Goal: Task Accomplishment & Management: Manage account settings

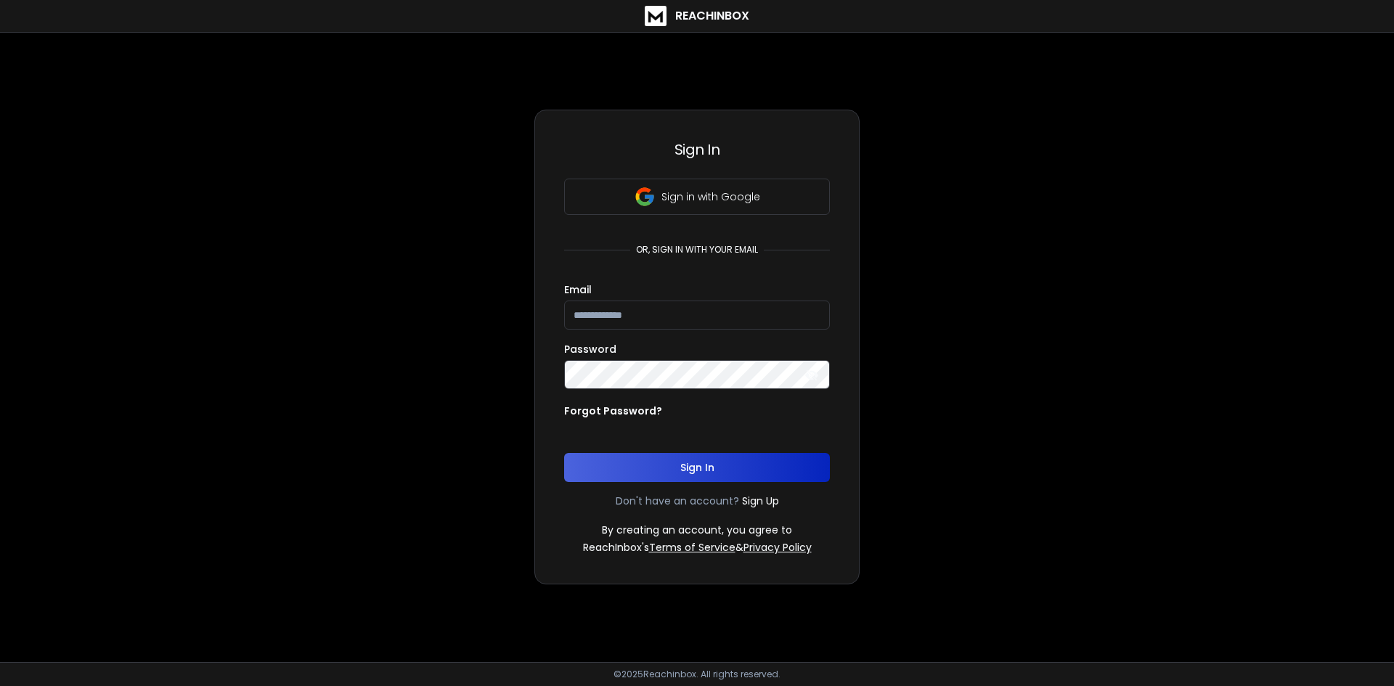
click at [618, 320] on input "email" at bounding box center [697, 315] width 266 height 29
paste input "**********"
type input "**********"
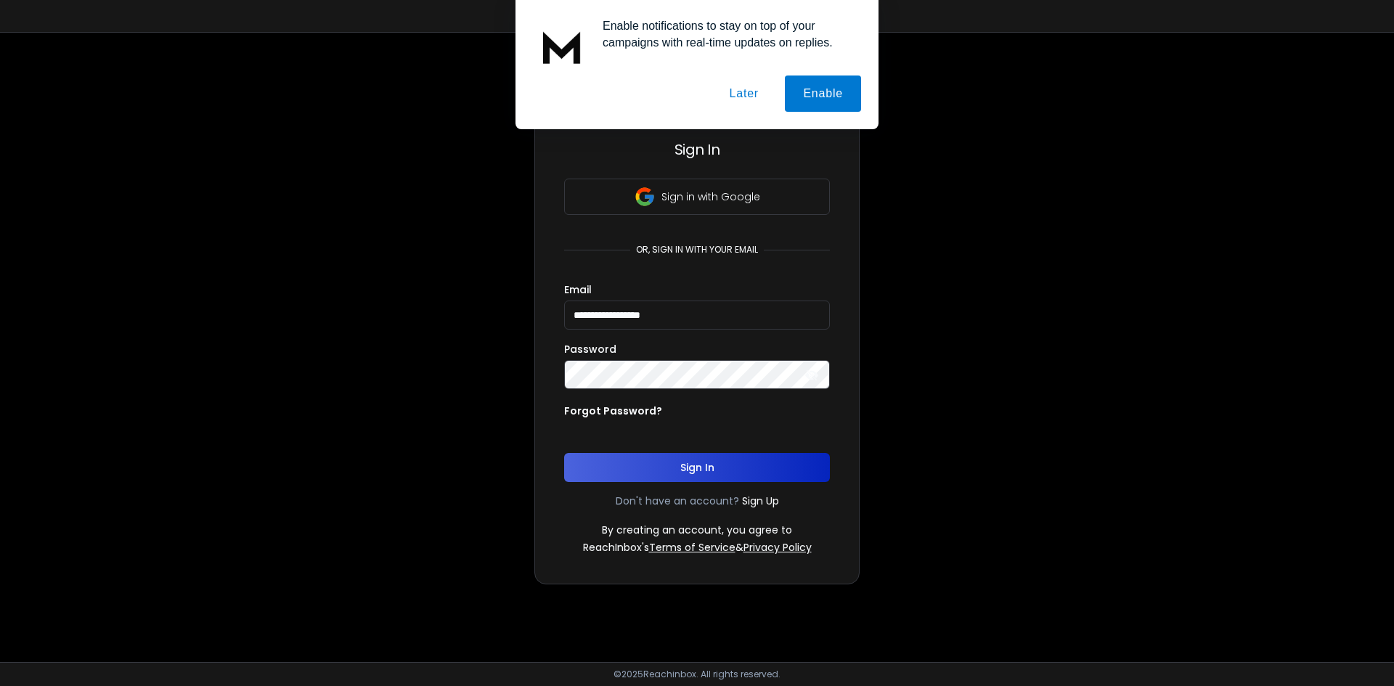
click at [640, 450] on form "**********" at bounding box center [697, 384] width 266 height 198
click at [641, 457] on button "Sign In" at bounding box center [697, 467] width 266 height 29
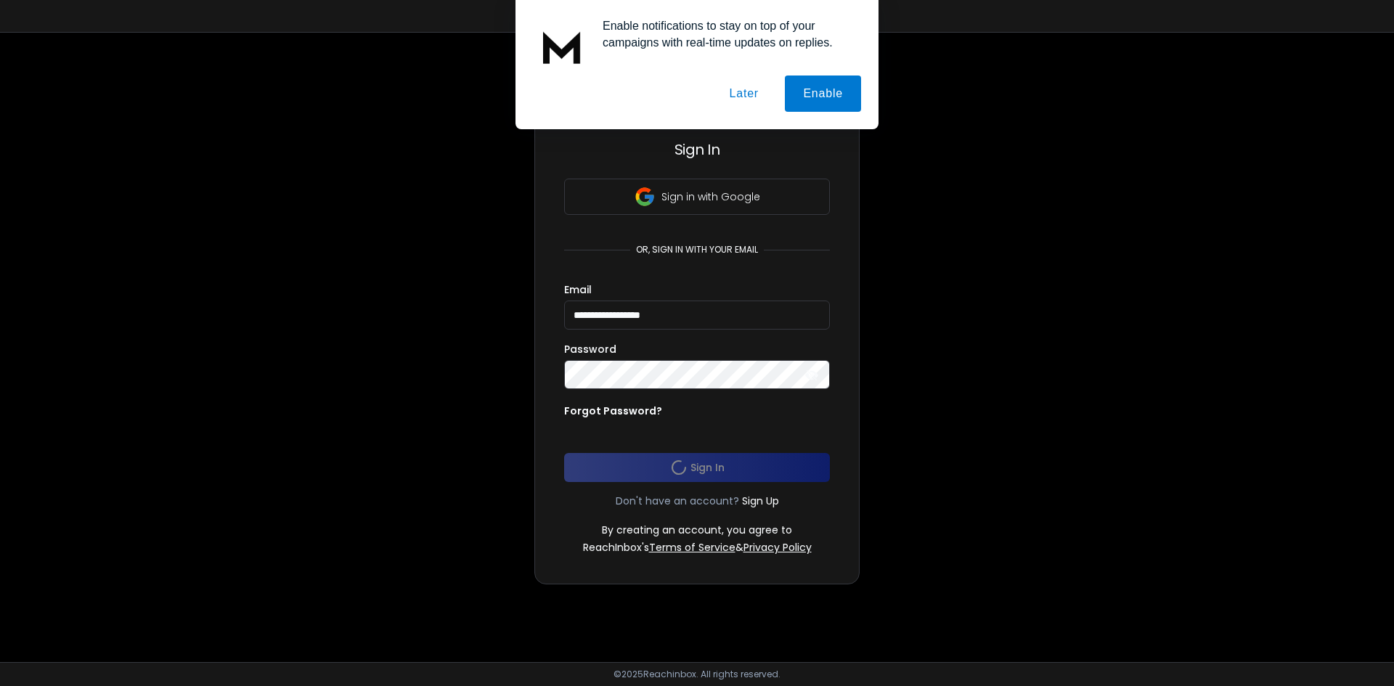
click at [742, 97] on button "Later" at bounding box center [743, 94] width 65 height 36
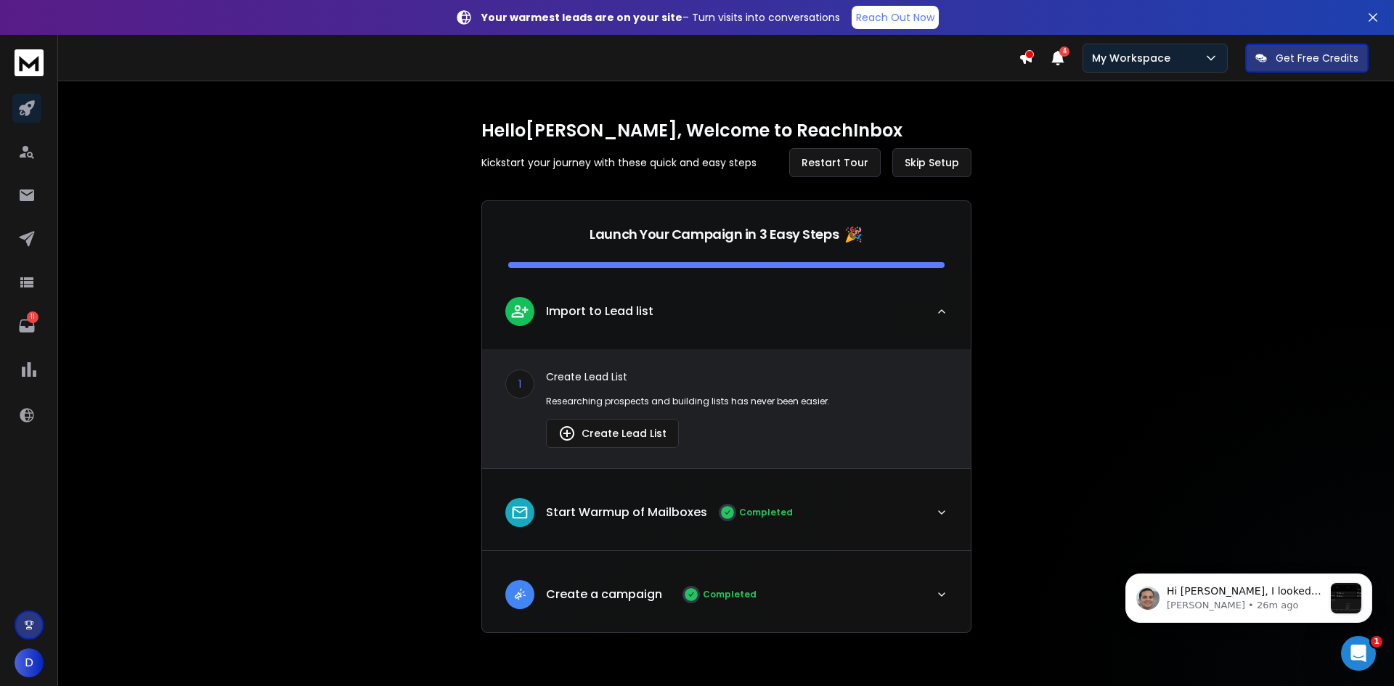
click at [1155, 54] on p "My Workspace" at bounding box center [1134, 58] width 84 height 15
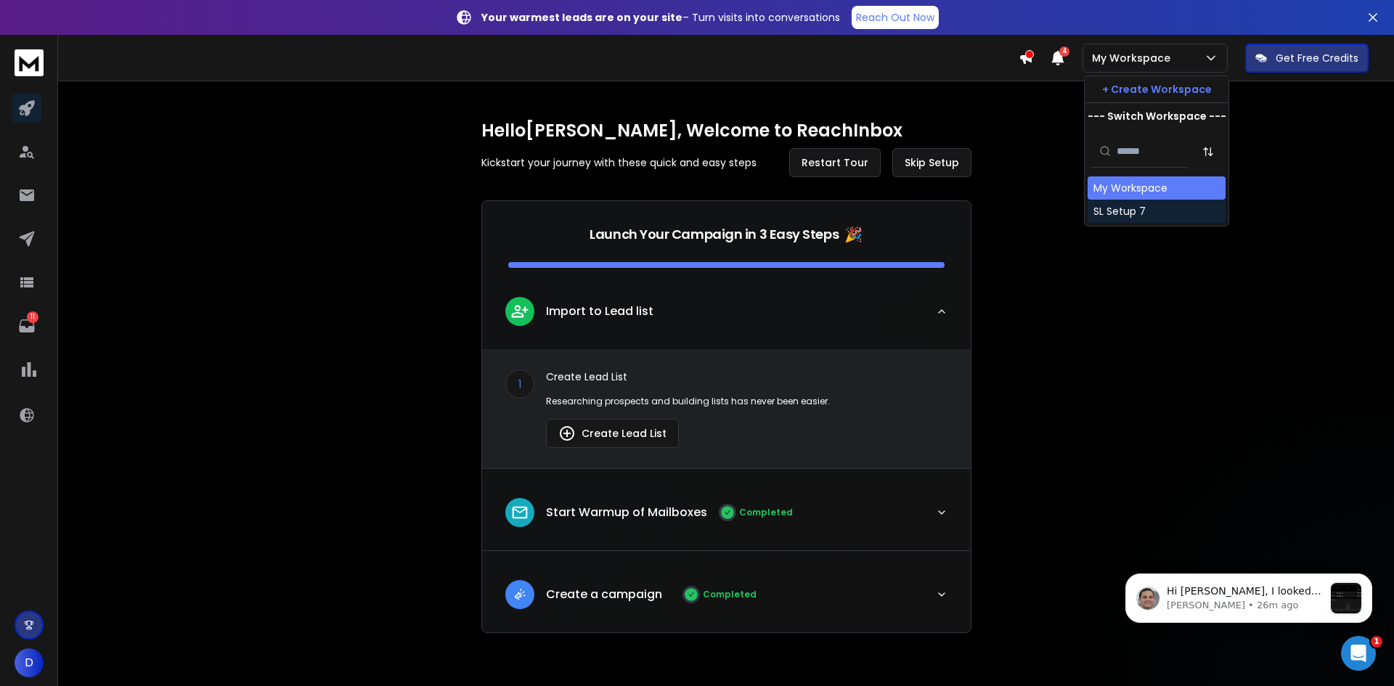
click at [1118, 208] on div "SL Setup 7" at bounding box center [1120, 211] width 52 height 15
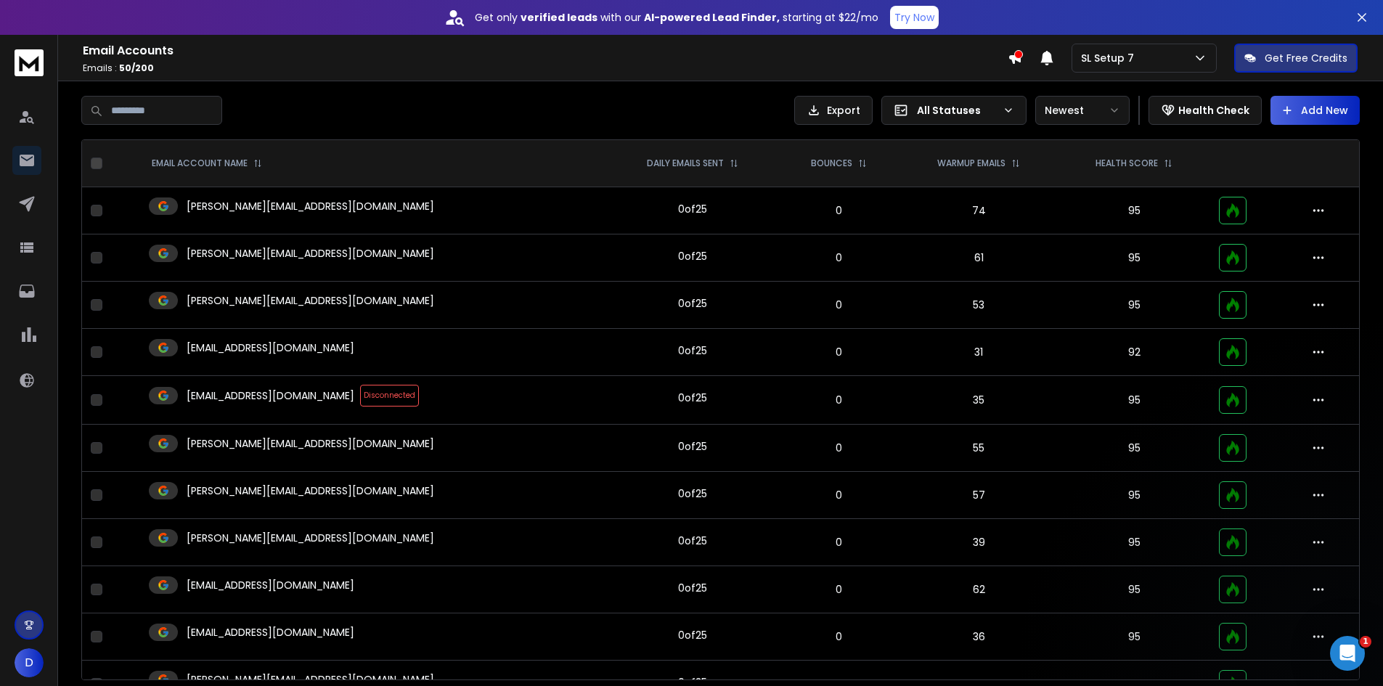
click at [1352, 658] on icon "Open Intercom Messenger" at bounding box center [1348, 654] width 24 height 24
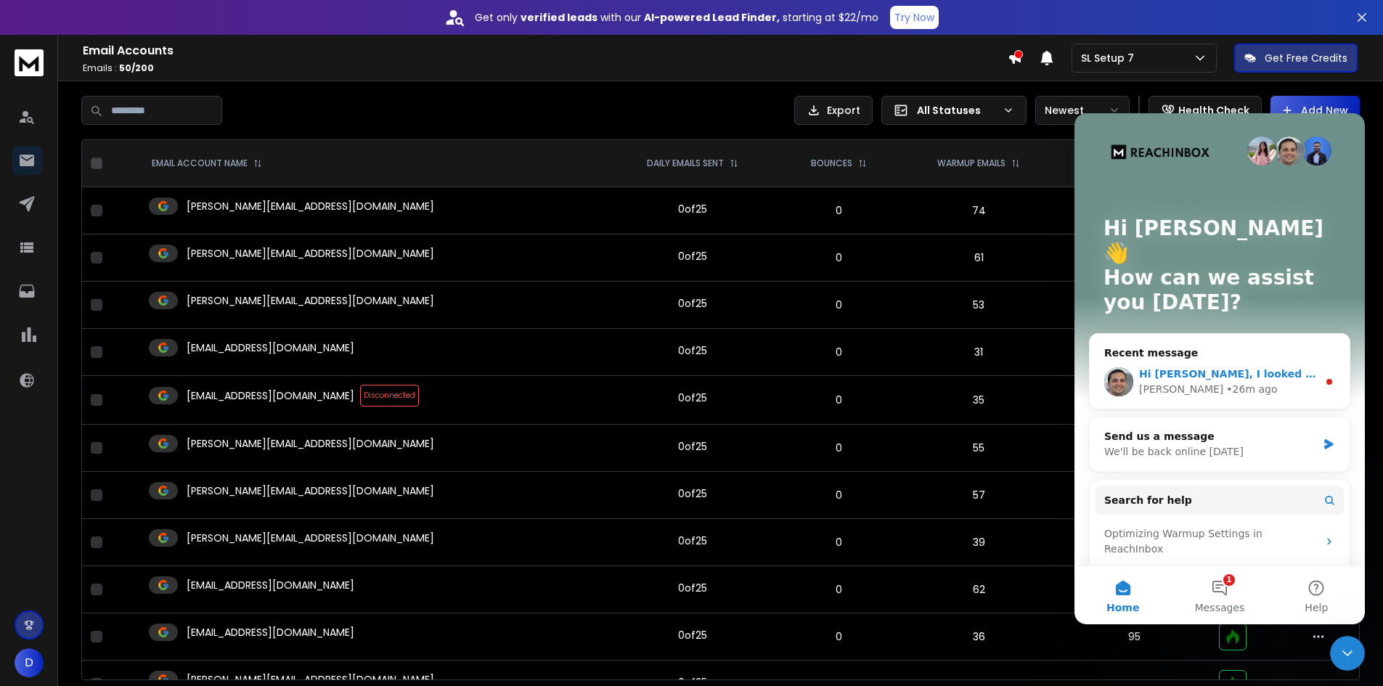
click at [1188, 367] on div "Hi Daniel, I looked into your concern and can confirm that I’m able to see the …" at bounding box center [1228, 374] width 179 height 15
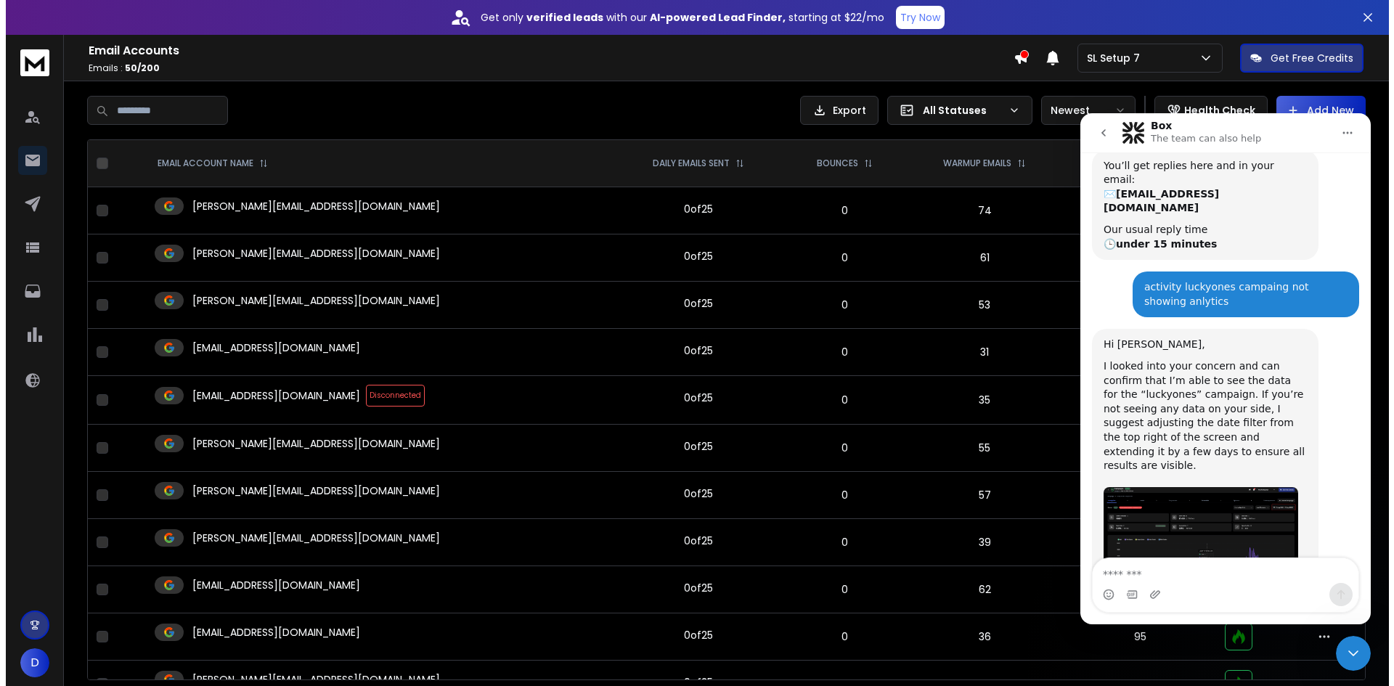
scroll to position [109, 0]
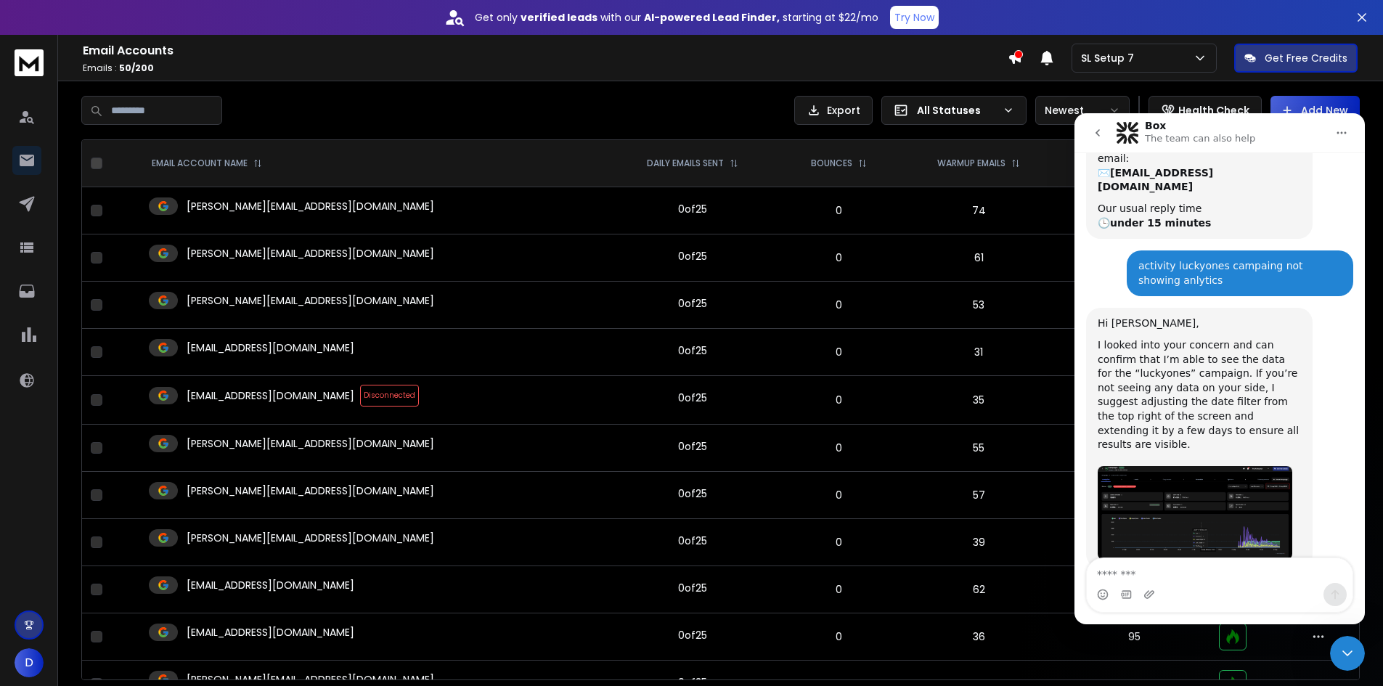
click at [409, 409] on td "[EMAIL_ADDRESS][DOMAIN_NAME] Disconnected" at bounding box center [373, 400] width 466 height 49
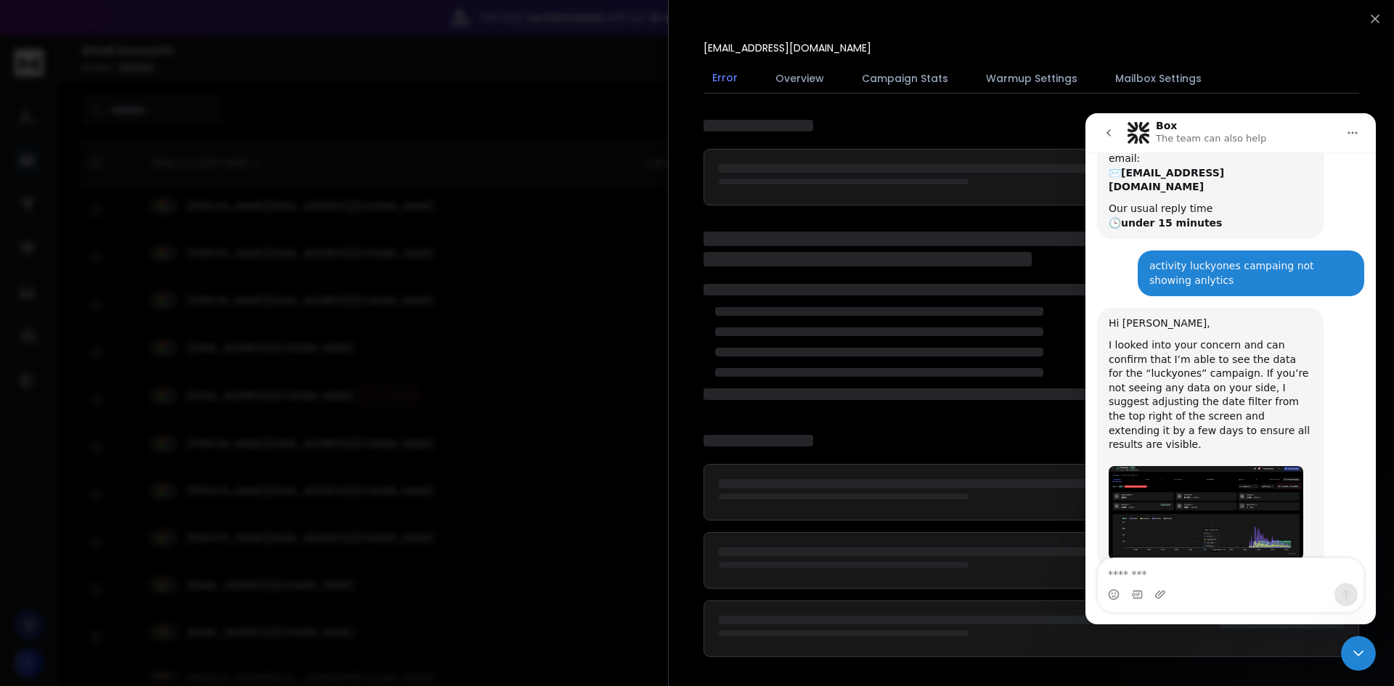
click at [1359, 656] on icon "Close Intercom Messenger" at bounding box center [1359, 654] width 10 height 6
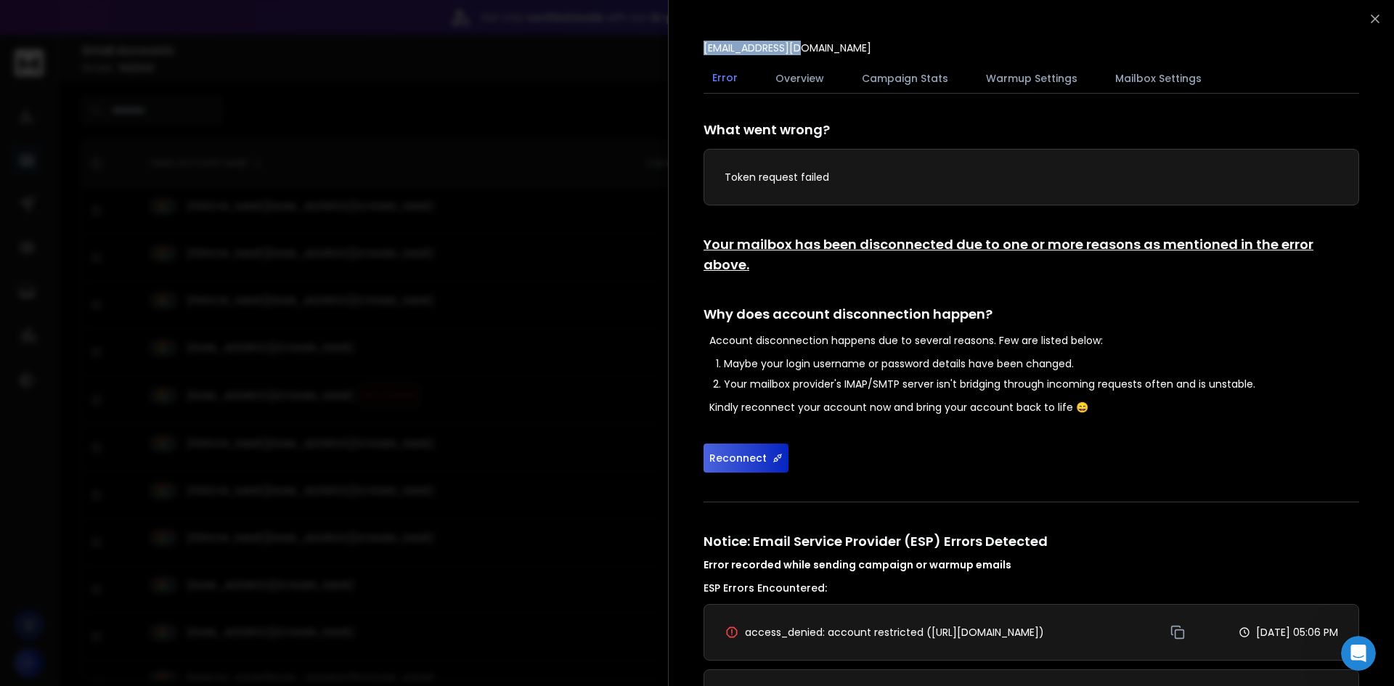
drag, startPoint x: 832, startPoint y: 48, endPoint x: 705, endPoint y: 47, distance: 127.1
click at [705, 47] on div "vic@reeeeeeel.com" at bounding box center [1032, 48] width 656 height 15
copy p "vic@reeeeeeel.com"
click at [736, 444] on button "Reconnect" at bounding box center [746, 458] width 85 height 29
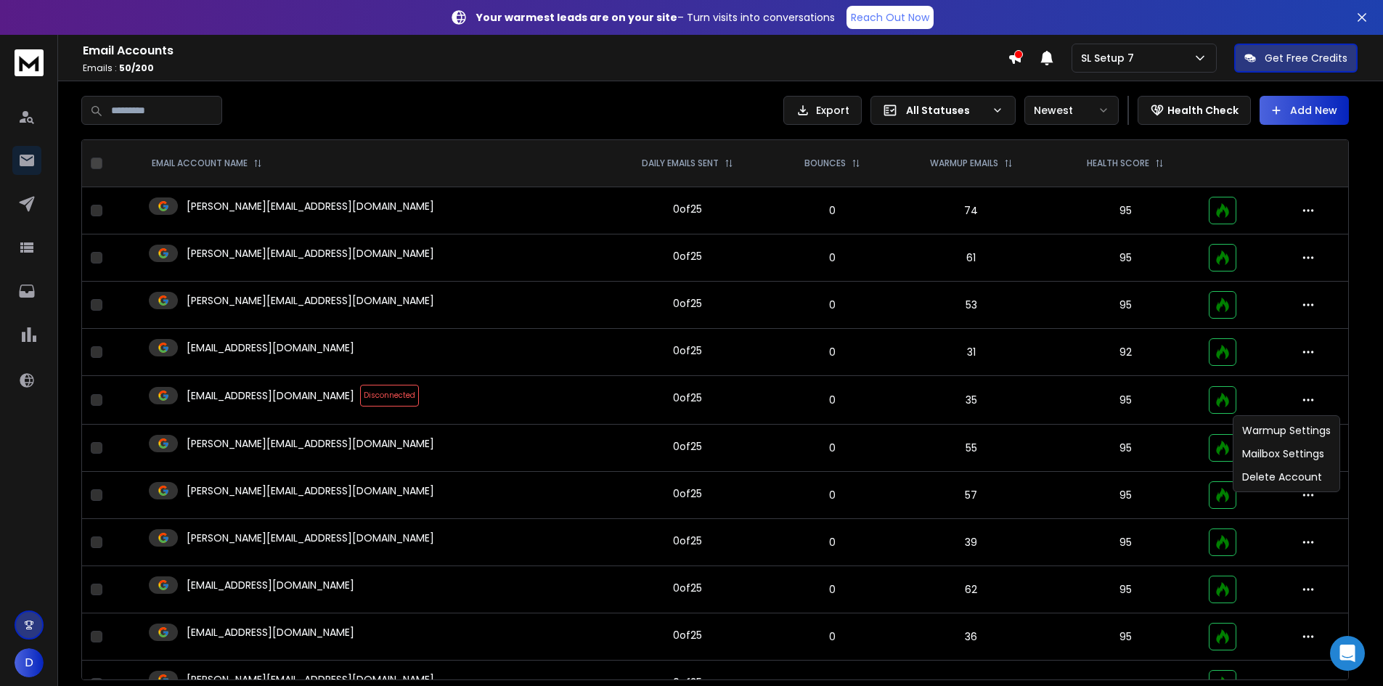
click at [1288, 402] on button at bounding box center [1308, 400] width 63 height 25
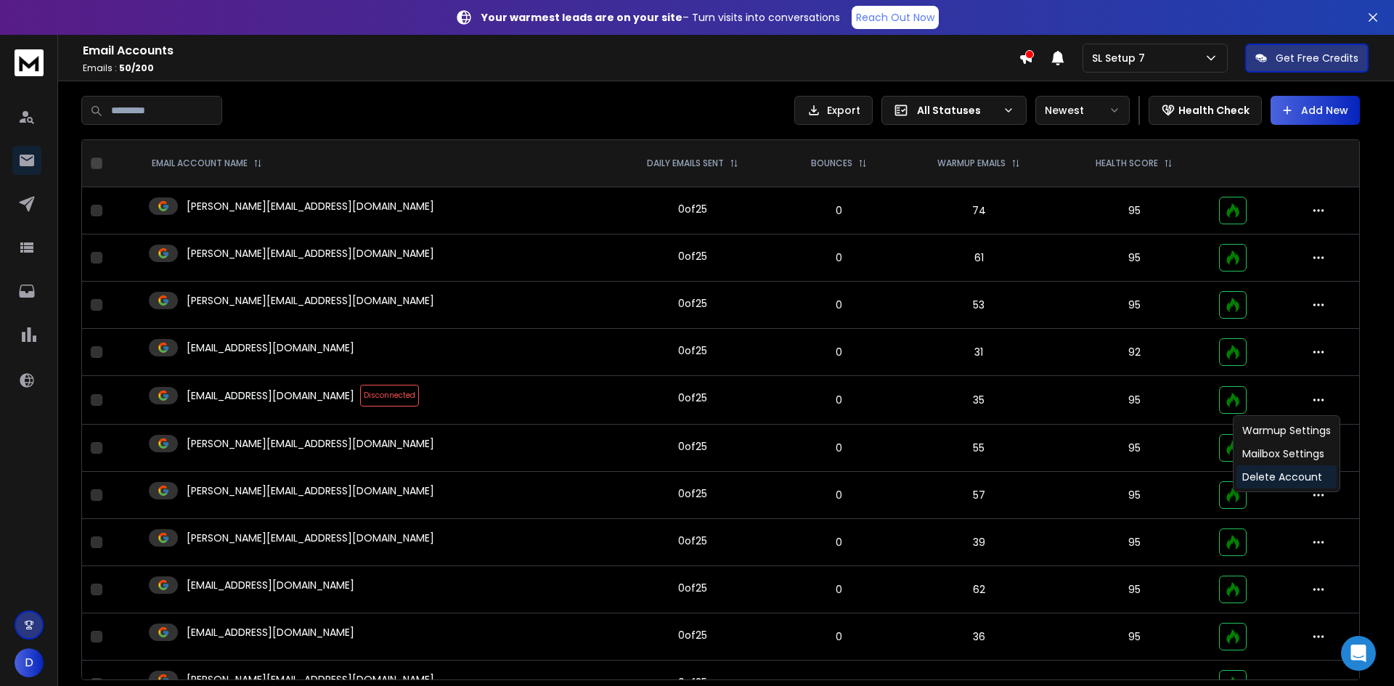
click at [1280, 471] on div "Delete Account" at bounding box center [1287, 476] width 100 height 23
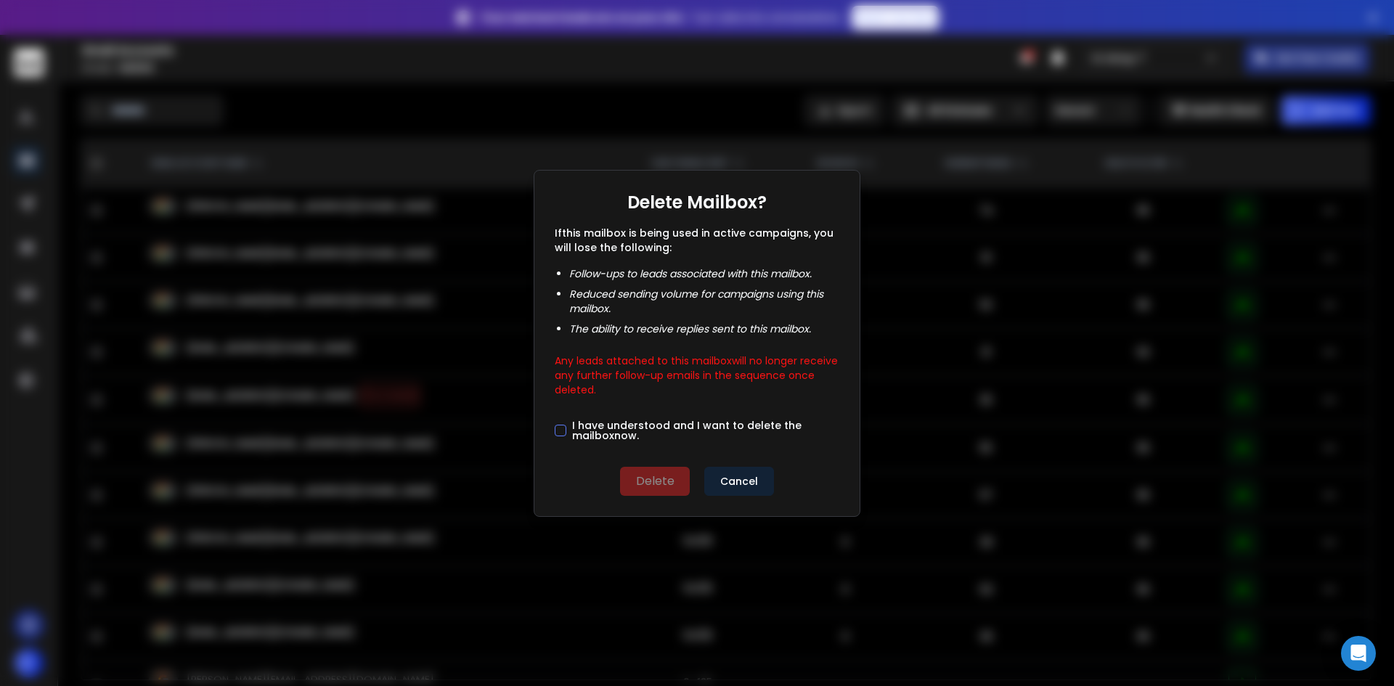
drag, startPoint x: 574, startPoint y: 434, endPoint x: 580, endPoint y: 441, distance: 9.2
click at [572, 434] on label "I have understood and I want to delete the mailbox now." at bounding box center [705, 430] width 267 height 20
click at [566, 434] on button "I have understood and I want to delete the mailbox now." at bounding box center [561, 431] width 12 height 12
click at [659, 475] on button "Delete" at bounding box center [655, 481] width 70 height 29
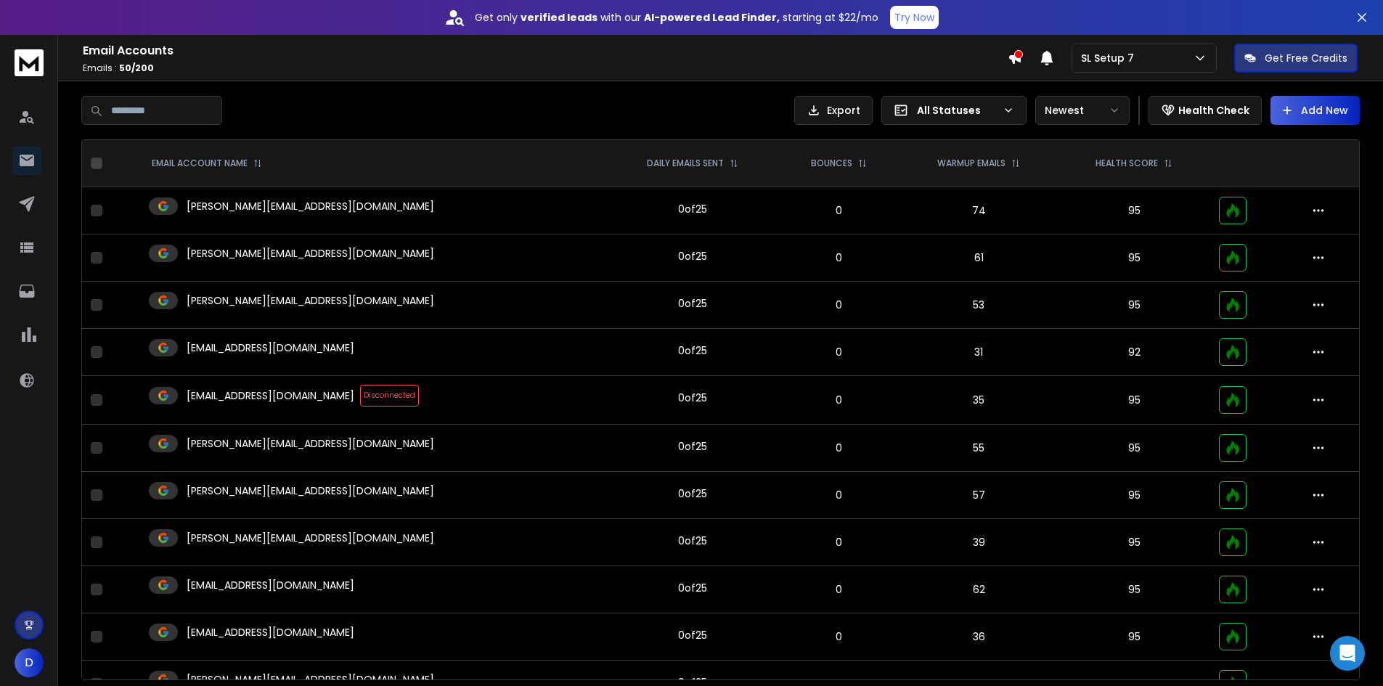
click at [1312, 399] on icon at bounding box center [1318, 400] width 13 height 13
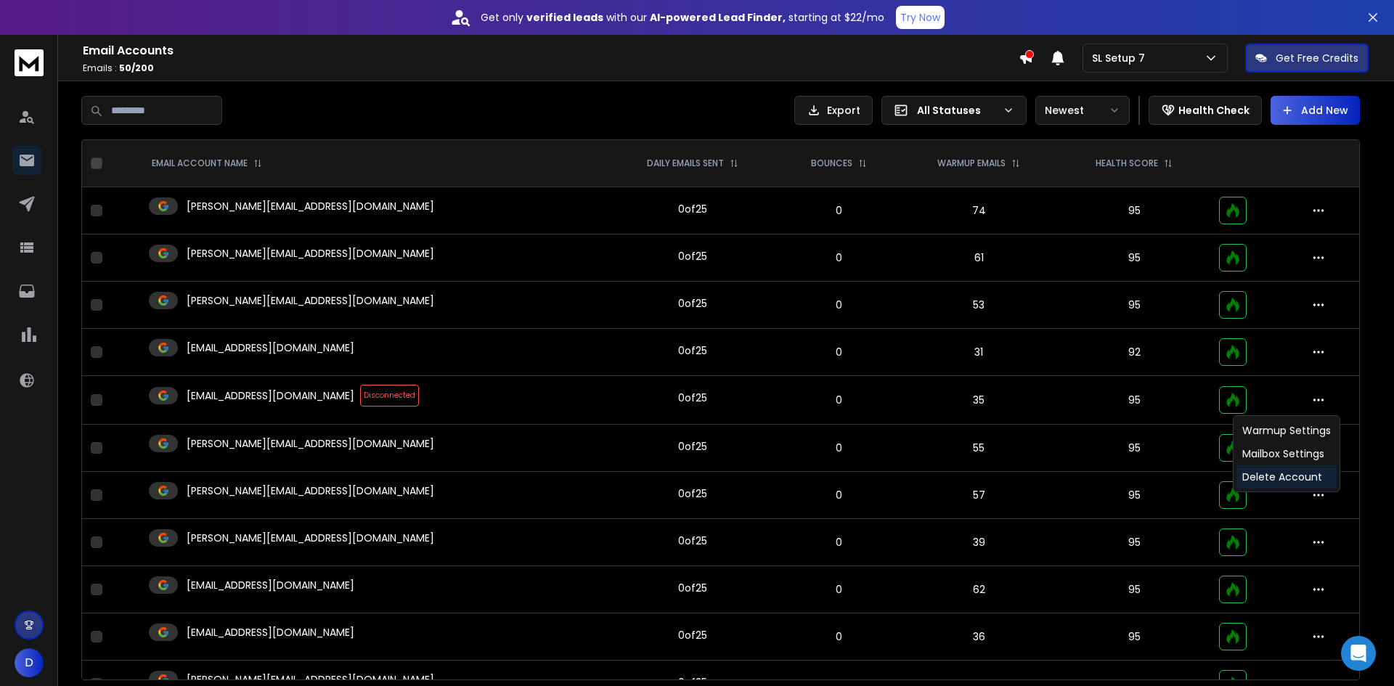
click at [1264, 477] on div "Delete Account" at bounding box center [1287, 476] width 100 height 23
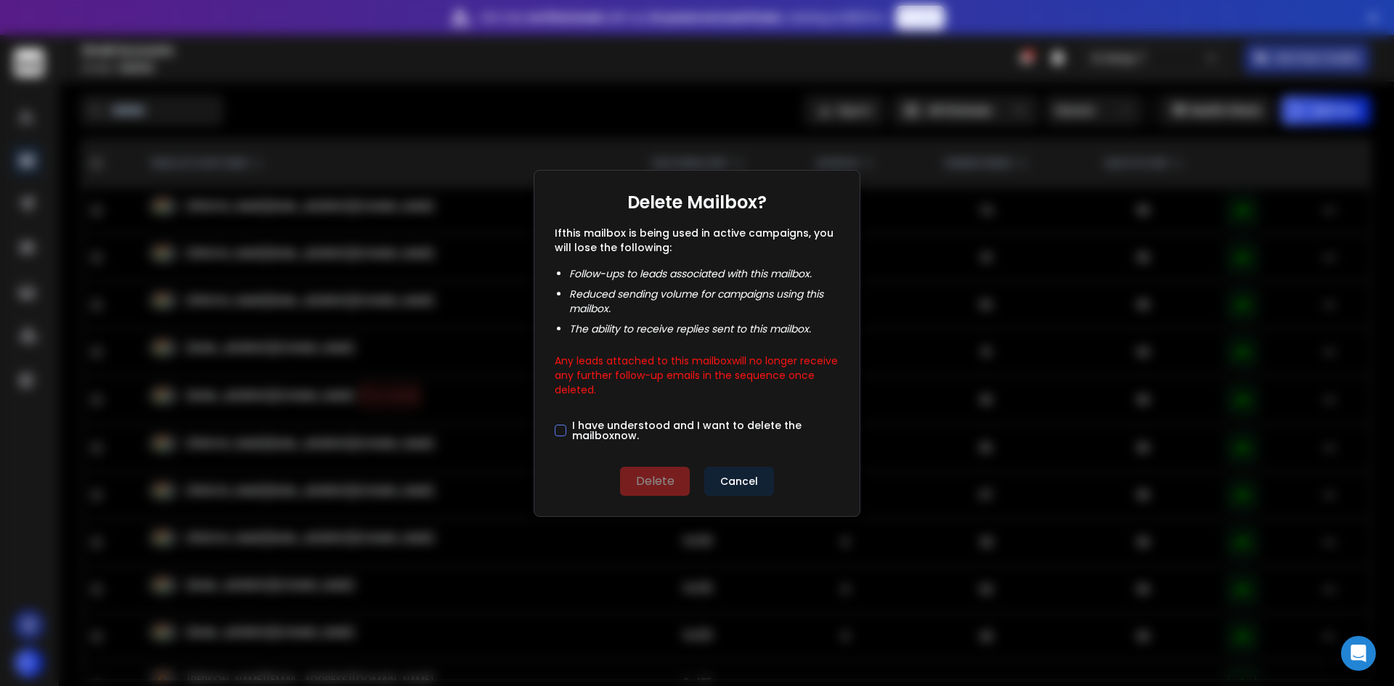
click at [574, 427] on label "I have understood and I want to delete the mailbox now." at bounding box center [705, 430] width 267 height 20
click at [566, 427] on button "I have understood and I want to delete the mailbox now." at bounding box center [561, 431] width 12 height 12
click at [647, 477] on button "Delete" at bounding box center [655, 481] width 70 height 29
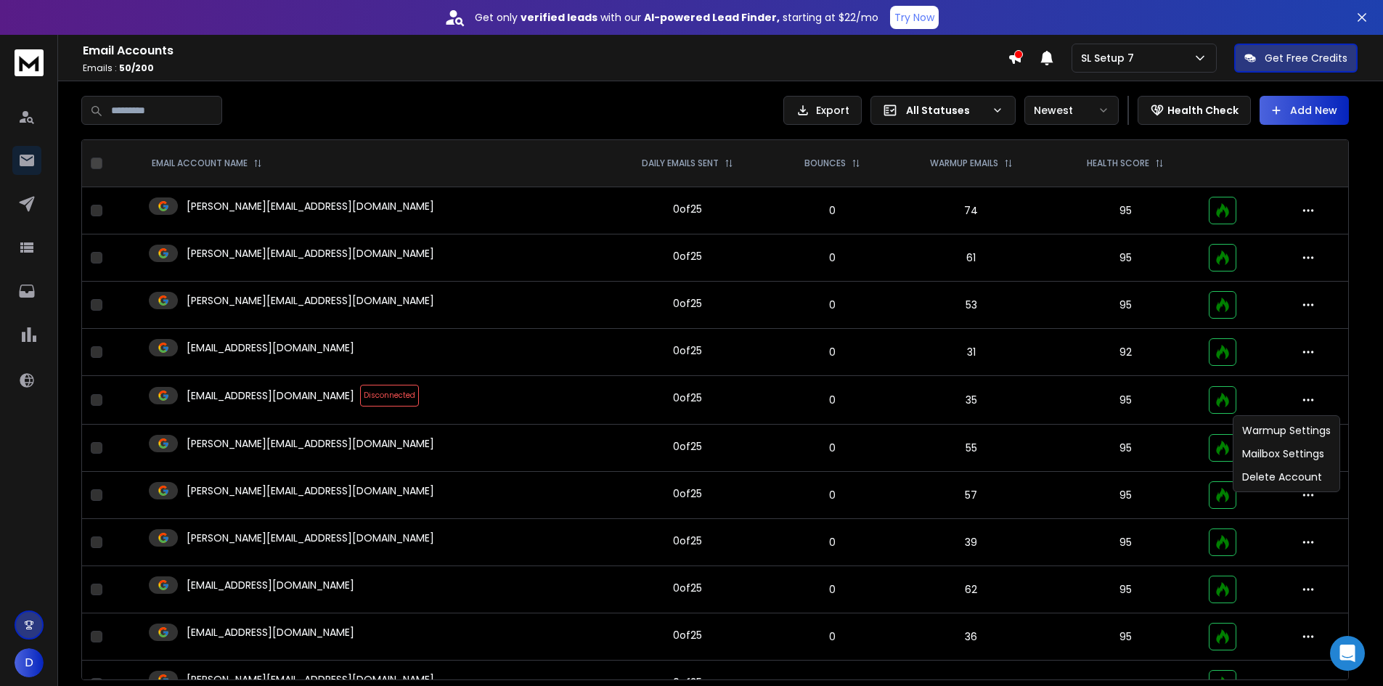
click at [1306, 399] on icon at bounding box center [1308, 400] width 13 height 13
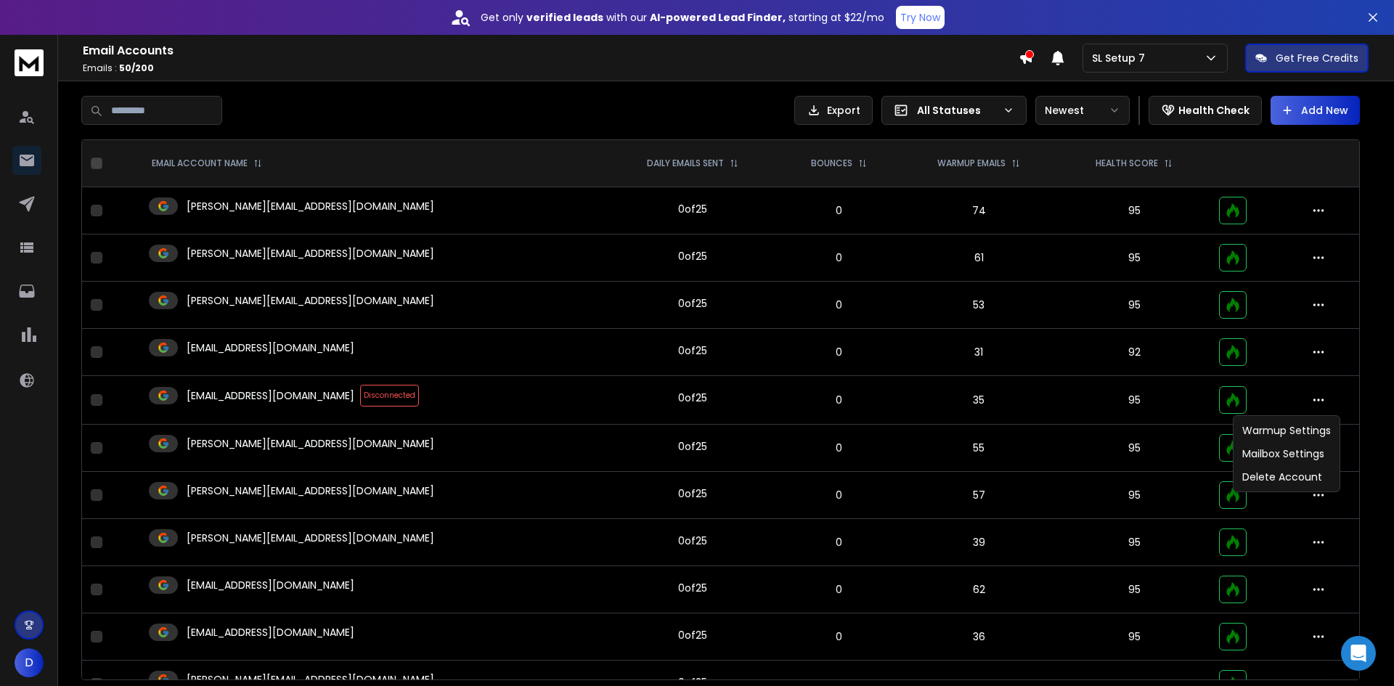
click at [357, 390] on div "vic@reeeeeeel.com Disconnected" at bounding box center [373, 396] width 449 height 22
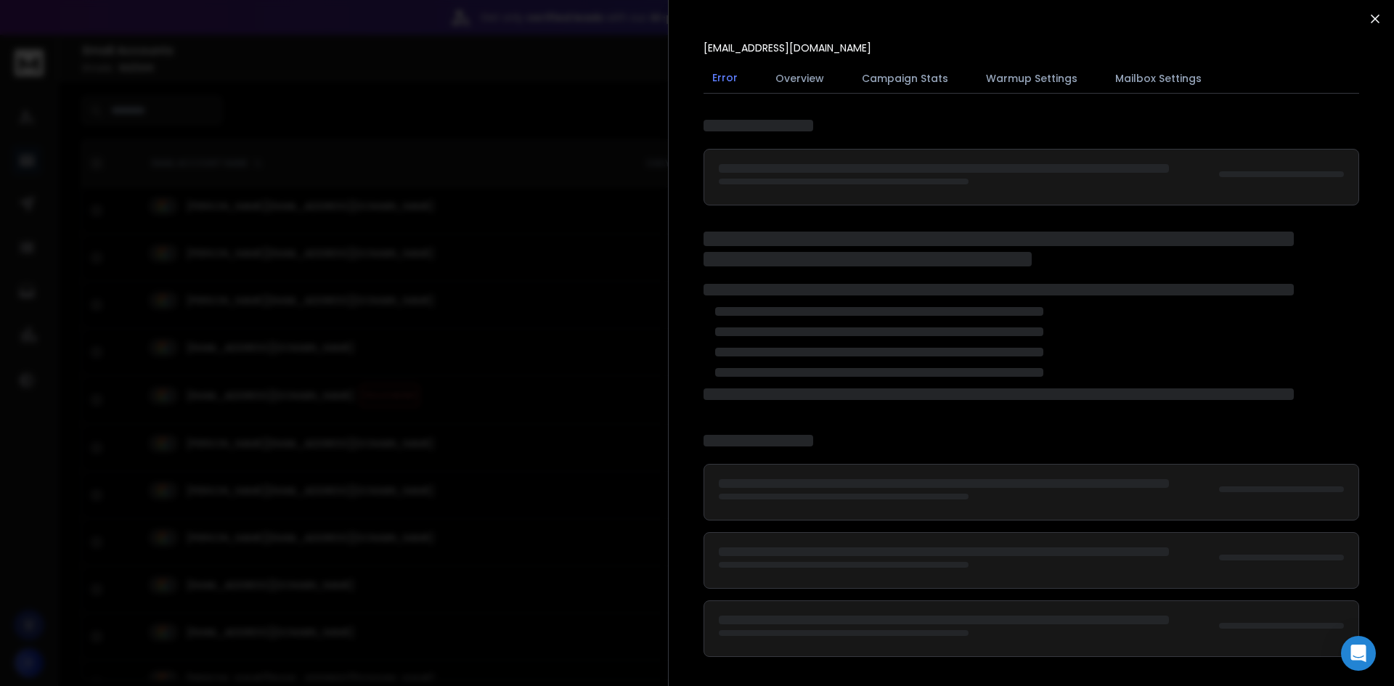
click at [1368, 17] on icon "button" at bounding box center [1375, 19] width 15 height 15
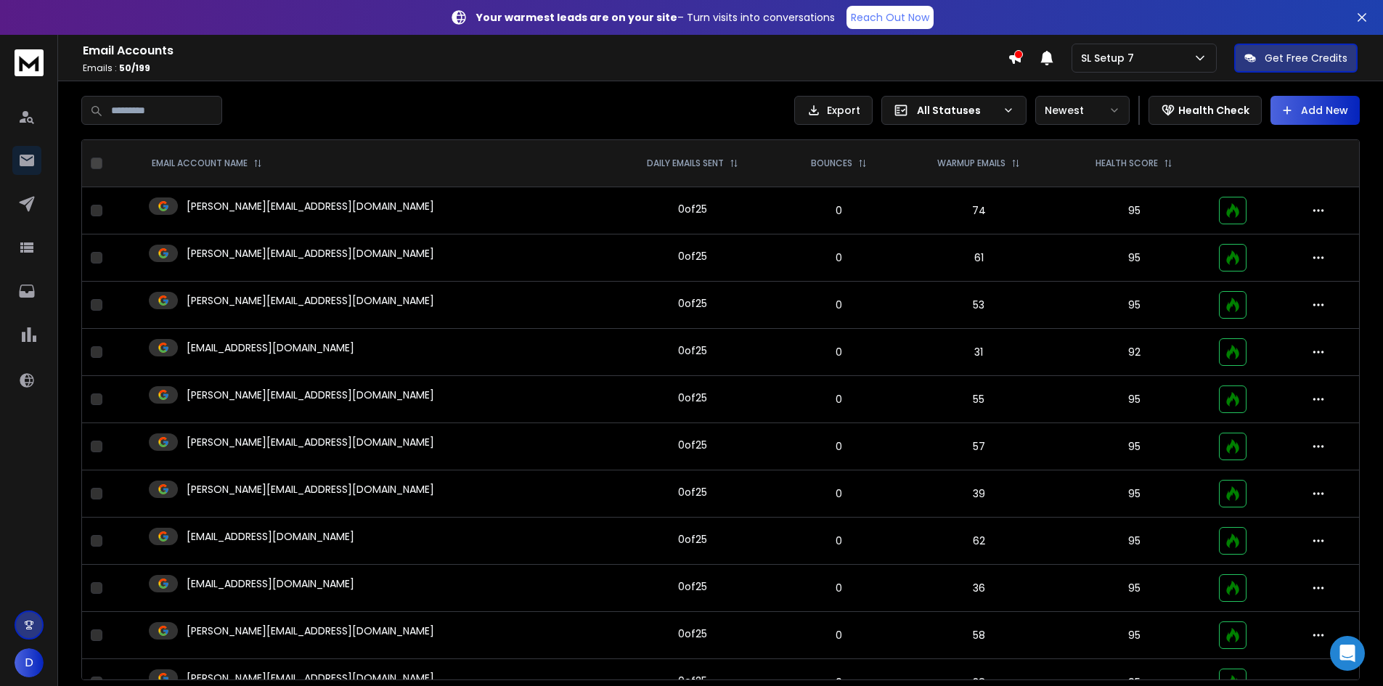
click at [1328, 111] on button "Add New" at bounding box center [1315, 110] width 89 height 29
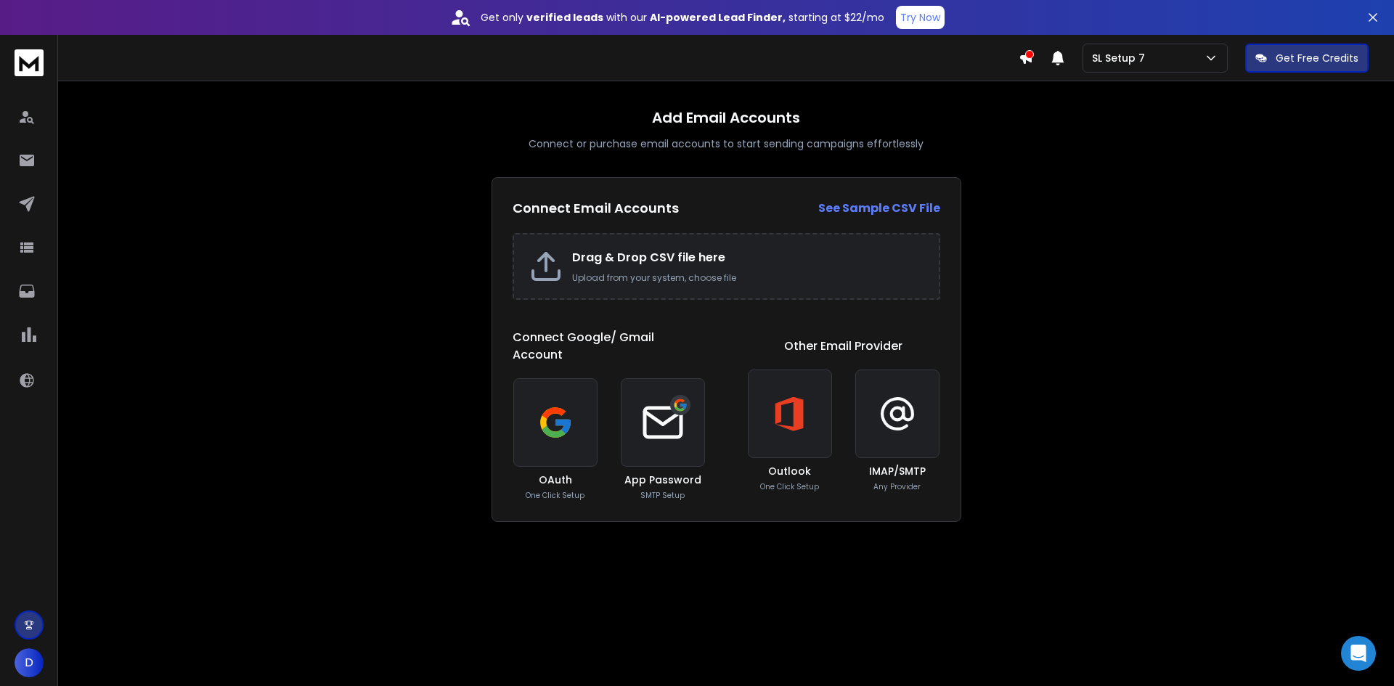
click at [569, 428] on div at bounding box center [555, 422] width 84 height 89
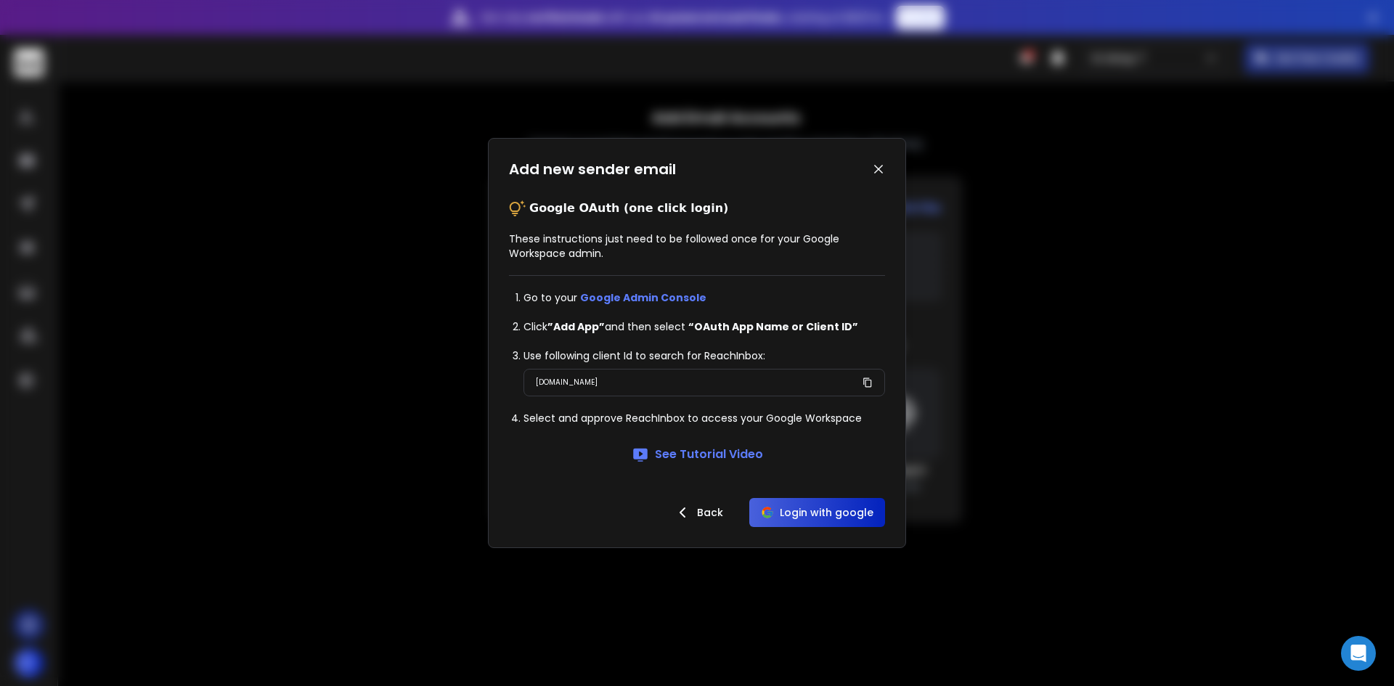
click at [787, 508] on button "Login with google" at bounding box center [817, 512] width 136 height 29
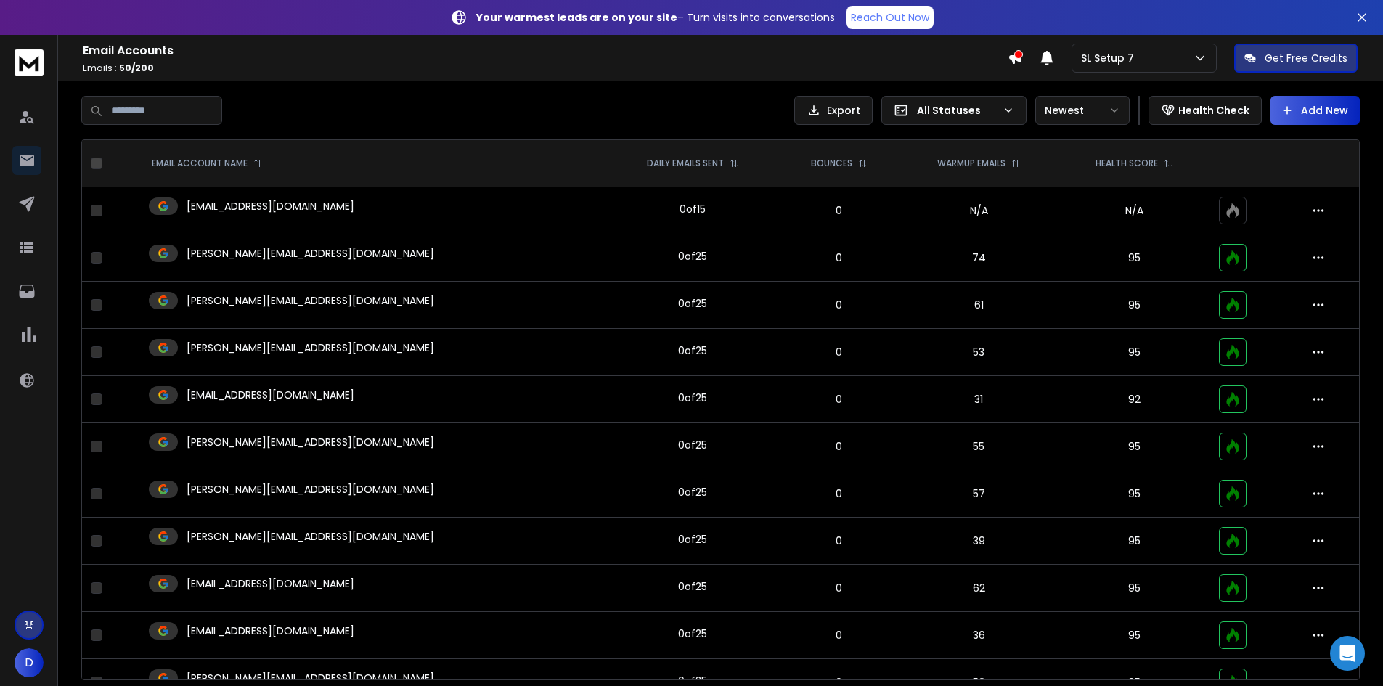
click at [956, 108] on p "All Statuses" at bounding box center [957, 110] width 80 height 15
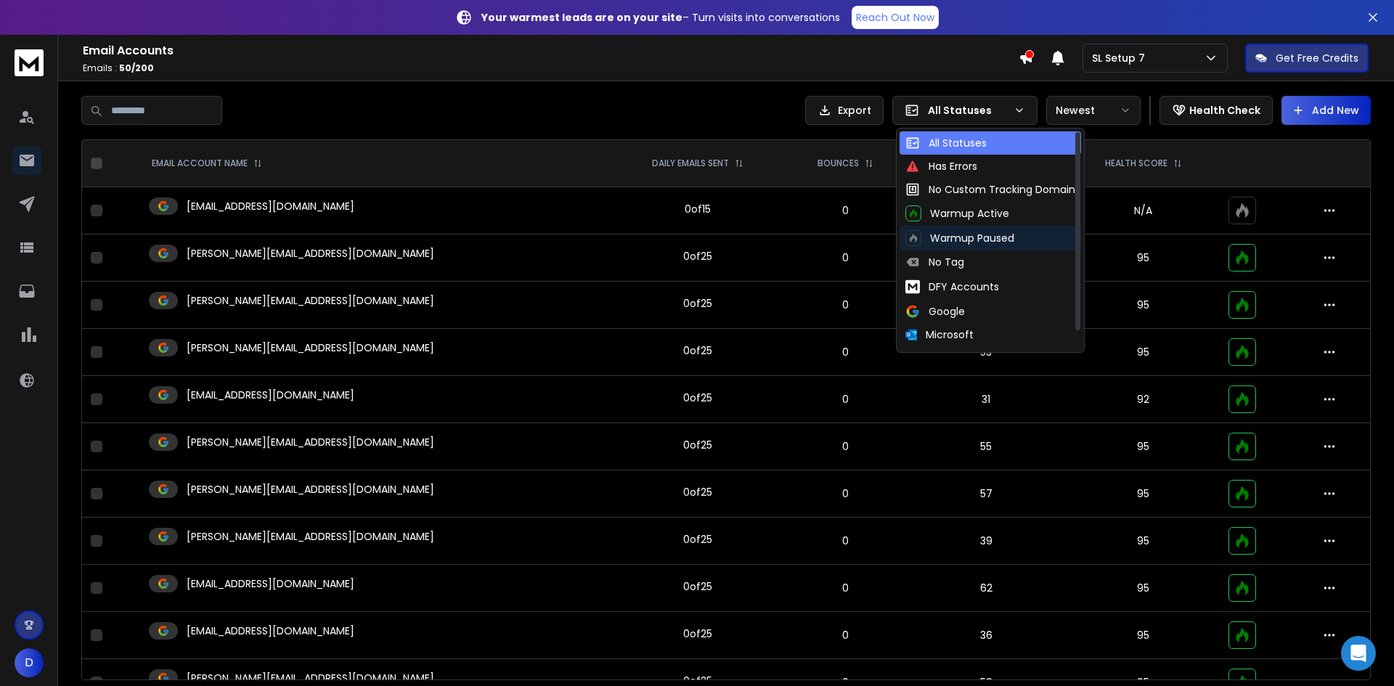
click at [953, 243] on div "Warmup Paused" at bounding box center [960, 238] width 109 height 16
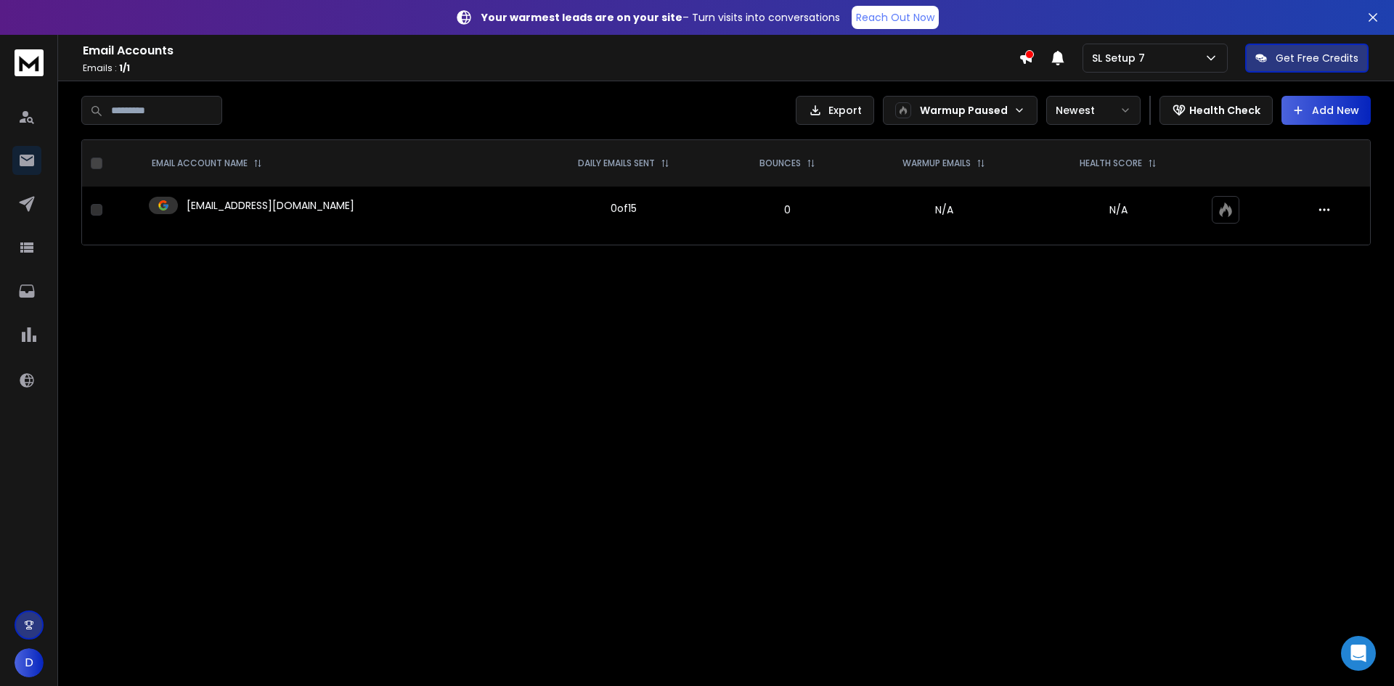
click at [1219, 209] on icon at bounding box center [1225, 210] width 12 height 15
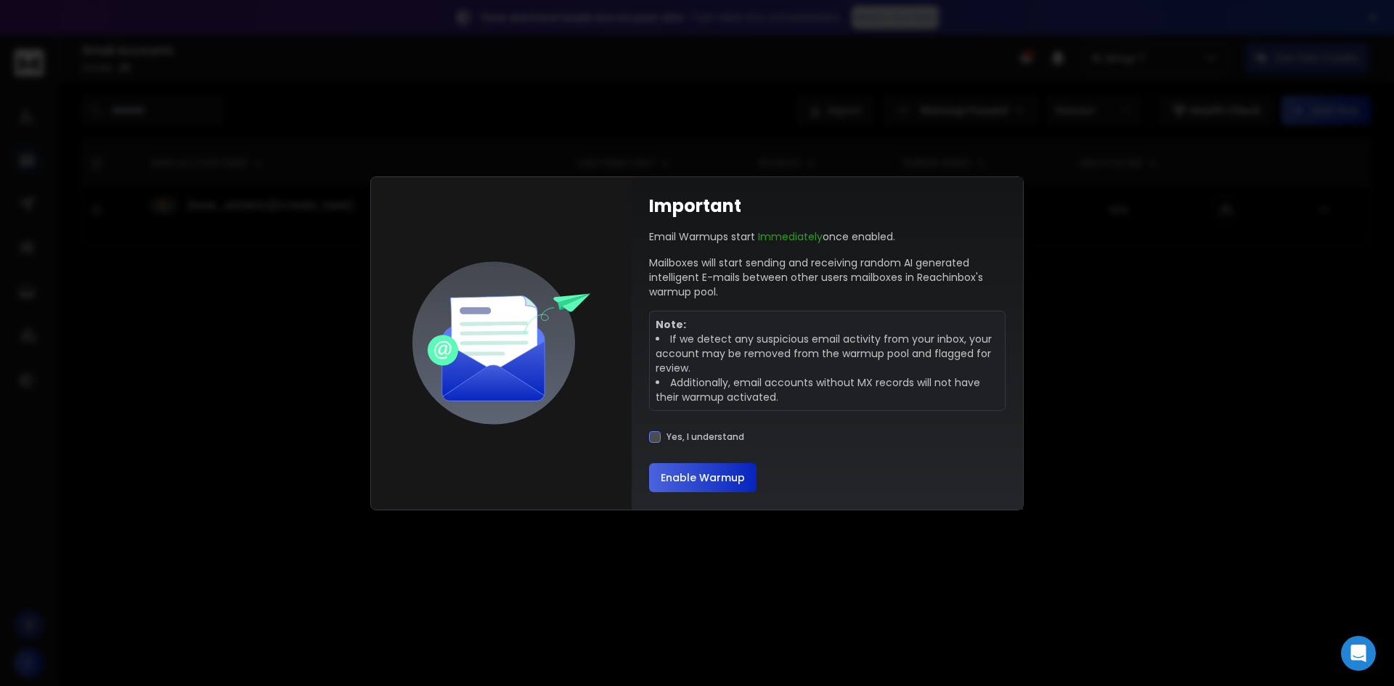
click at [670, 436] on label "Yes, I understand" at bounding box center [706, 437] width 78 height 12
click at [651, 431] on button "Yes, I understand" at bounding box center [655, 437] width 12 height 12
click at [691, 485] on button "Enable Warmup" at bounding box center [702, 477] width 107 height 29
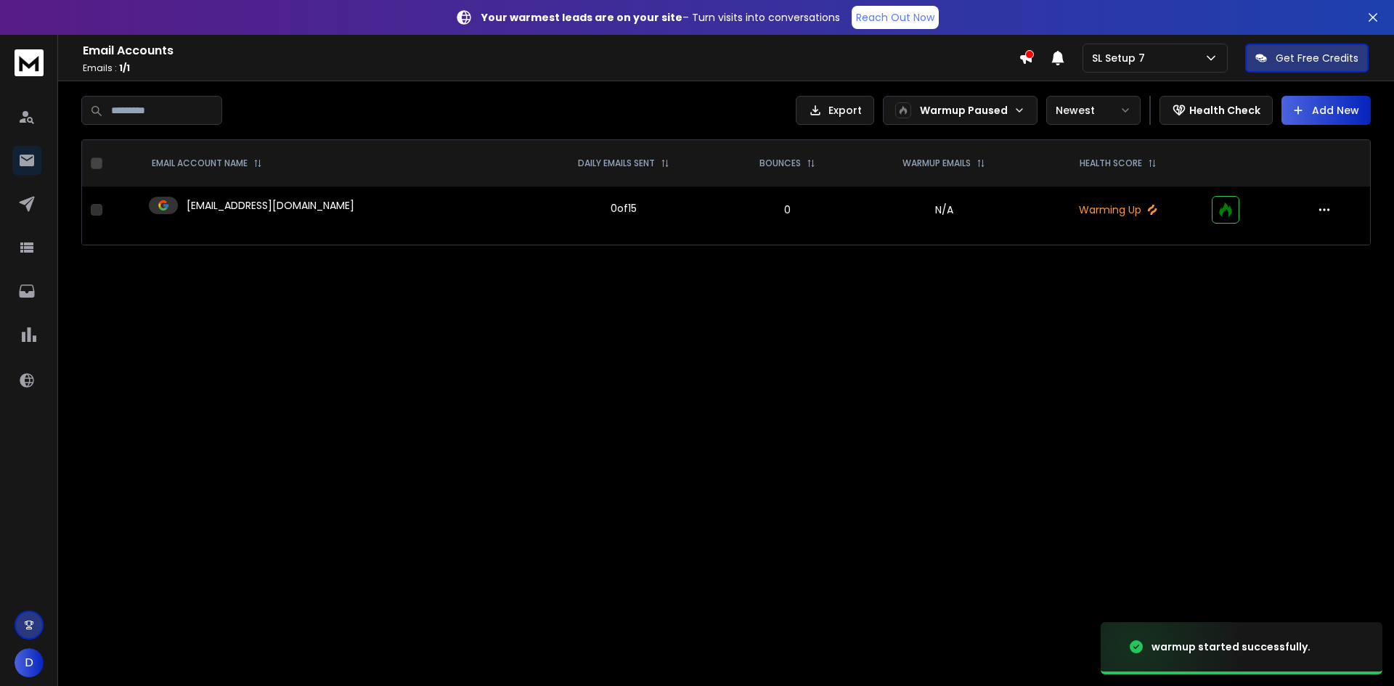
click at [948, 114] on p "Warmup Paused" at bounding box center [964, 110] width 88 height 15
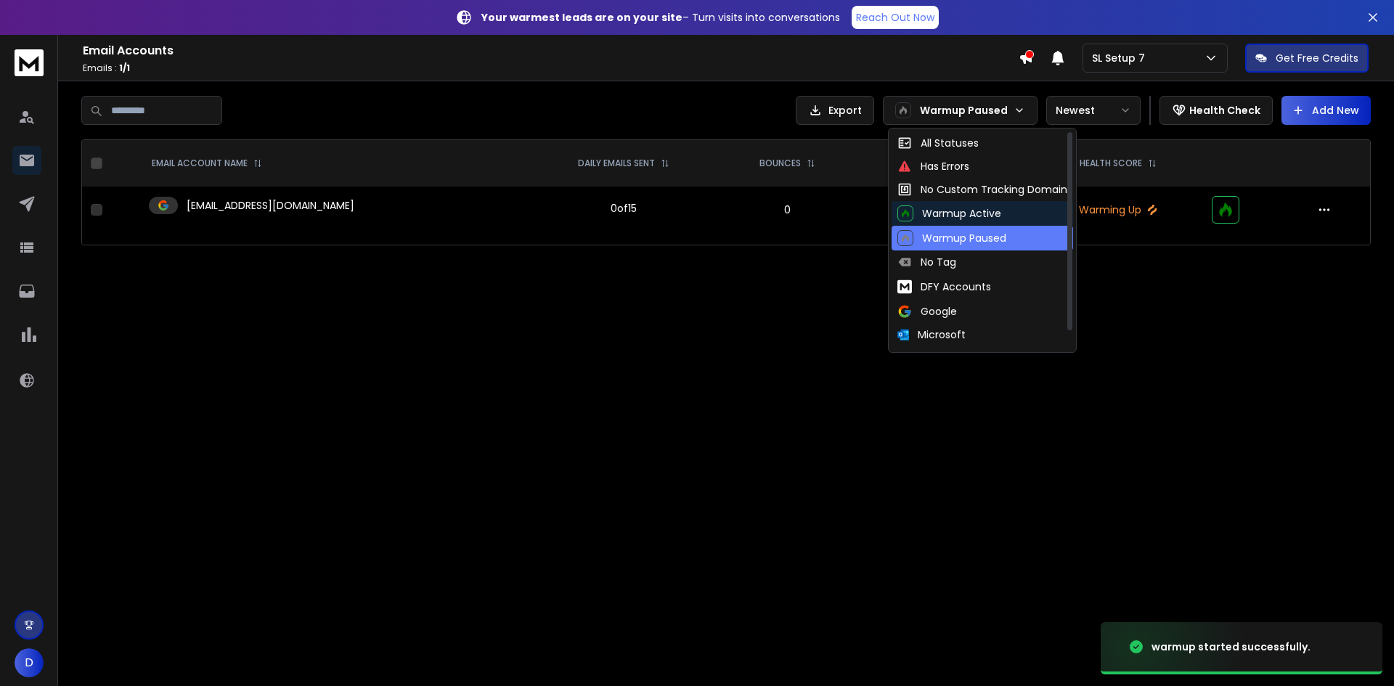
click at [942, 212] on div "Warmup Active" at bounding box center [950, 214] width 104 height 16
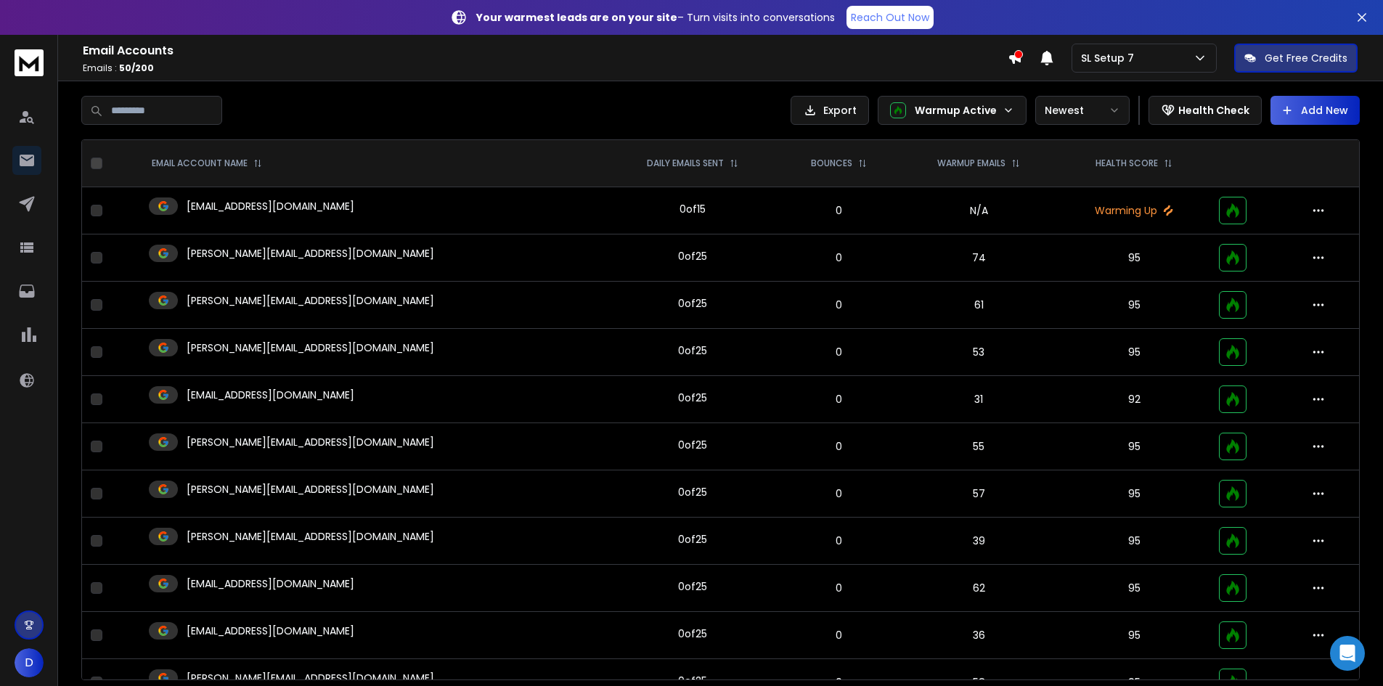
click at [937, 113] on p "Warmup Active" at bounding box center [956, 110] width 82 height 15
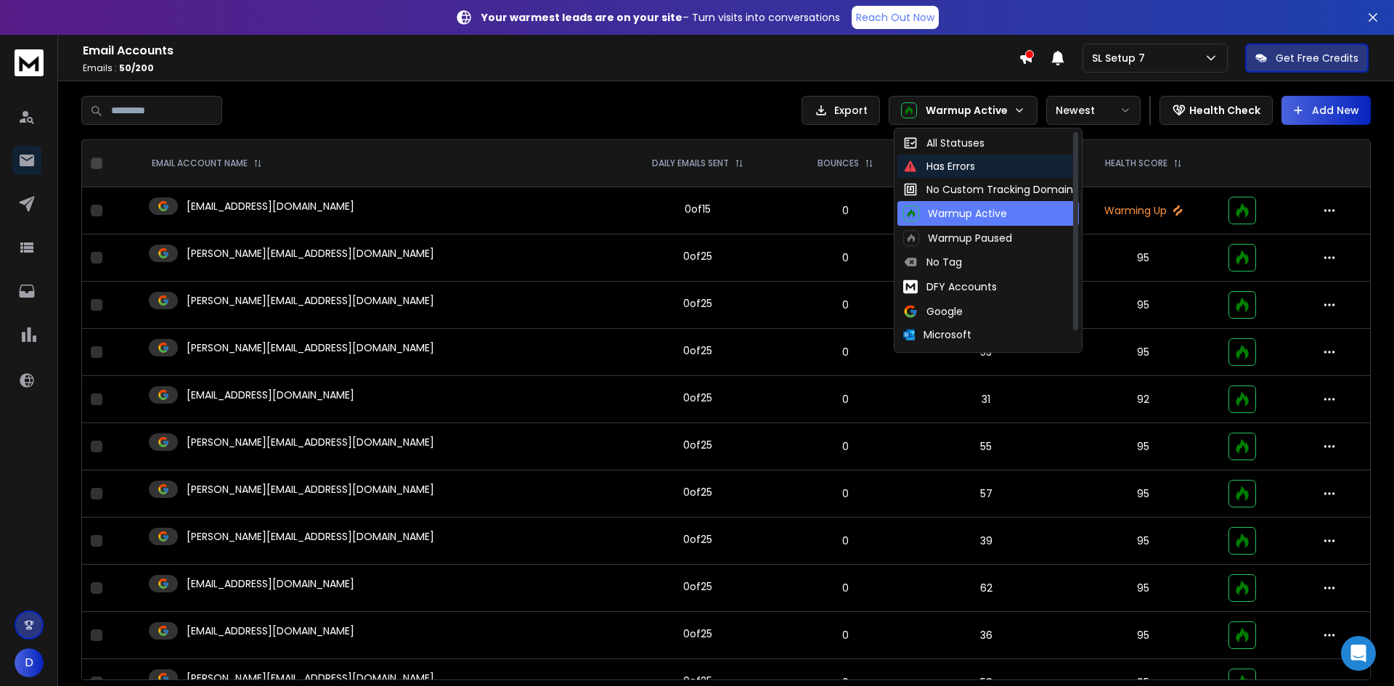
click at [942, 170] on div "Has Errors" at bounding box center [939, 166] width 72 height 15
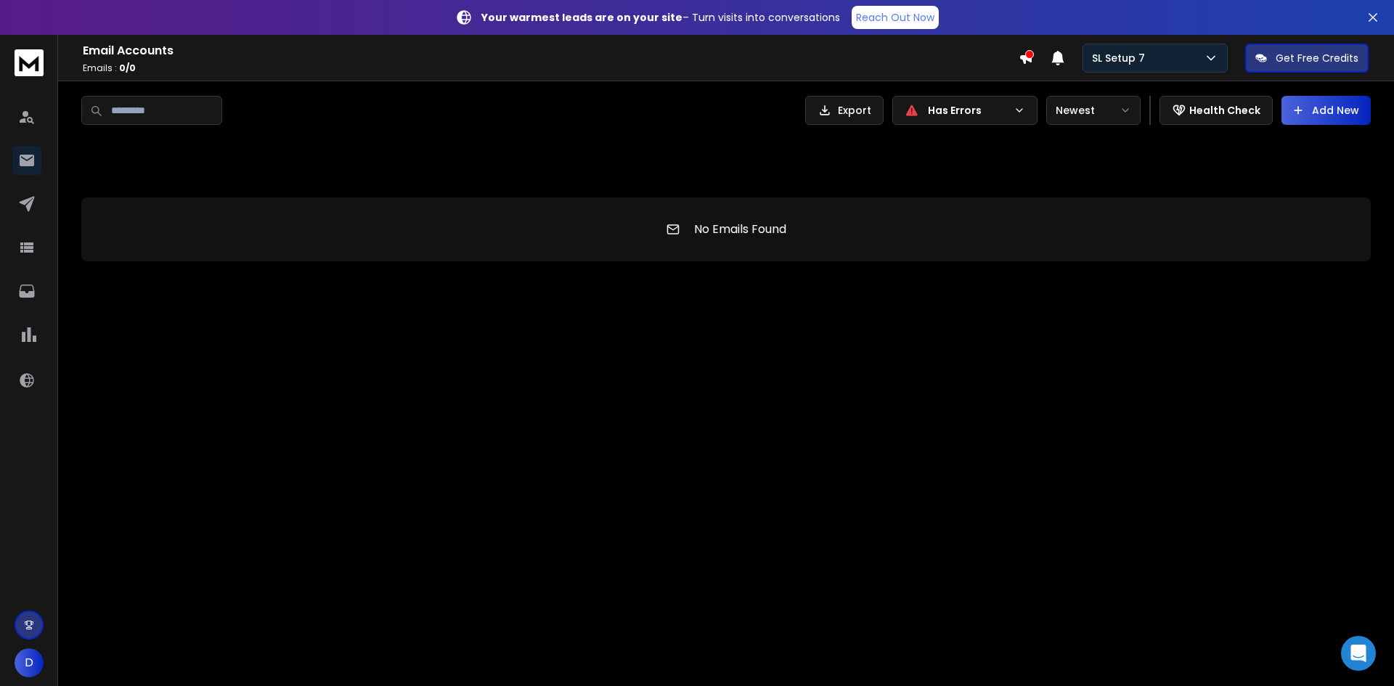
click at [1124, 62] on p "SL Setup 7" at bounding box center [1121, 58] width 59 height 15
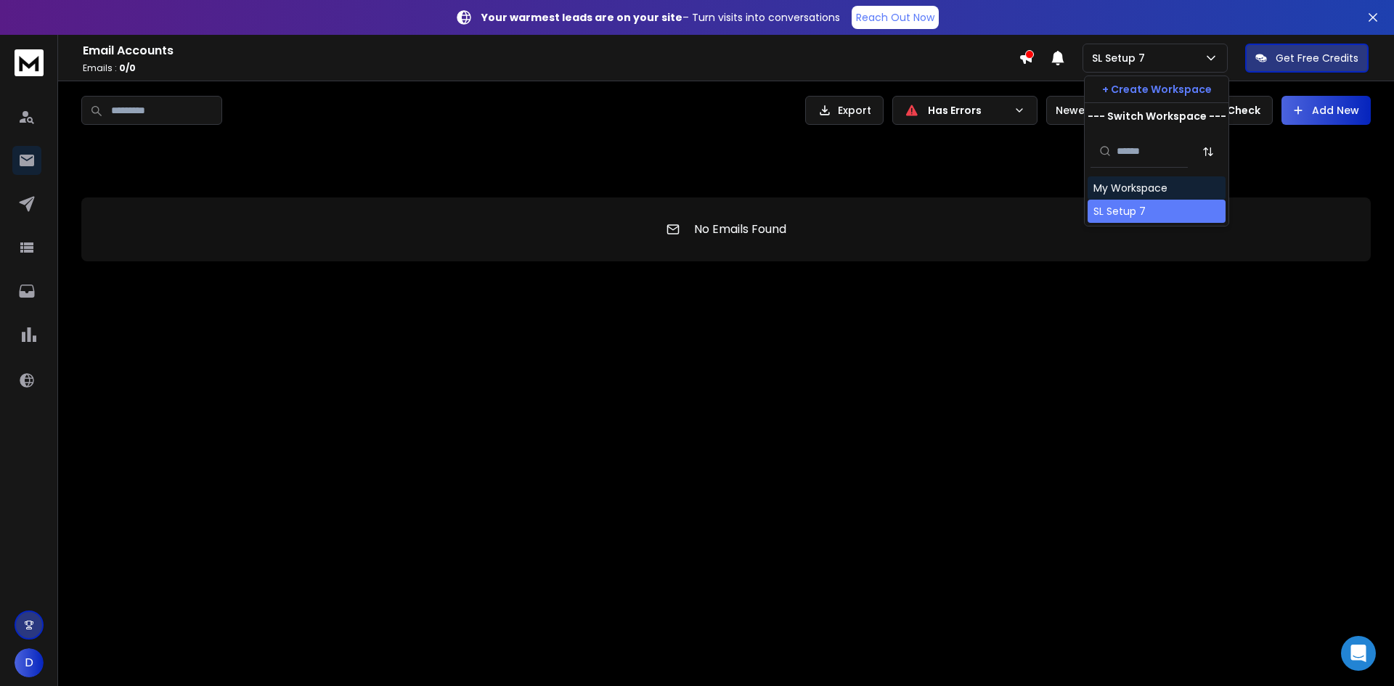
click at [1128, 190] on div "My Workspace" at bounding box center [1131, 188] width 74 height 15
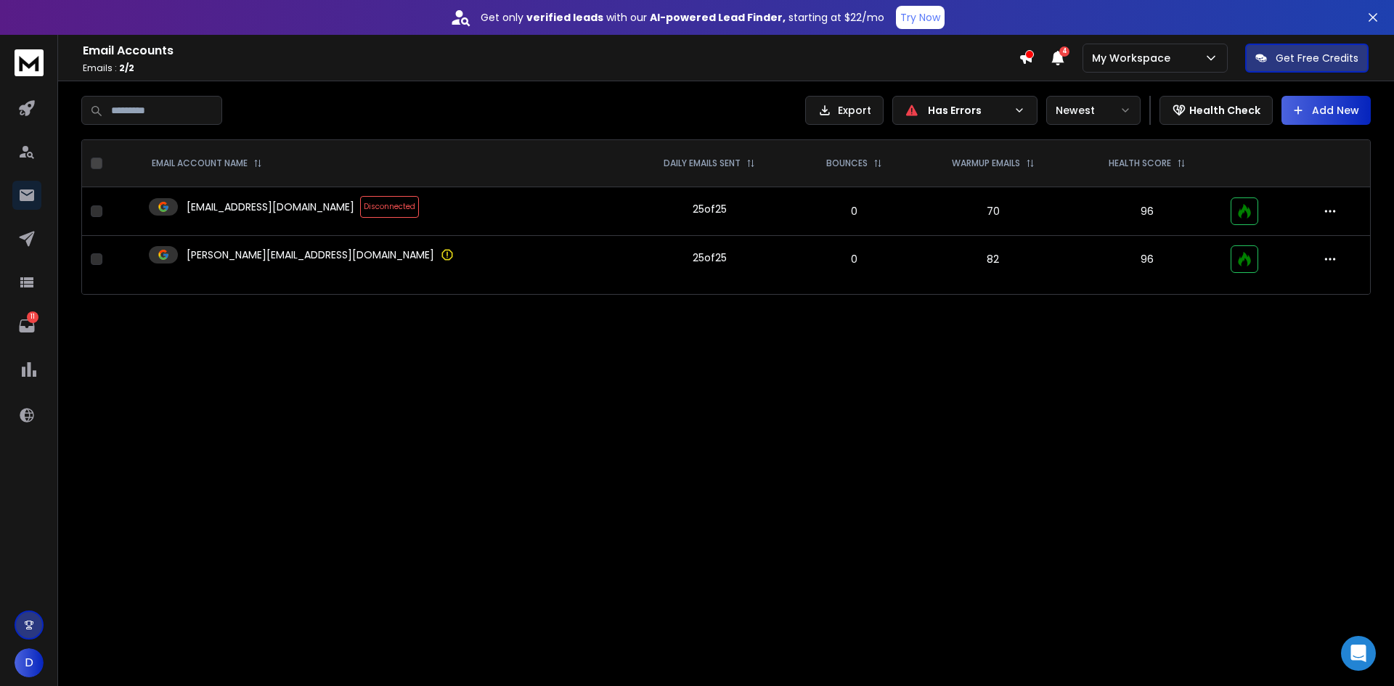
click at [1324, 257] on icon at bounding box center [1330, 259] width 13 height 13
click at [795, 269] on td "0" at bounding box center [854, 259] width 118 height 47
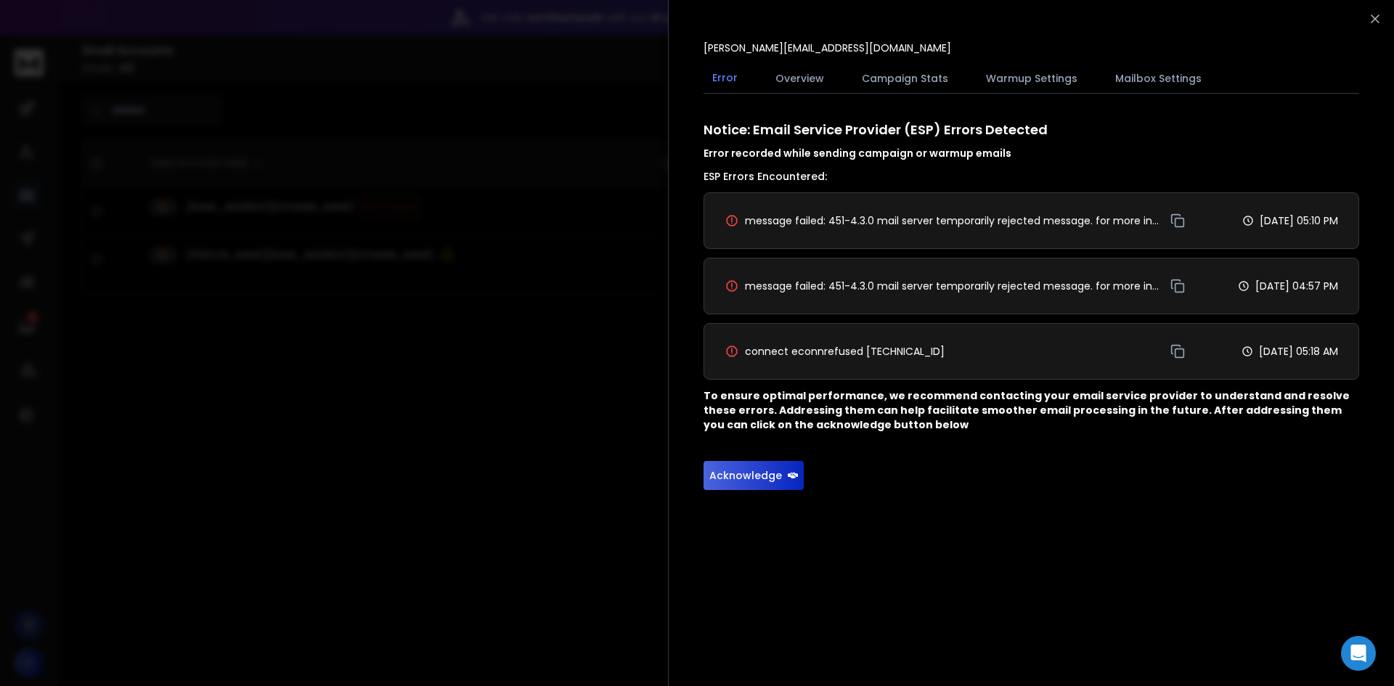
click at [760, 475] on button "Acknowledge" at bounding box center [754, 475] width 100 height 29
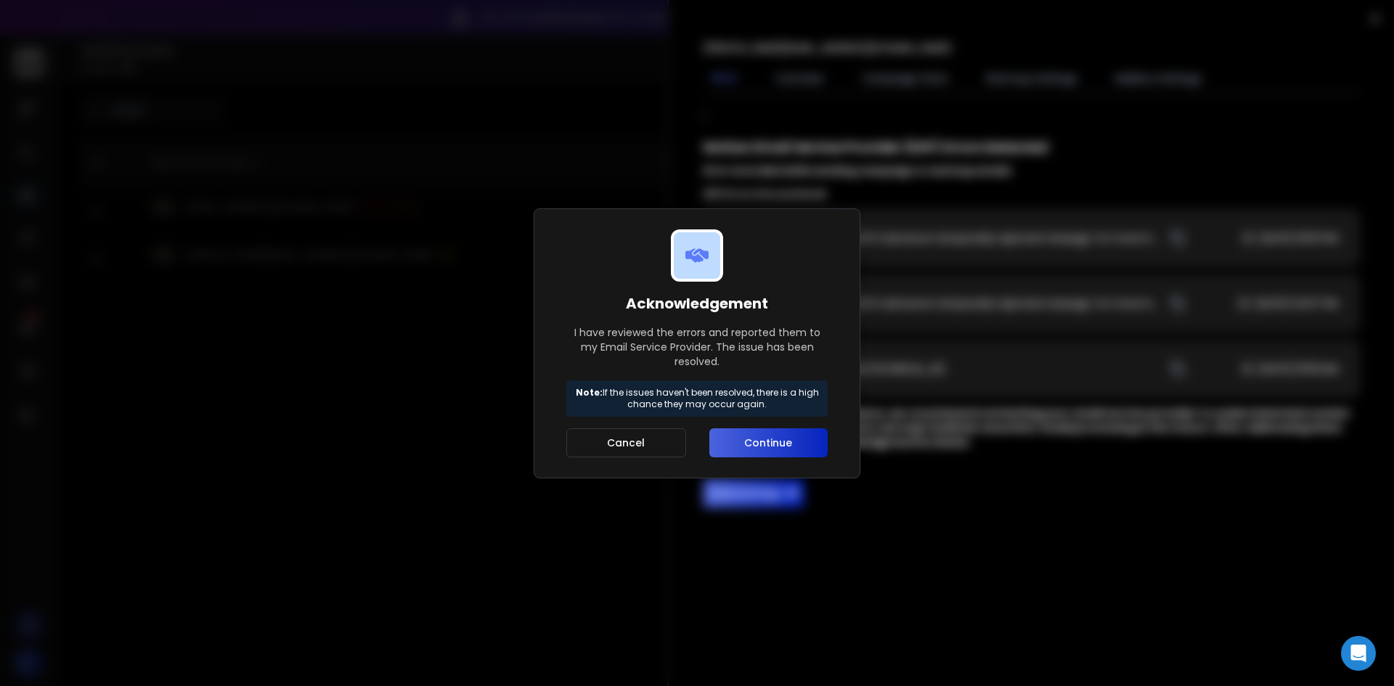
click at [762, 437] on button "Continue" at bounding box center [768, 442] width 118 height 29
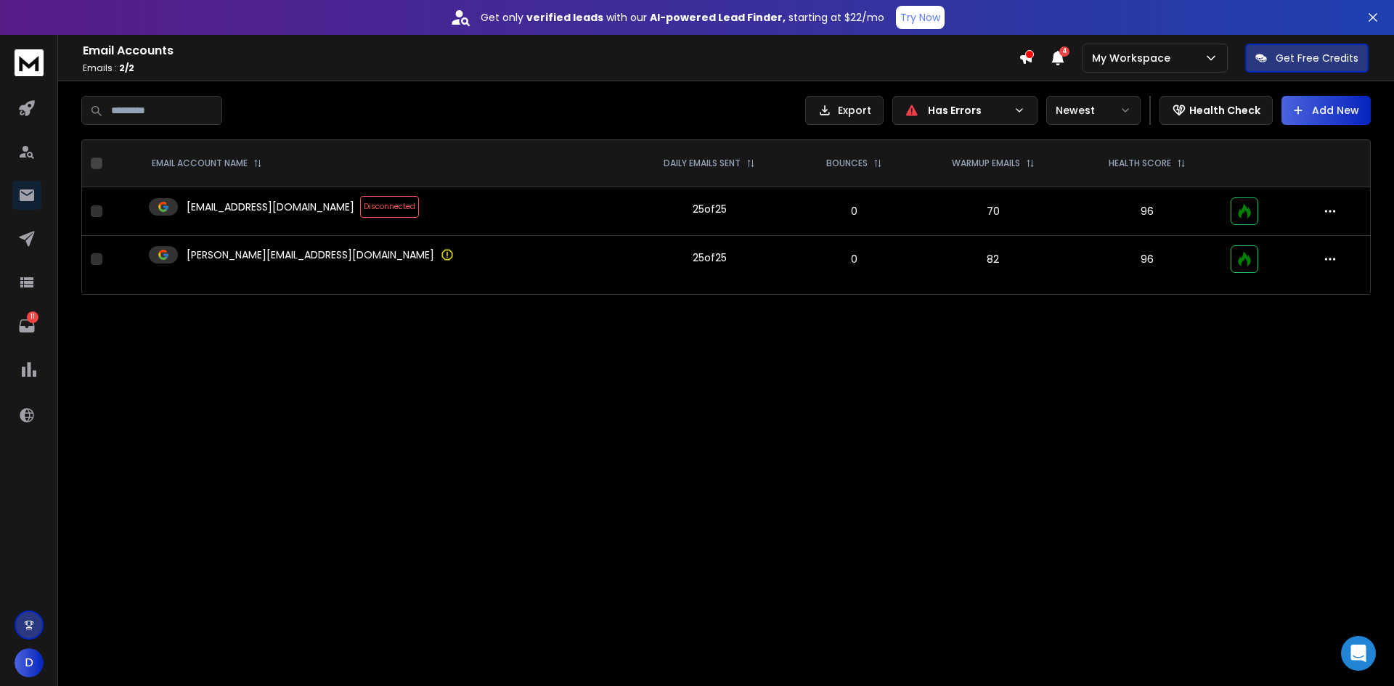
click at [420, 207] on div "[EMAIL_ADDRESS][DOMAIN_NAME] Disconnected" at bounding box center [382, 207] width 466 height 22
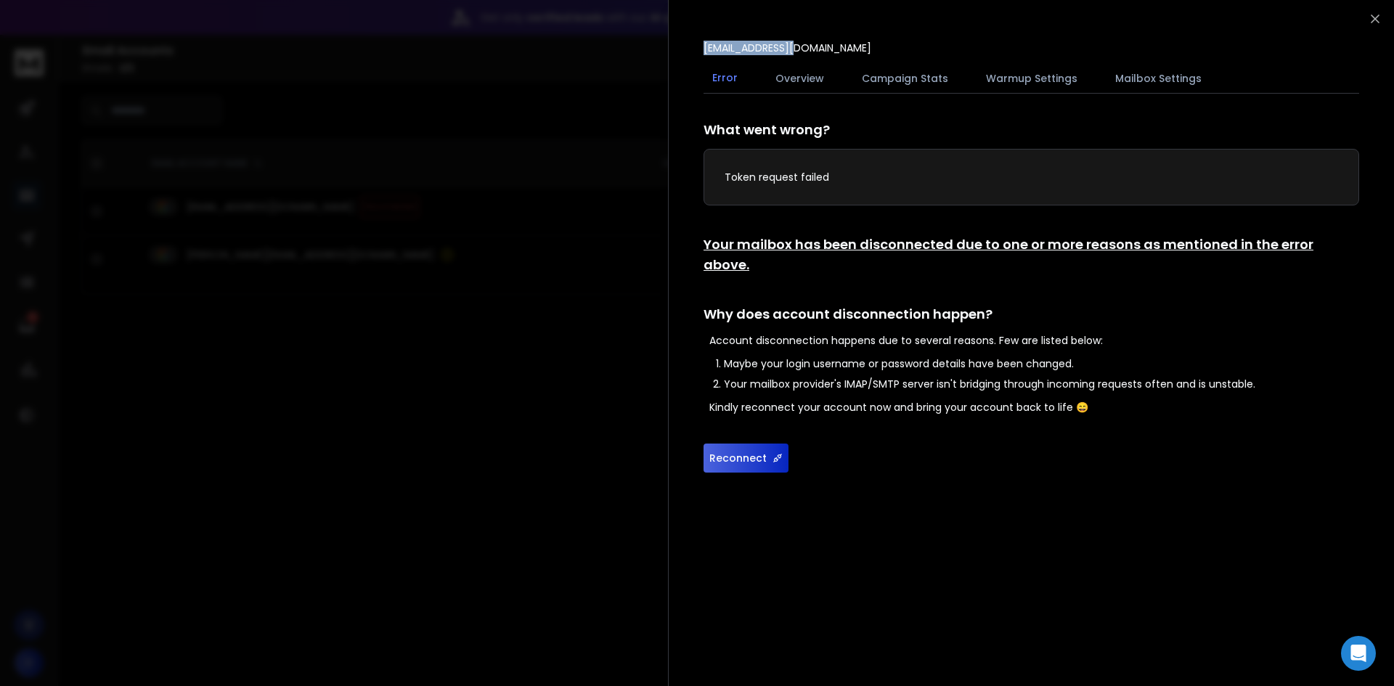
drag, startPoint x: 811, startPoint y: 46, endPoint x: 704, endPoint y: 52, distance: 107.6
click at [704, 52] on div "[EMAIL_ADDRESS][DOMAIN_NAME]" at bounding box center [1032, 48] width 656 height 15
copy p "[EMAIL_ADDRESS][DOMAIN_NAME]"
click at [747, 447] on button "Reconnect" at bounding box center [746, 458] width 85 height 29
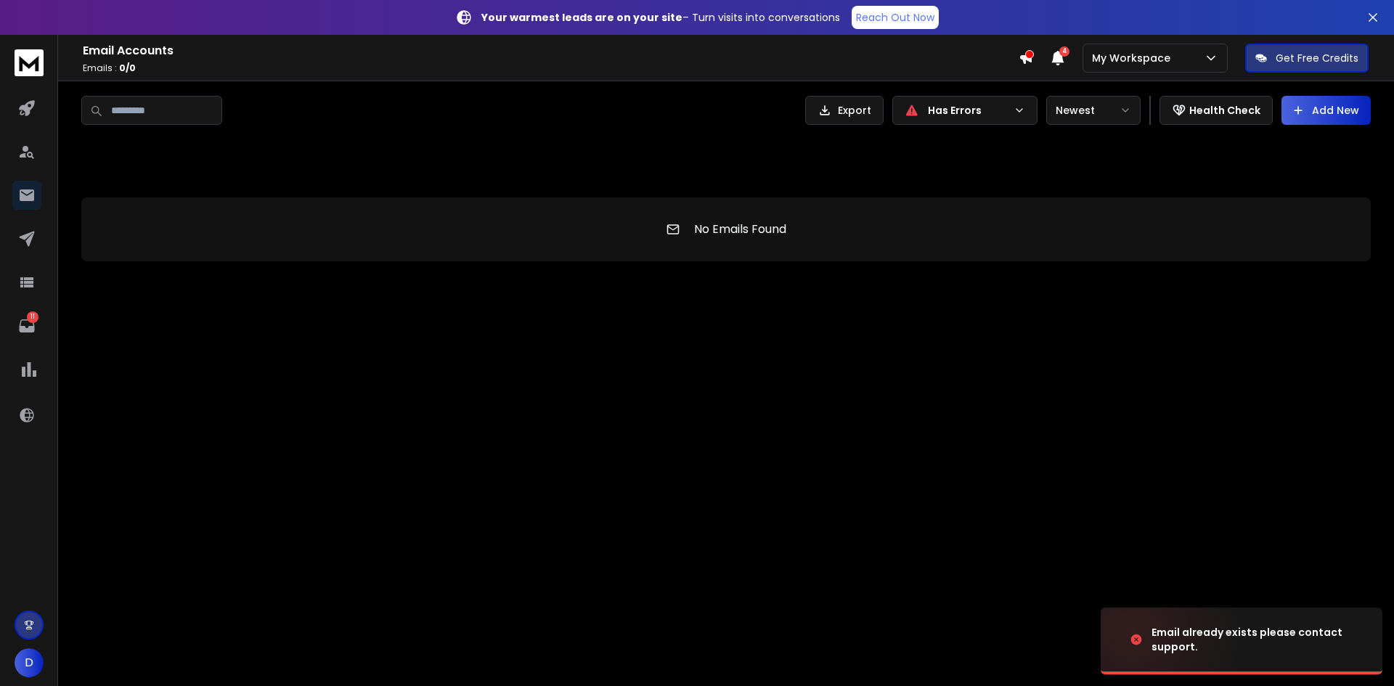
click at [955, 108] on p "Has Errors" at bounding box center [968, 110] width 80 height 15
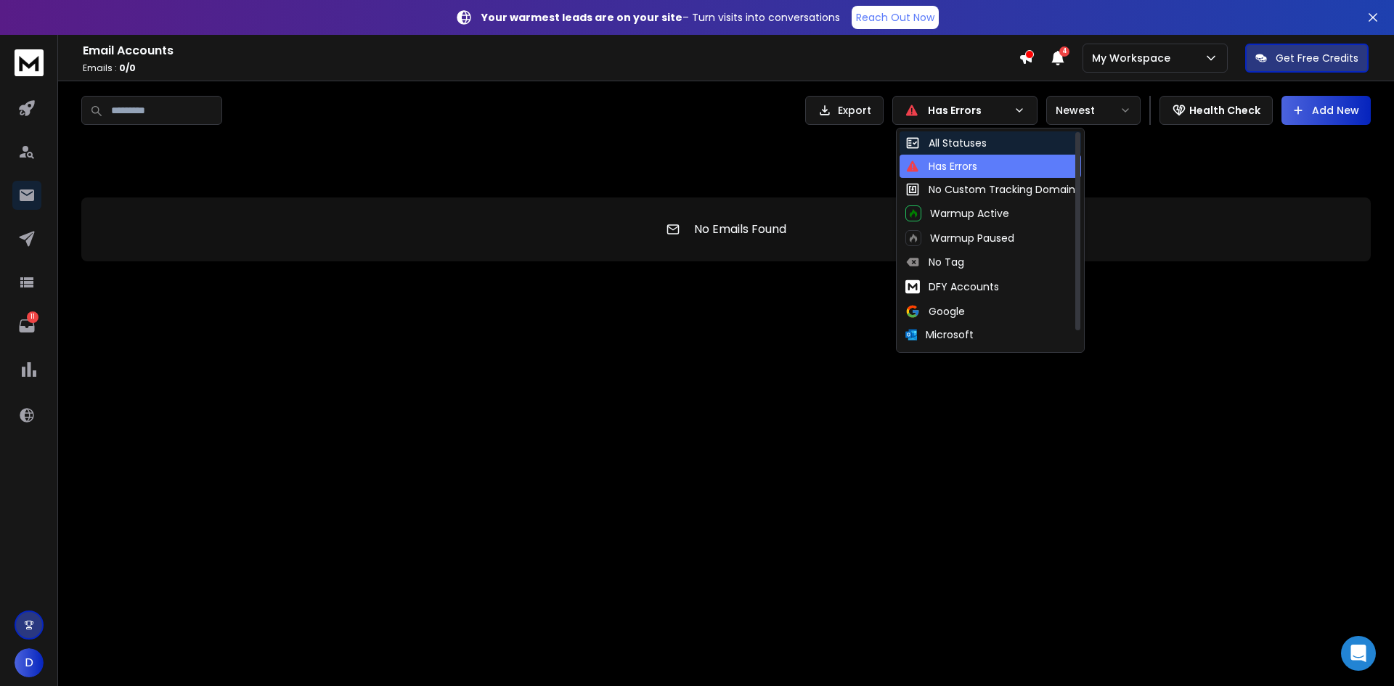
click at [953, 139] on div "All Statuses" at bounding box center [946, 143] width 81 height 15
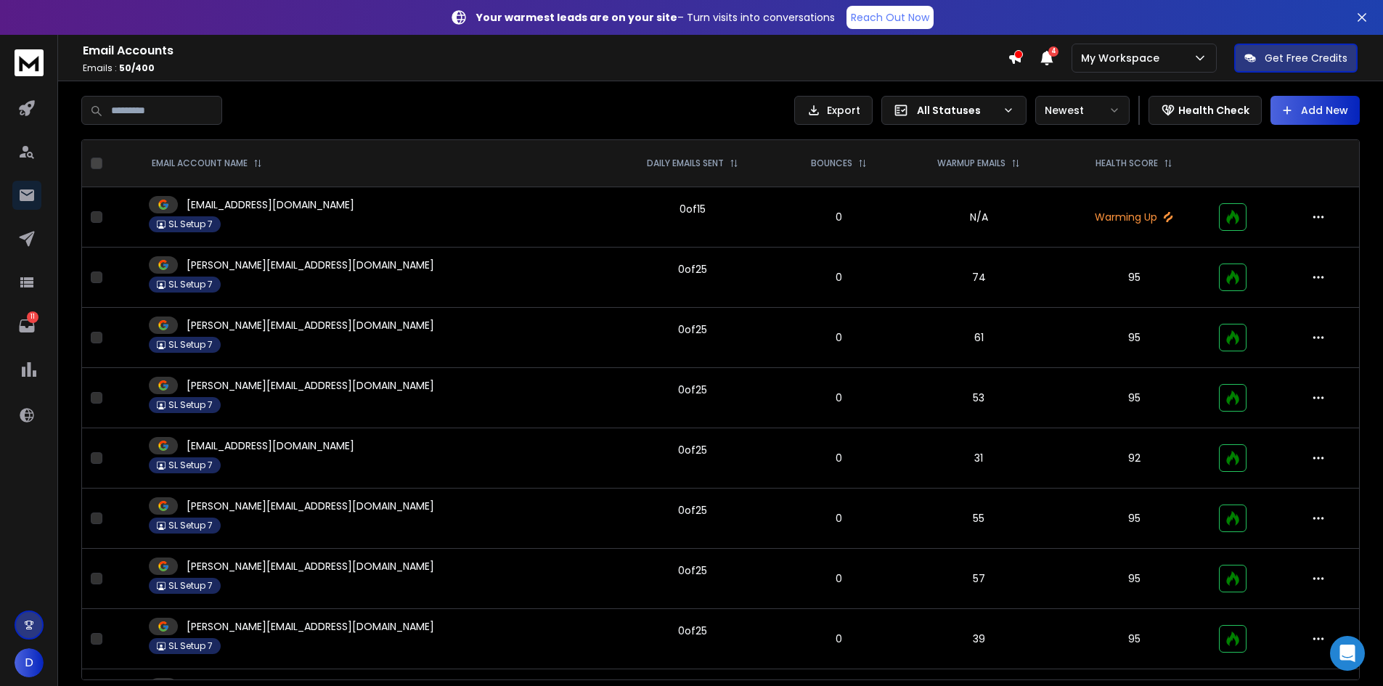
click at [952, 115] on p "All Statuses" at bounding box center [957, 110] width 80 height 15
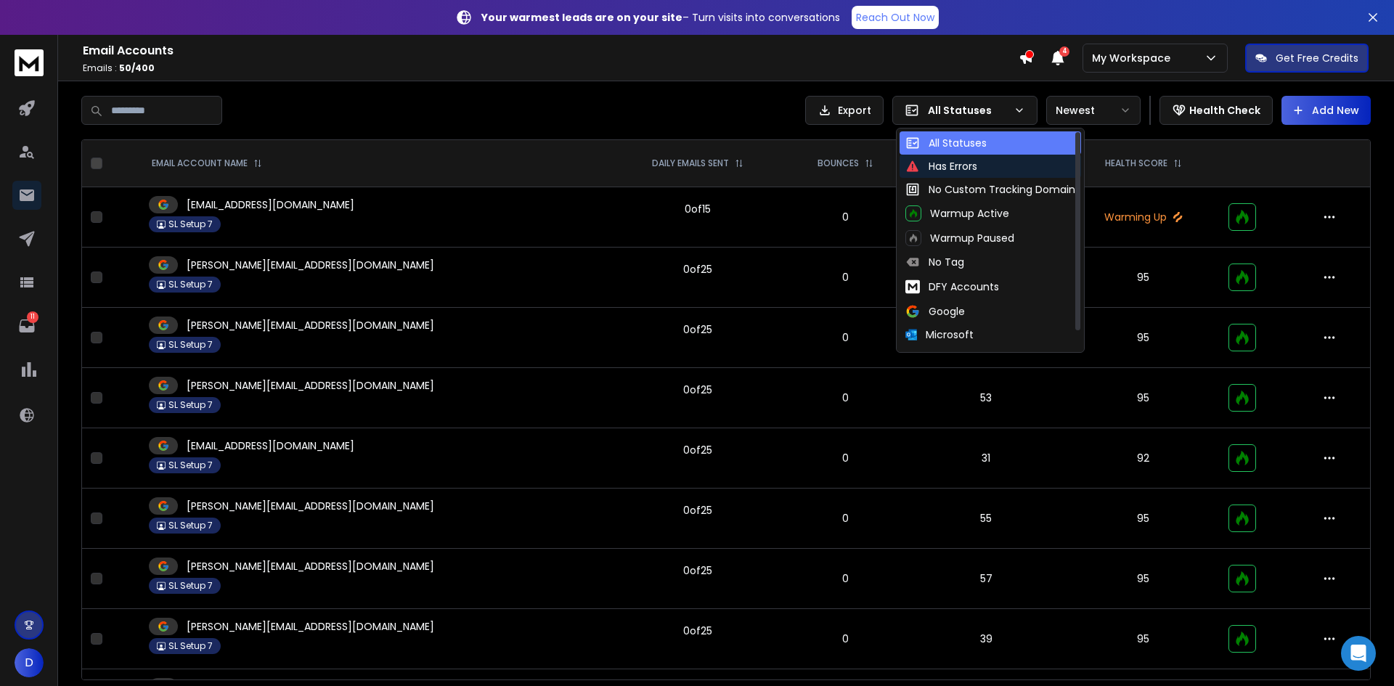
click at [956, 162] on div "Has Errors" at bounding box center [942, 166] width 72 height 15
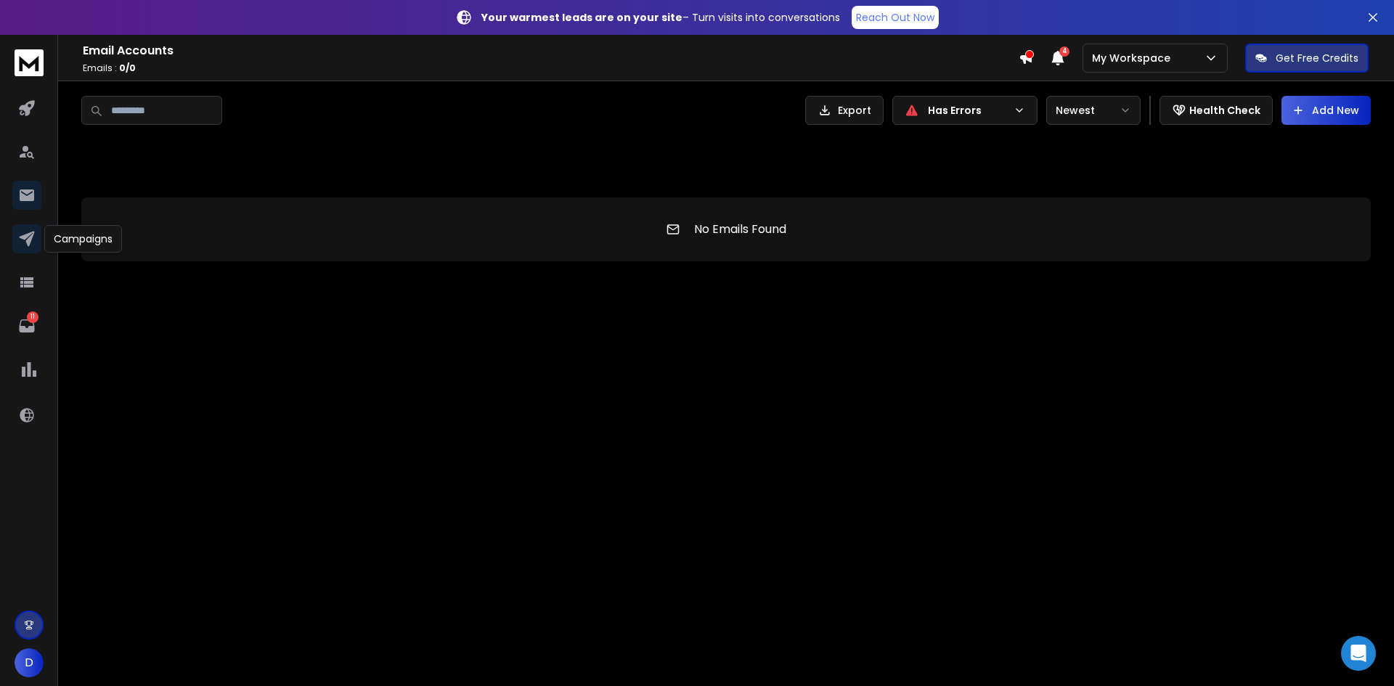
click at [32, 235] on icon at bounding box center [26, 238] width 15 height 15
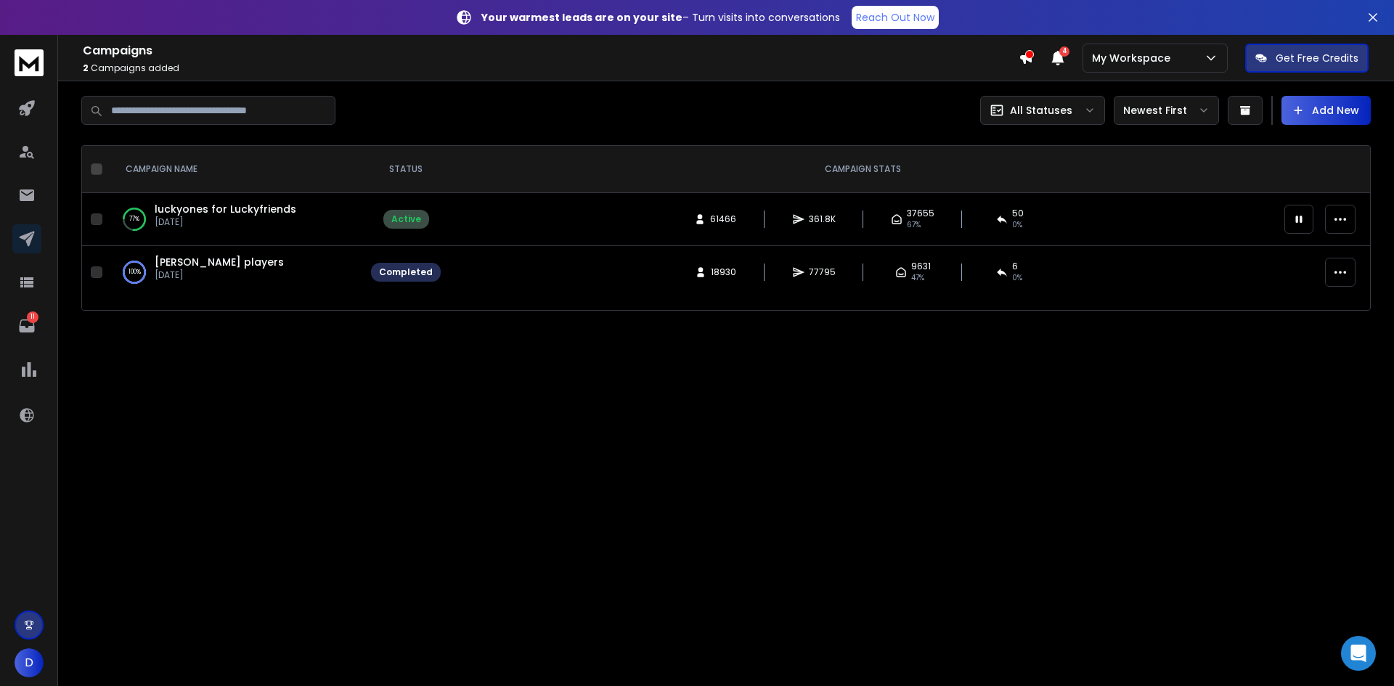
click at [325, 220] on div "77 % luckyones for Luckyfriends 3 months ago" at bounding box center [235, 219] width 225 height 35
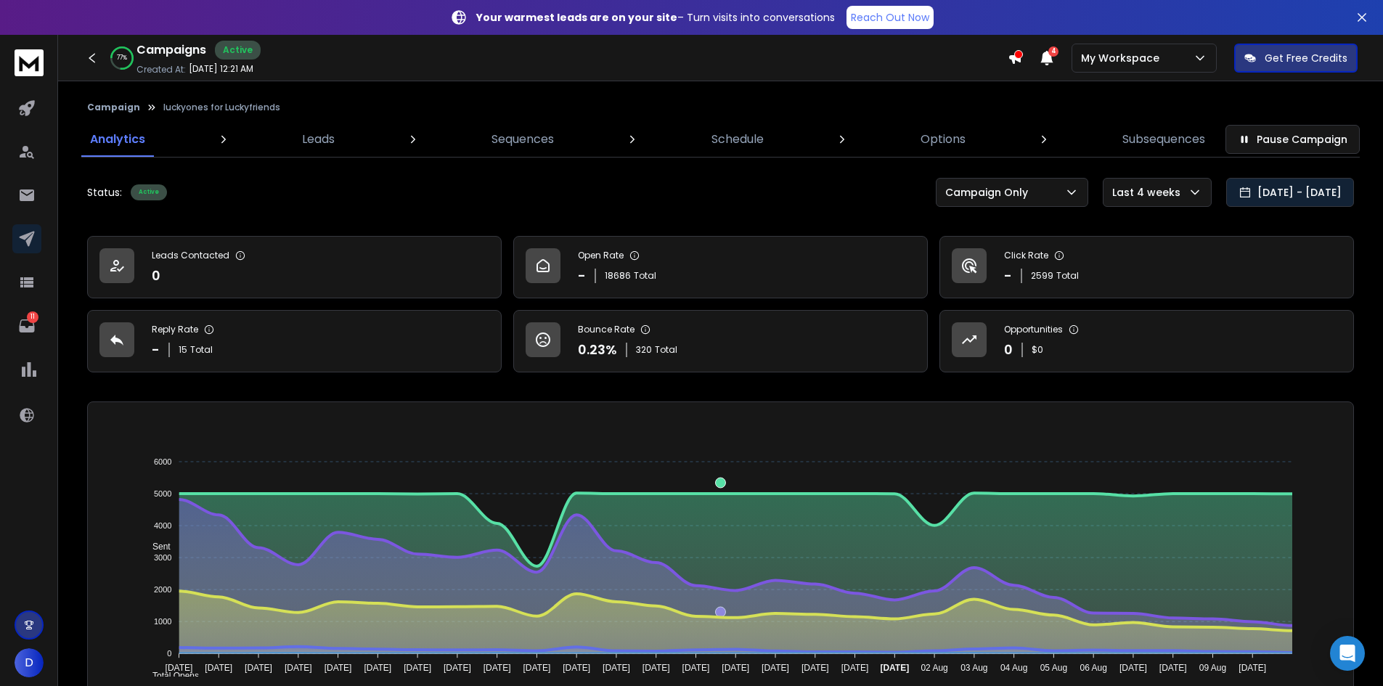
click at [1234, 191] on button "14 Jul 2025 - 11 Aug 2025" at bounding box center [1291, 192] width 128 height 29
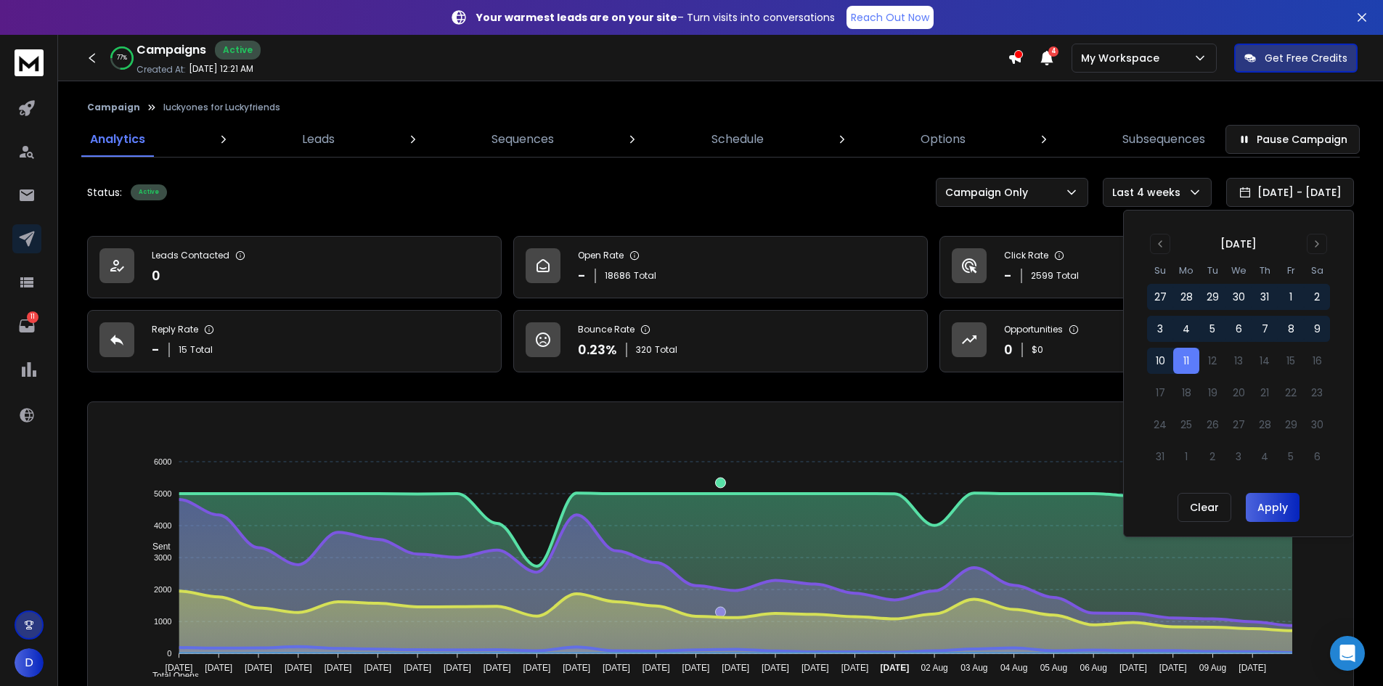
click at [657, 203] on div "Status: Active Pause Campaign Campaign Only Last 4 weeks 14 Jul 2025 - 11 Aug 2…" at bounding box center [720, 192] width 1267 height 29
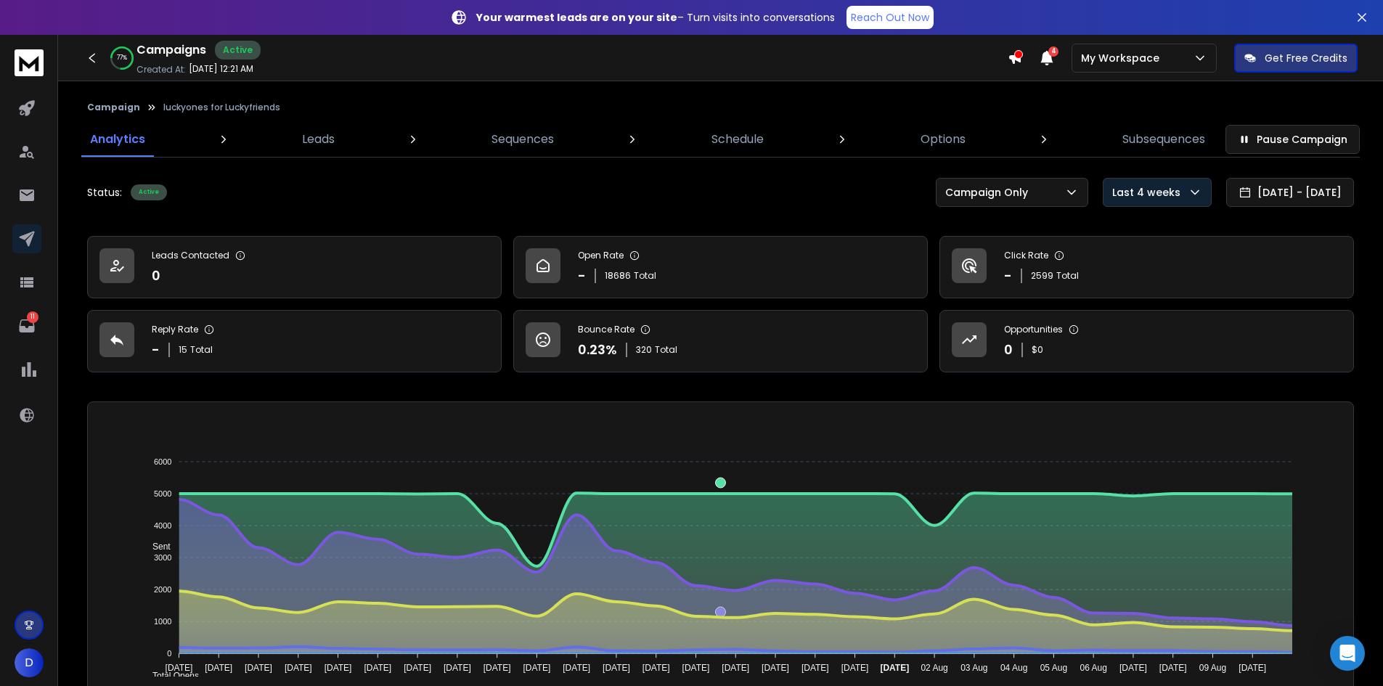
click at [1121, 187] on p "Last 4 weeks" at bounding box center [1149, 192] width 74 height 15
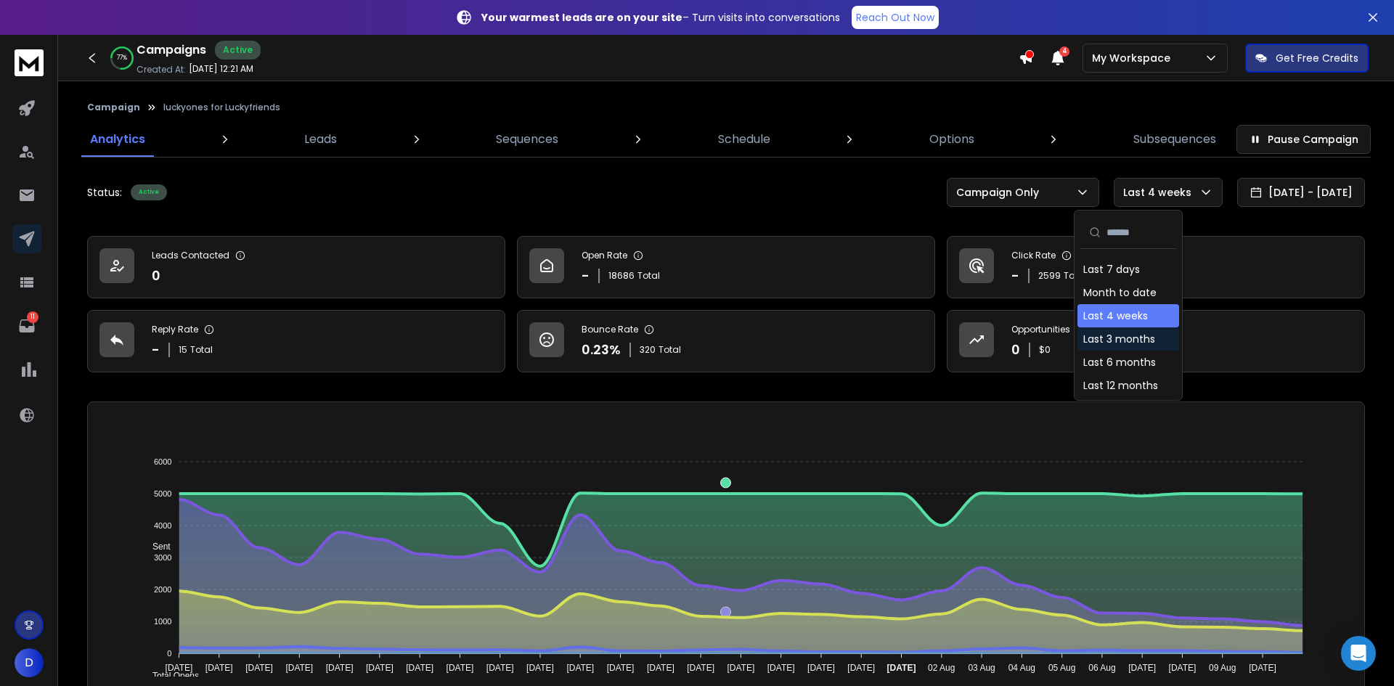
click at [1115, 339] on div "Last 3 months" at bounding box center [1119, 339] width 72 height 15
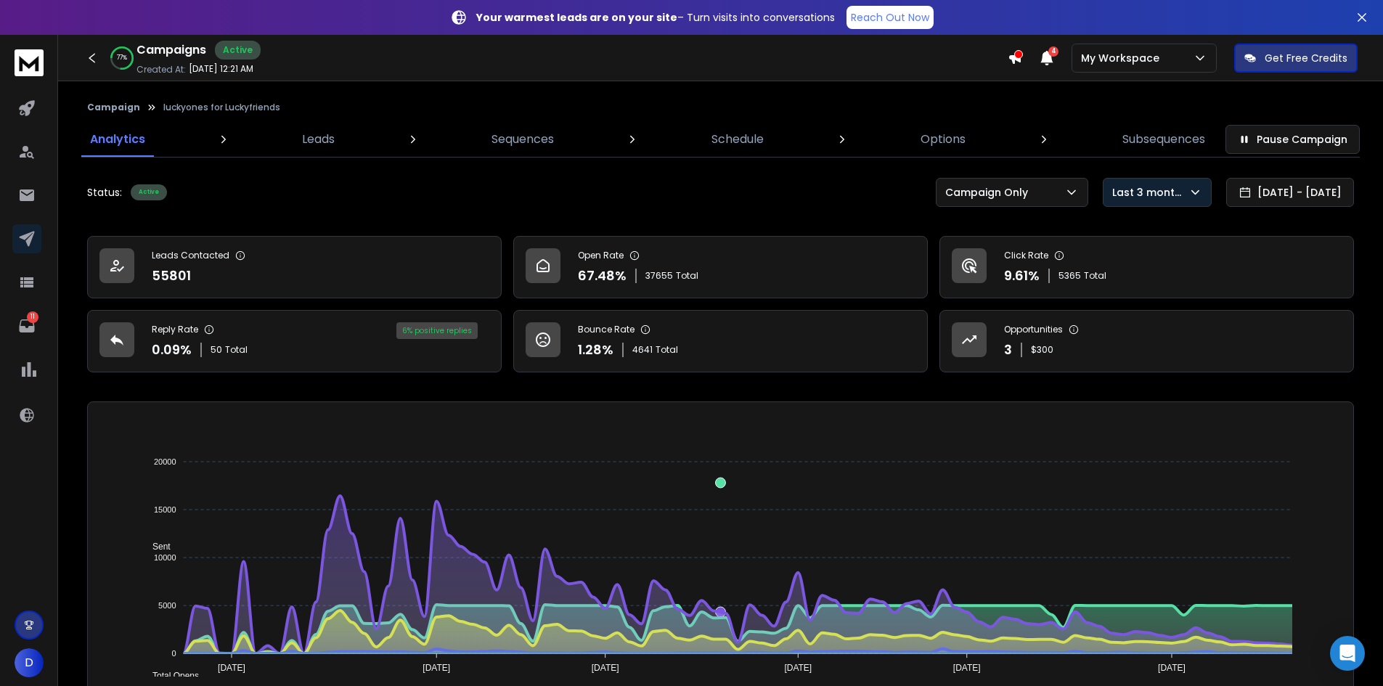
click at [1103, 184] on button "Last 3 months" at bounding box center [1157, 192] width 109 height 29
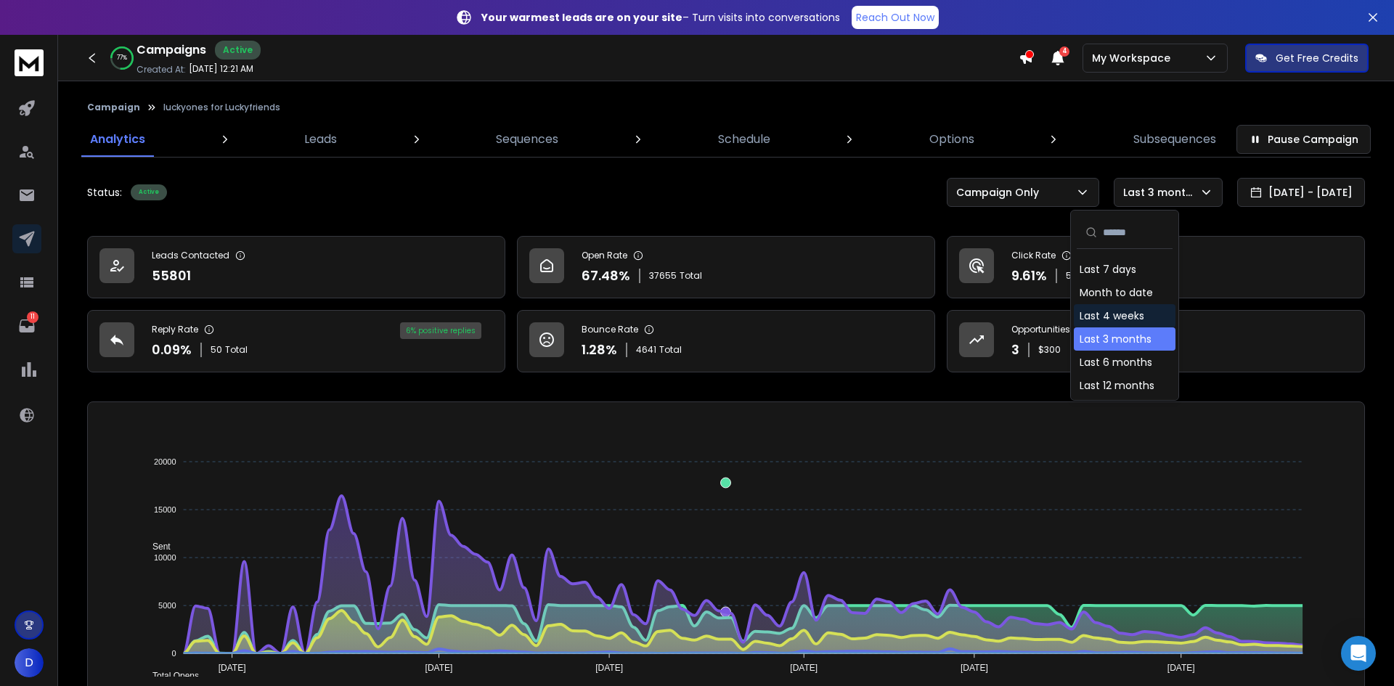
click at [1110, 312] on div "Last 4 weeks" at bounding box center [1112, 316] width 65 height 15
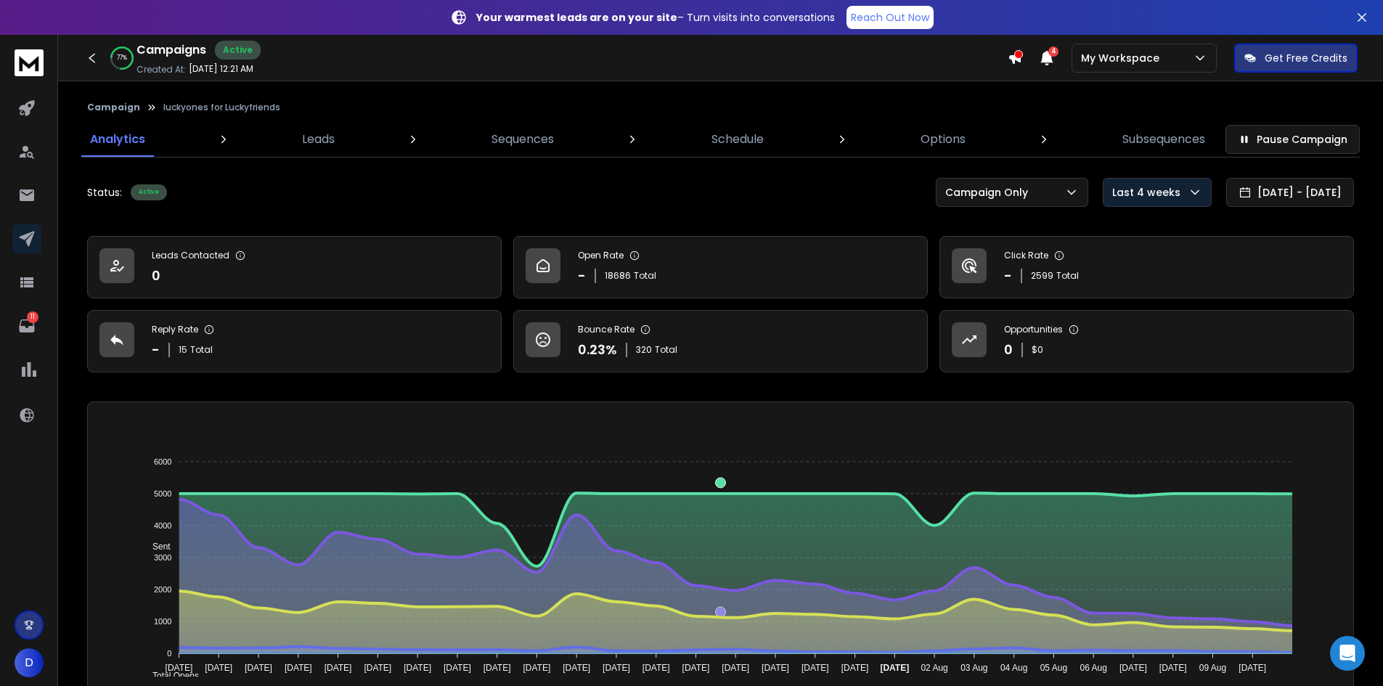
click at [1112, 192] on p "Last 4 weeks" at bounding box center [1149, 192] width 74 height 15
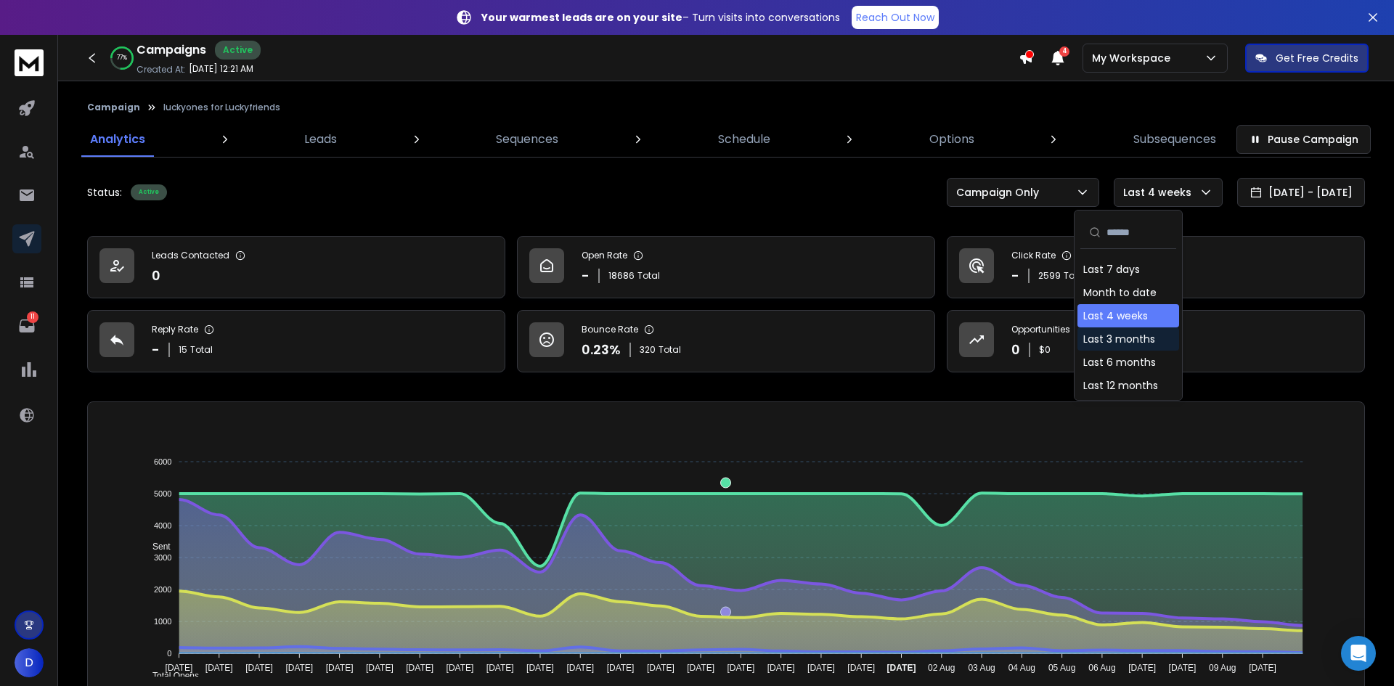
click at [1123, 333] on div "Last 3 months" at bounding box center [1119, 339] width 72 height 15
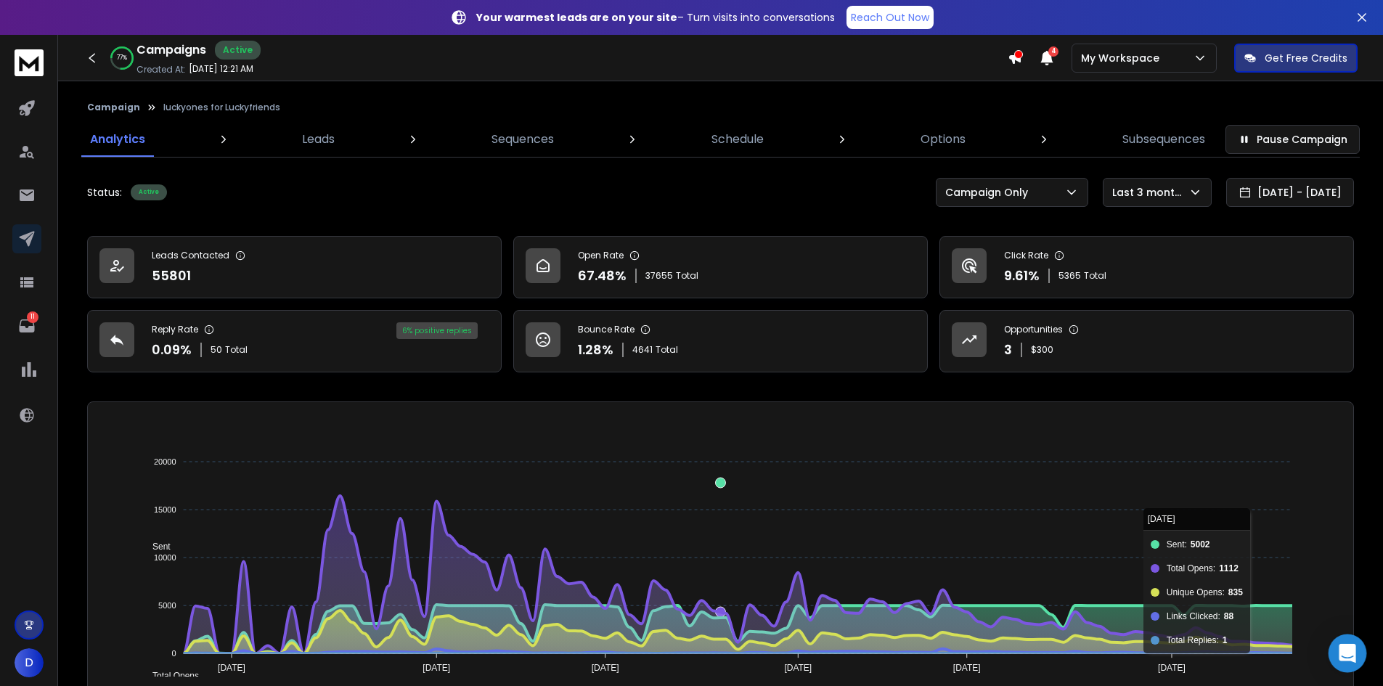
click at [1344, 651] on icon "Open Intercom Messenger" at bounding box center [1347, 653] width 17 height 19
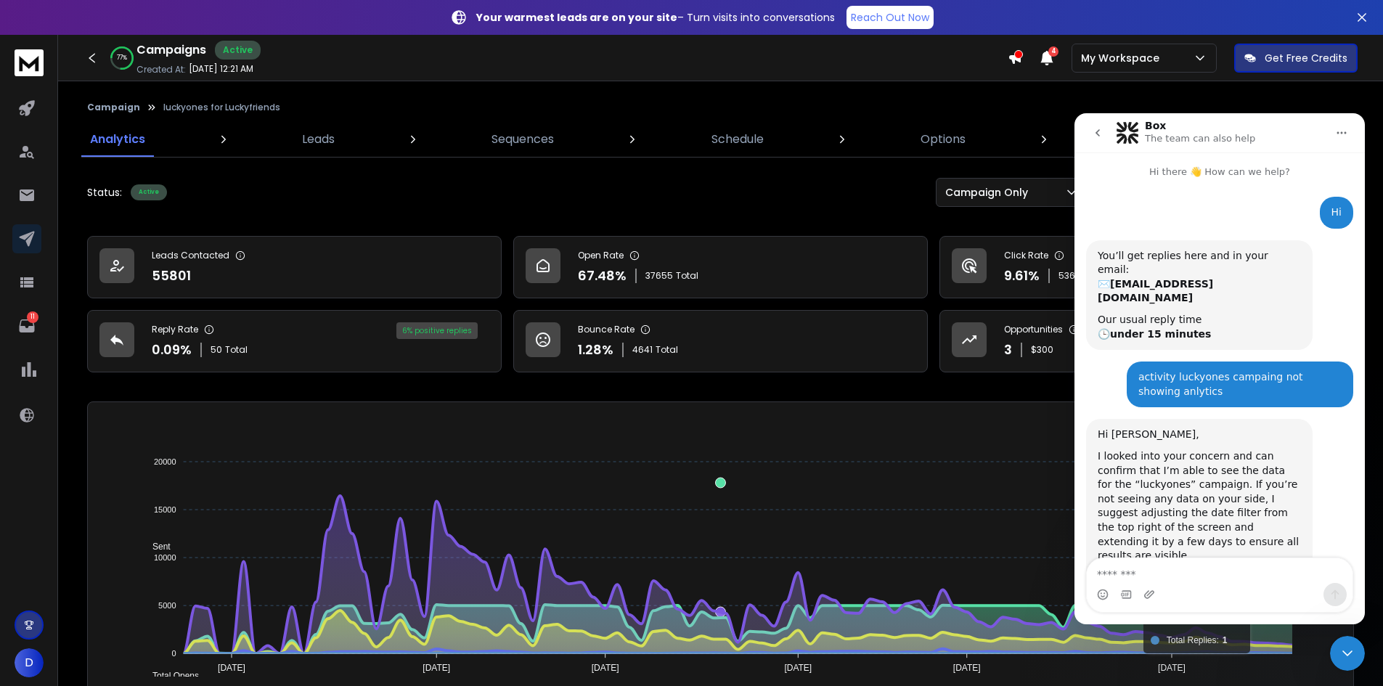
scroll to position [109, 0]
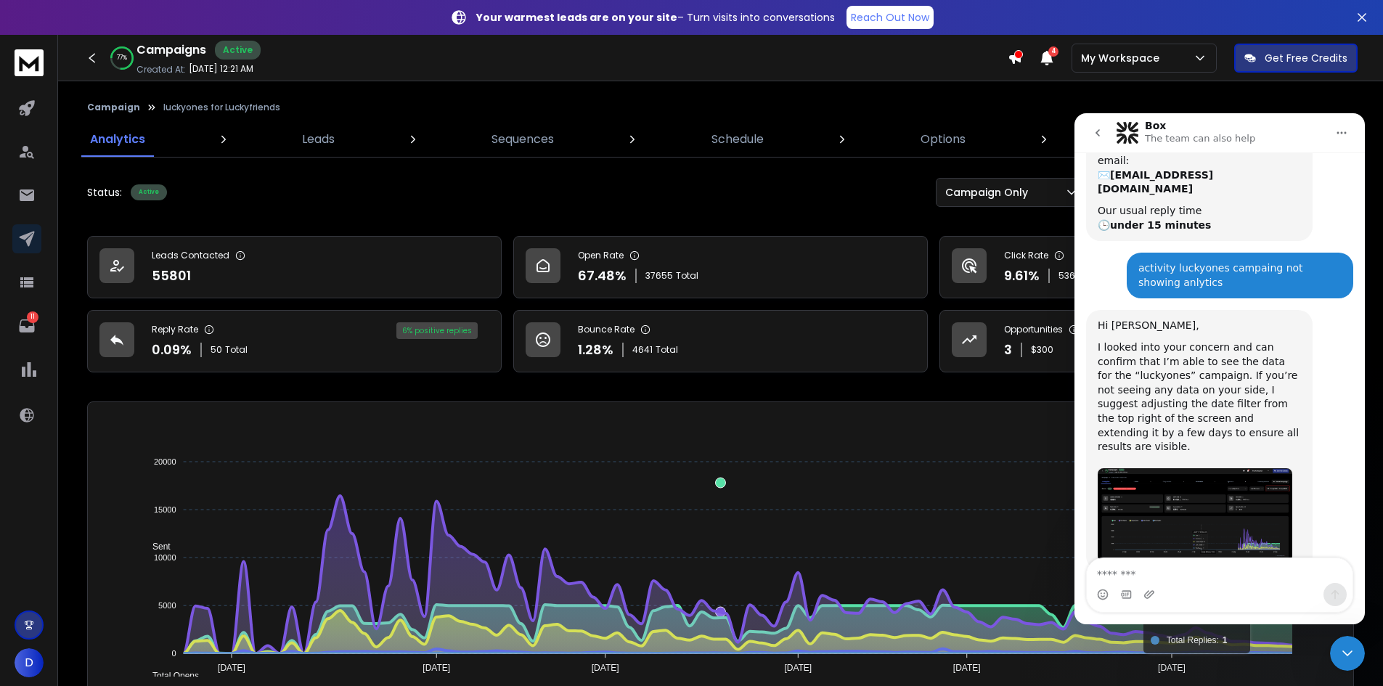
click at [834, 183] on div "Status: Active Pause Campaign Campaign Only Last 3 months 11 May 2025 - 11 Aug …" at bounding box center [720, 192] width 1267 height 29
click at [1112, 196] on p "Last 3 months" at bounding box center [1150, 192] width 76 height 15
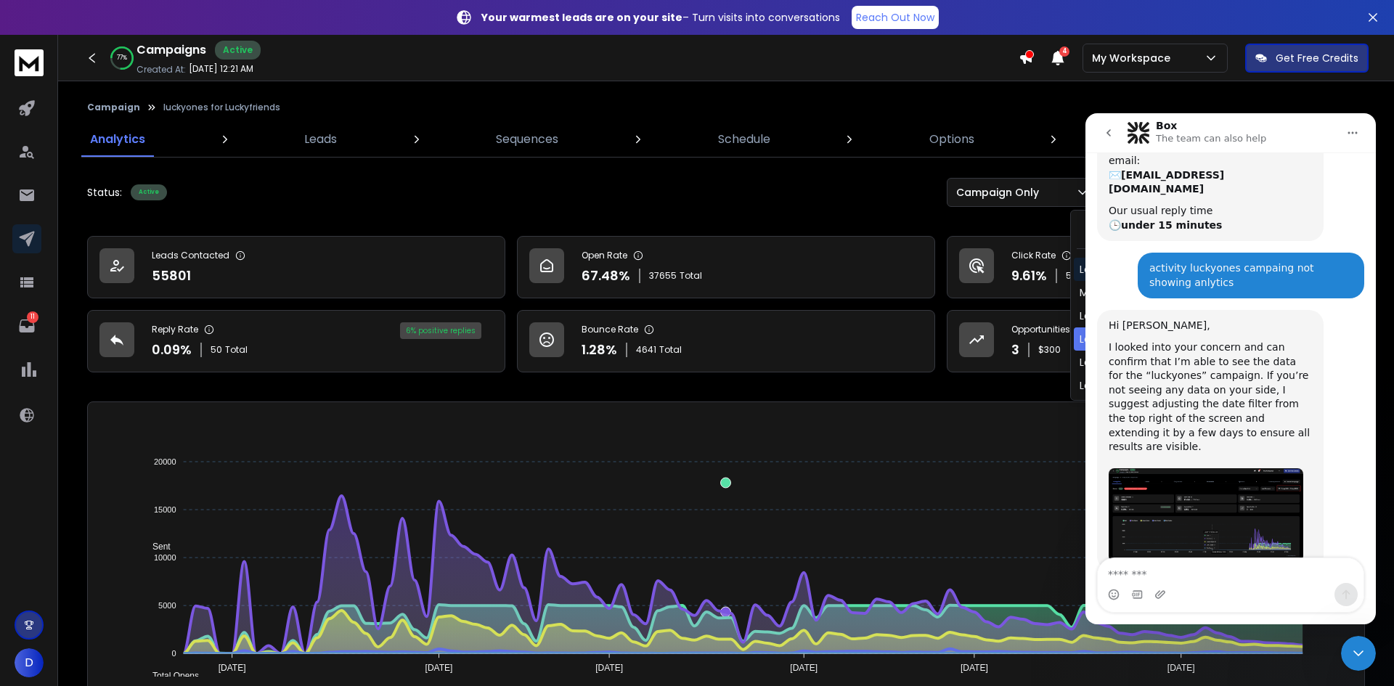
click at [788, 202] on div "Status: Active Pause Campaign Campaign Only Last 3 months 11 May 2025 - 11 Aug …" at bounding box center [726, 192] width 1278 height 29
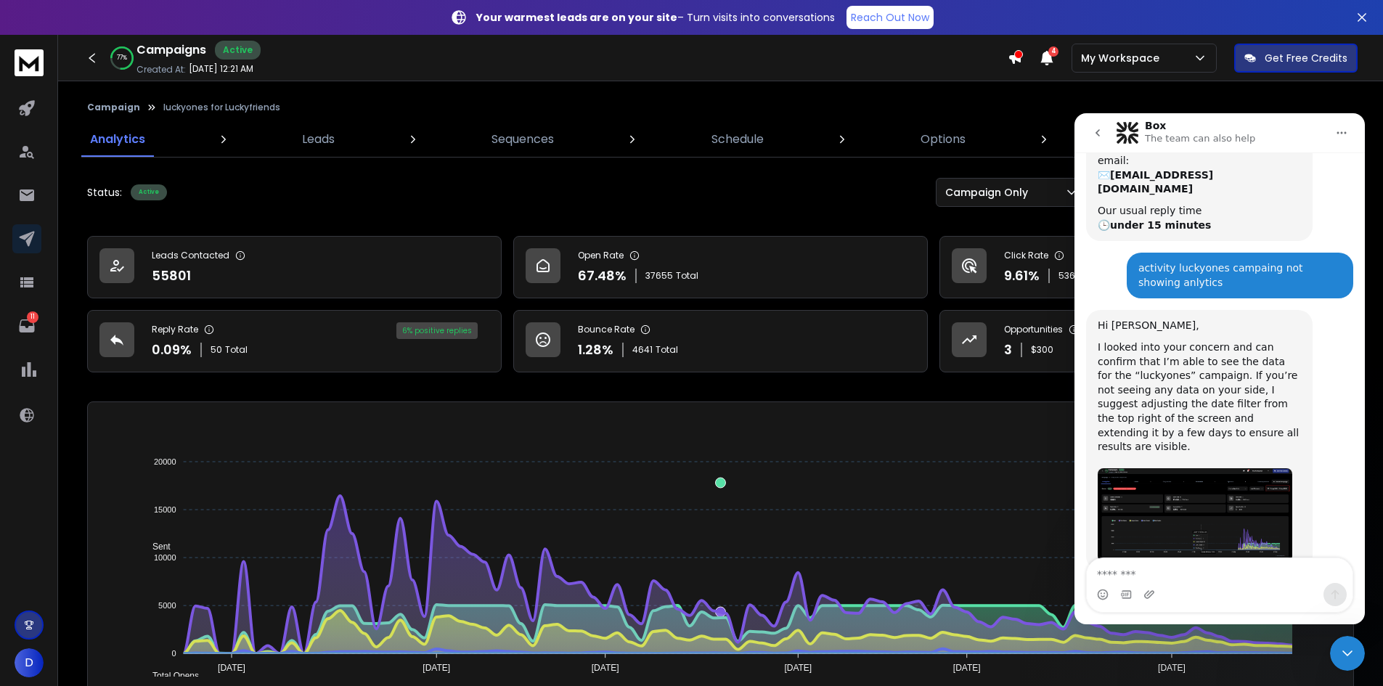
click at [1348, 664] on div "Close Intercom Messenger" at bounding box center [1347, 653] width 35 height 35
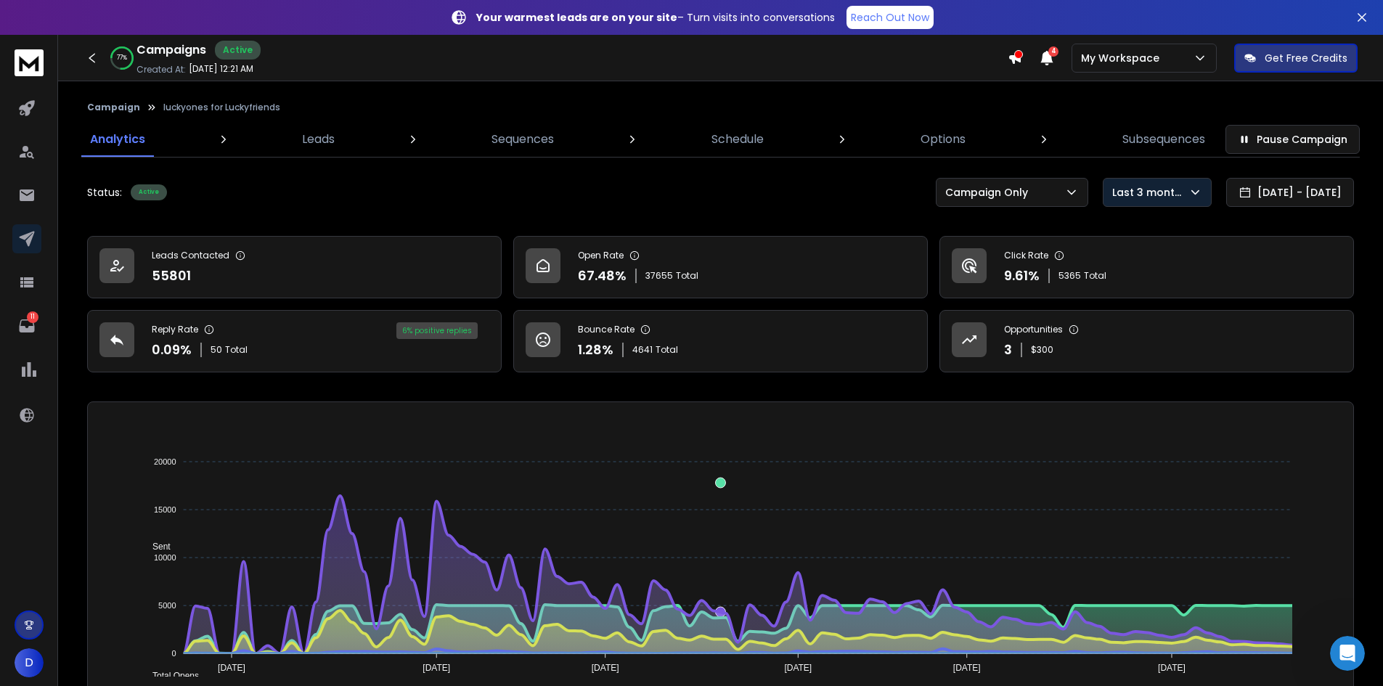
click at [1112, 199] on p "Last 3 months" at bounding box center [1150, 192] width 76 height 15
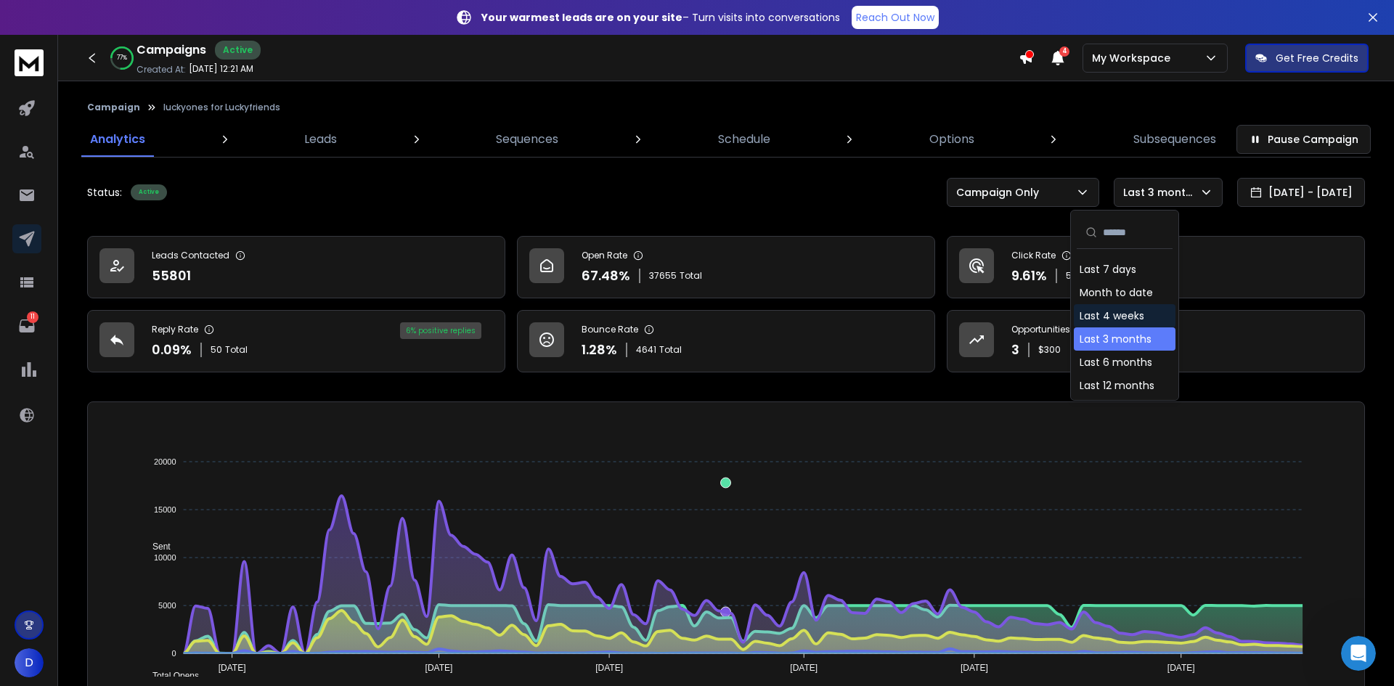
click at [1117, 312] on div "Last 4 weeks" at bounding box center [1112, 316] width 65 height 15
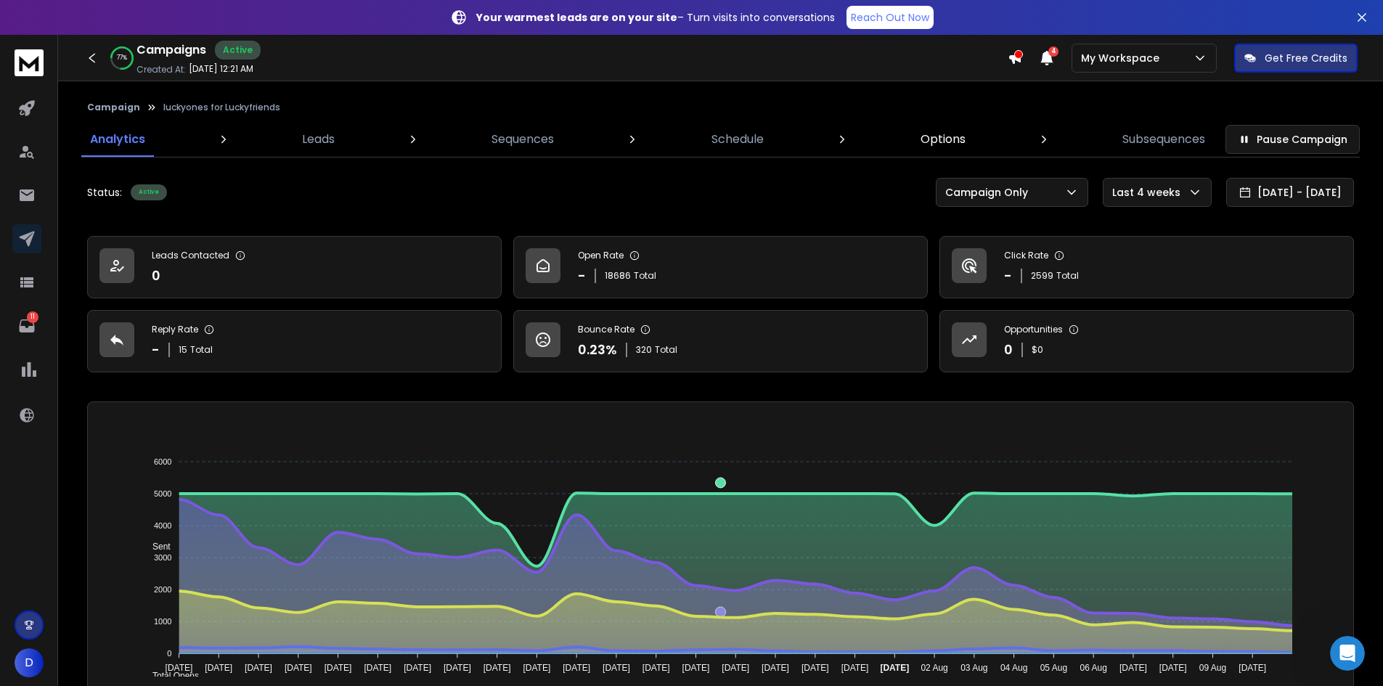
click at [932, 137] on p "Options" at bounding box center [943, 139] width 45 height 17
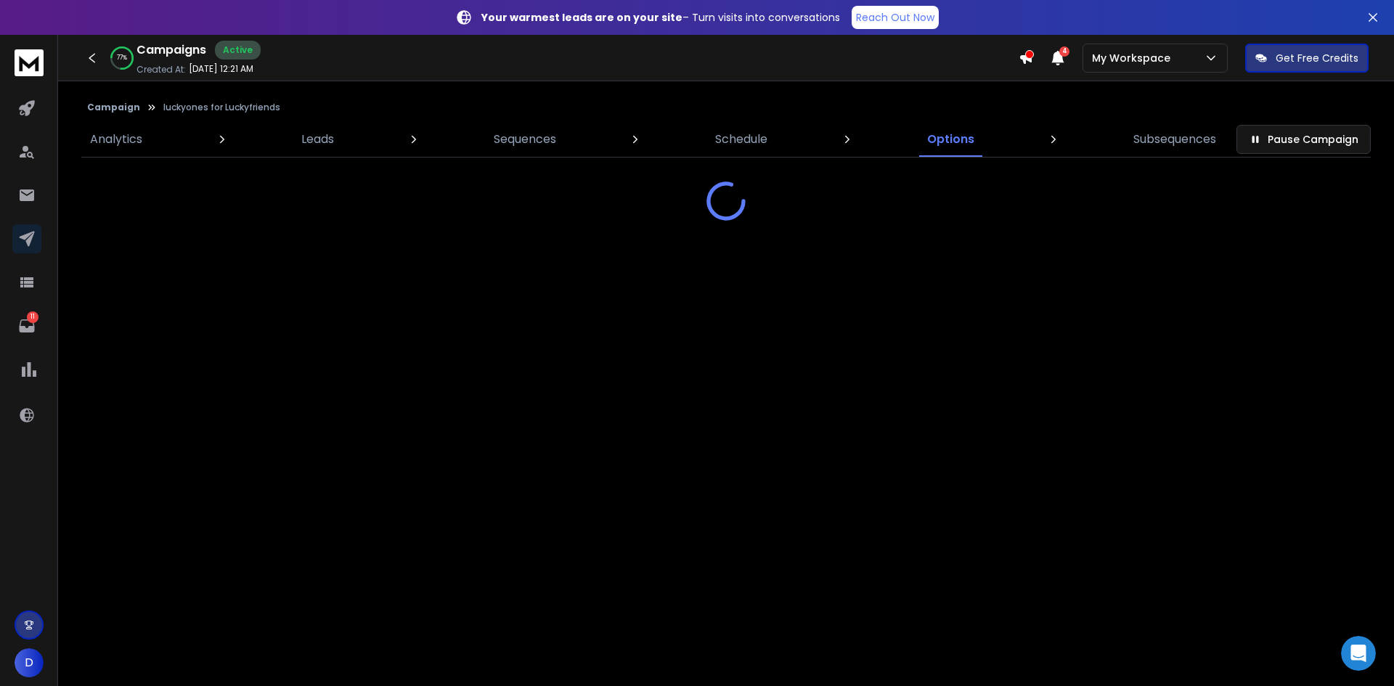
click at [940, 142] on p "Options" at bounding box center [950, 139] width 47 height 17
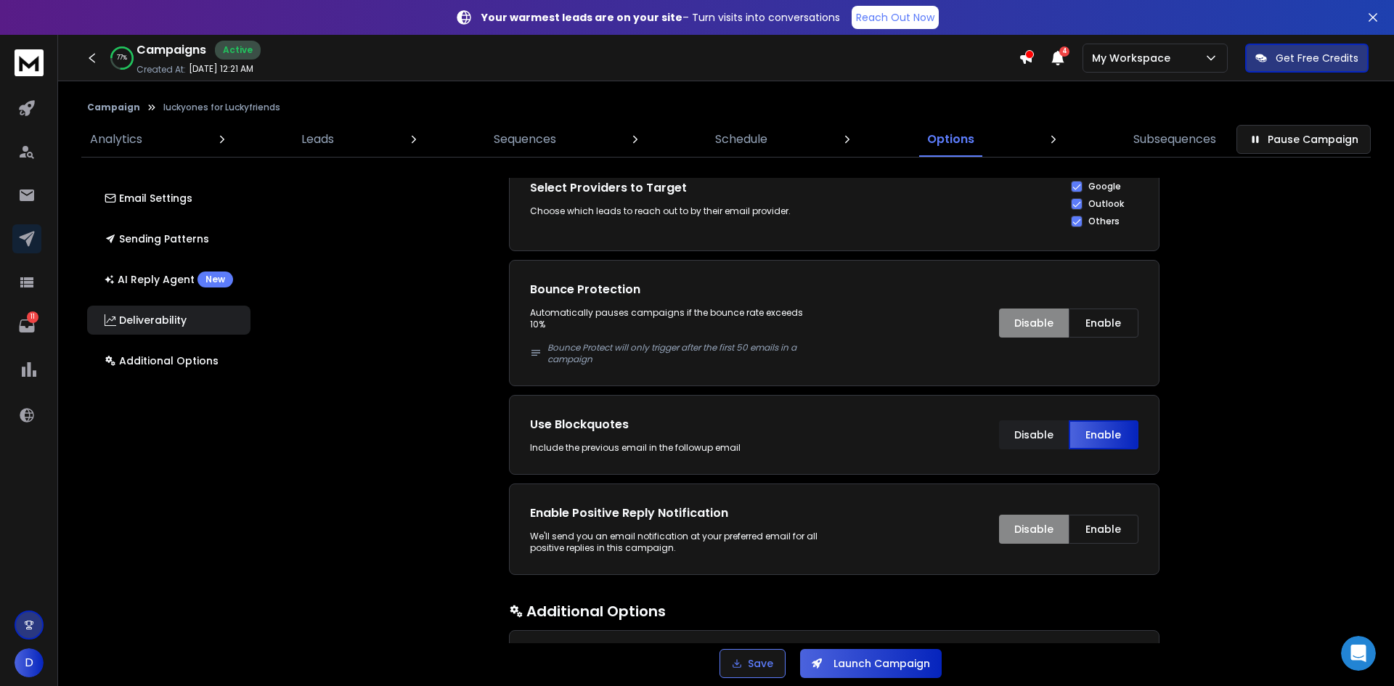
scroll to position [1844, 0]
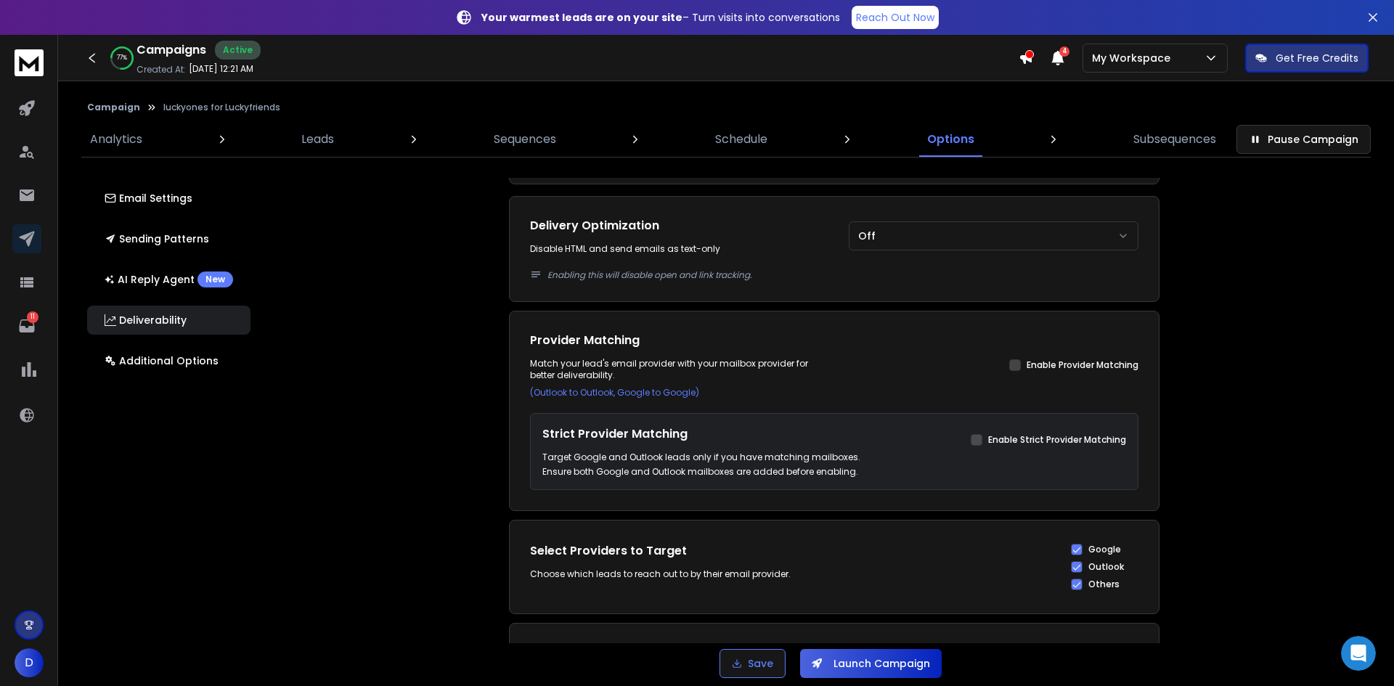
click at [1352, 644] on div "Open Intercom Messenger" at bounding box center [1359, 654] width 48 height 48
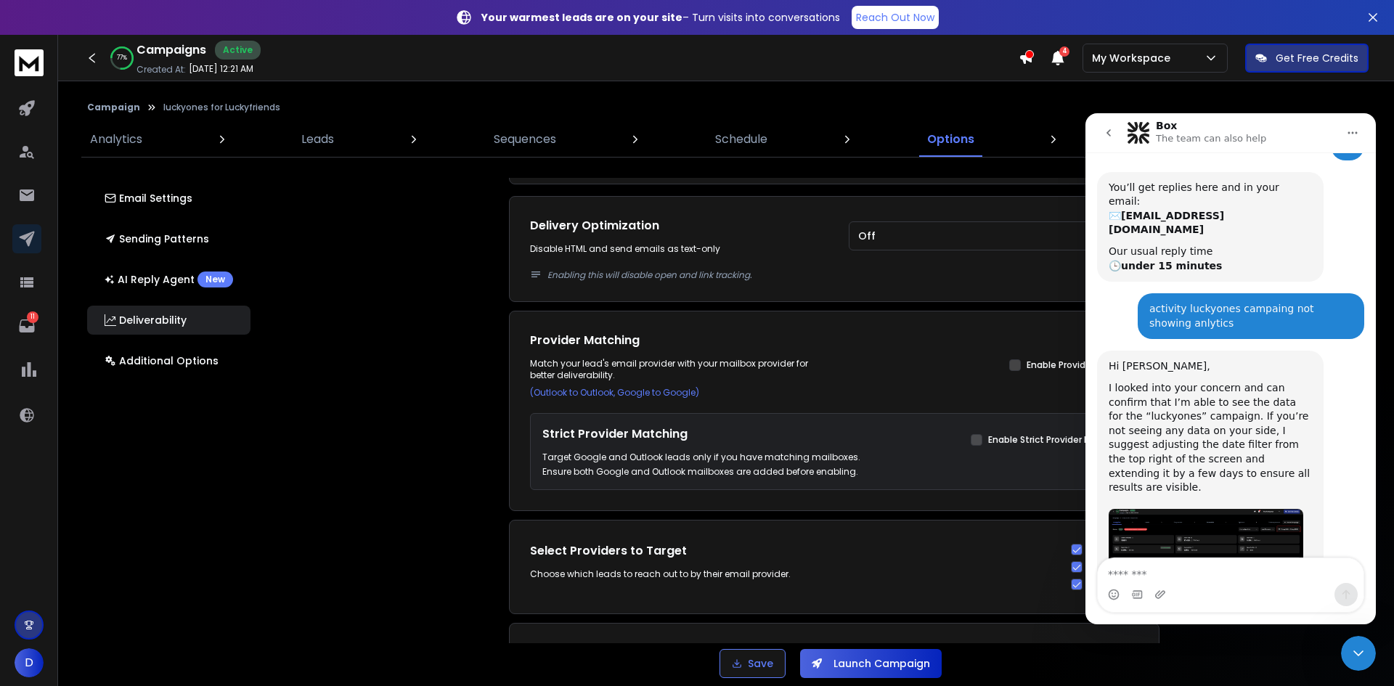
scroll to position [109, 0]
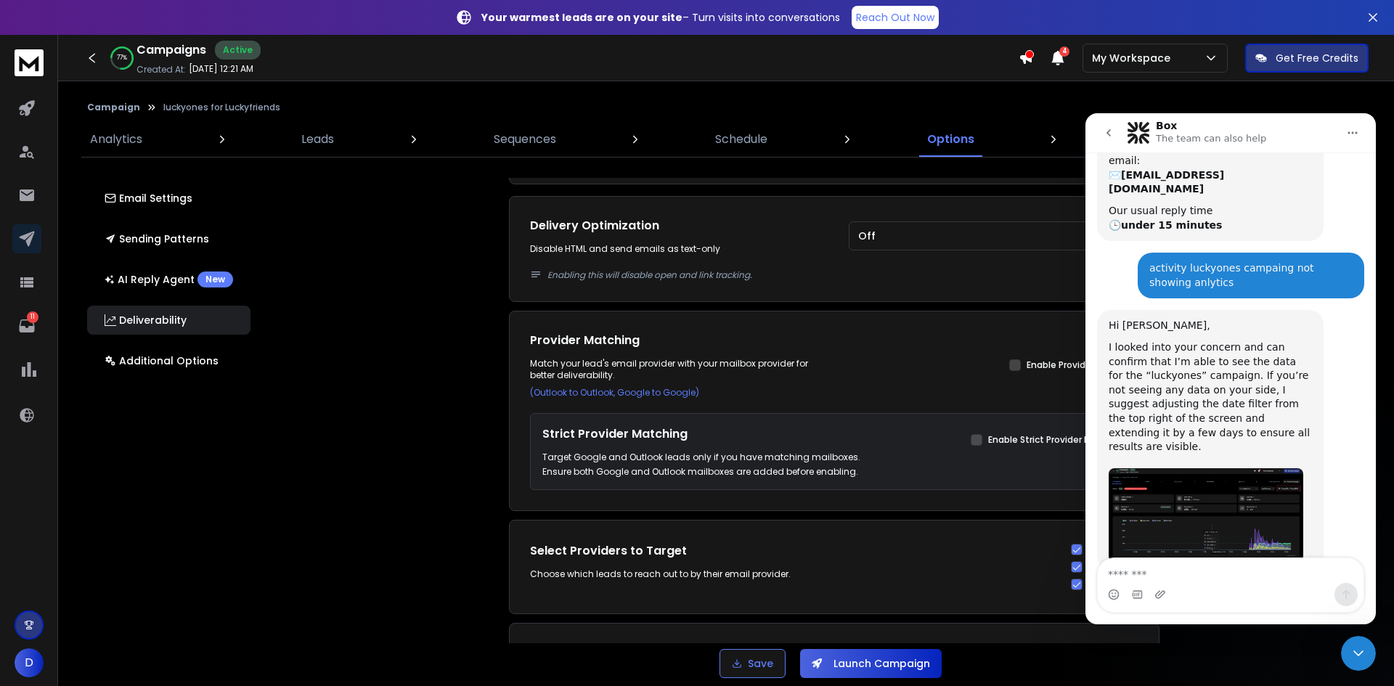
click at [1163, 575] on textarea "Message…" at bounding box center [1231, 570] width 266 height 25
type textarea "**********"
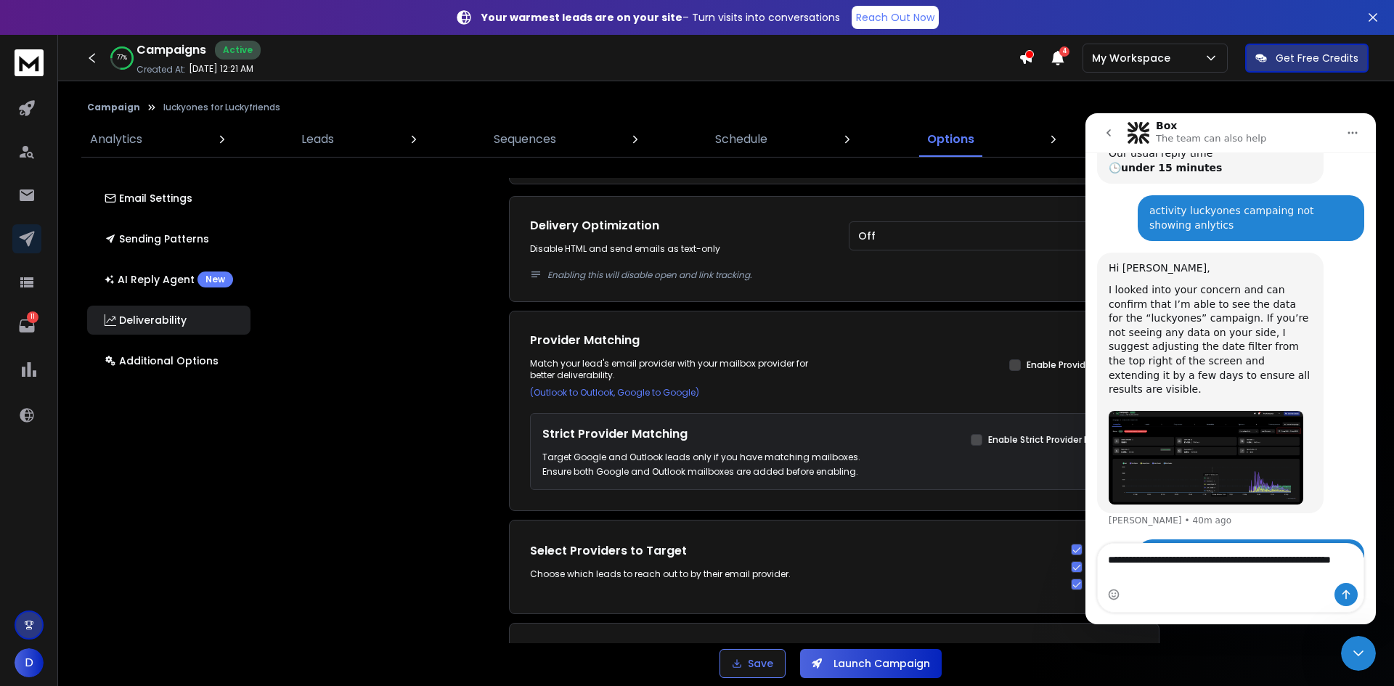
scroll to position [181, 0]
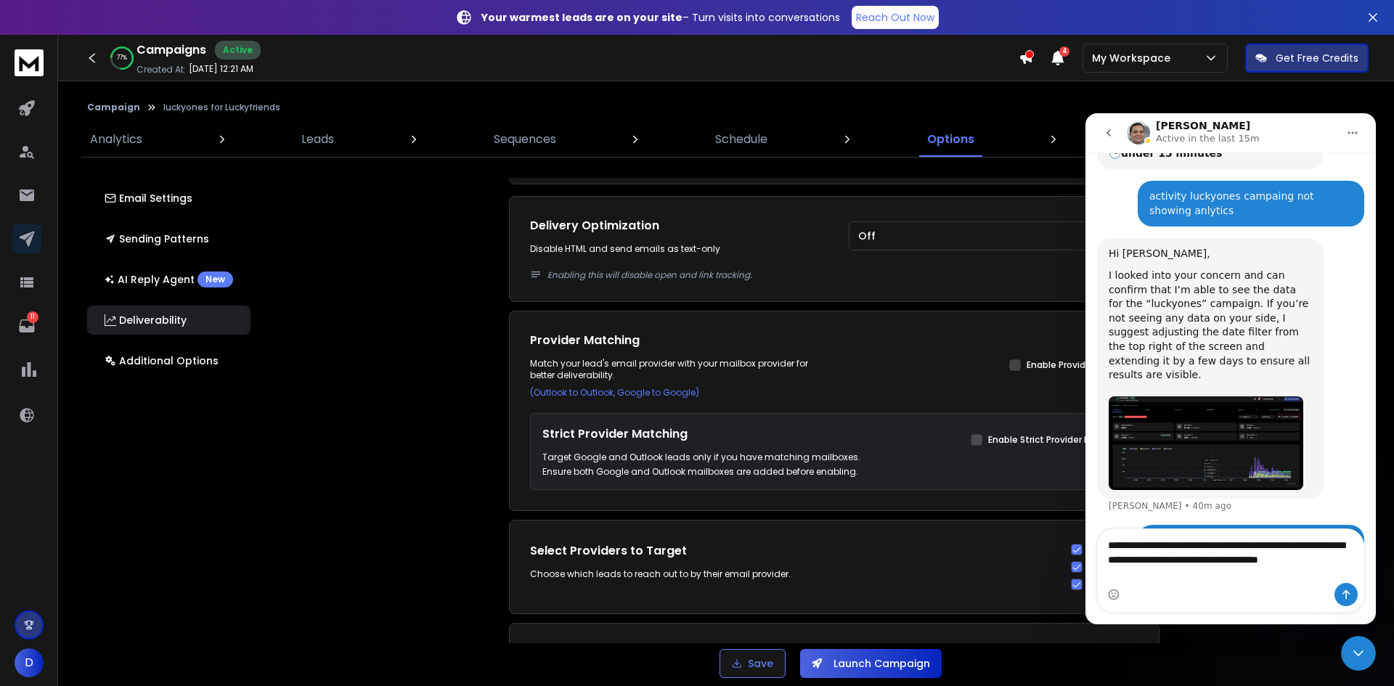
type textarea "**********"
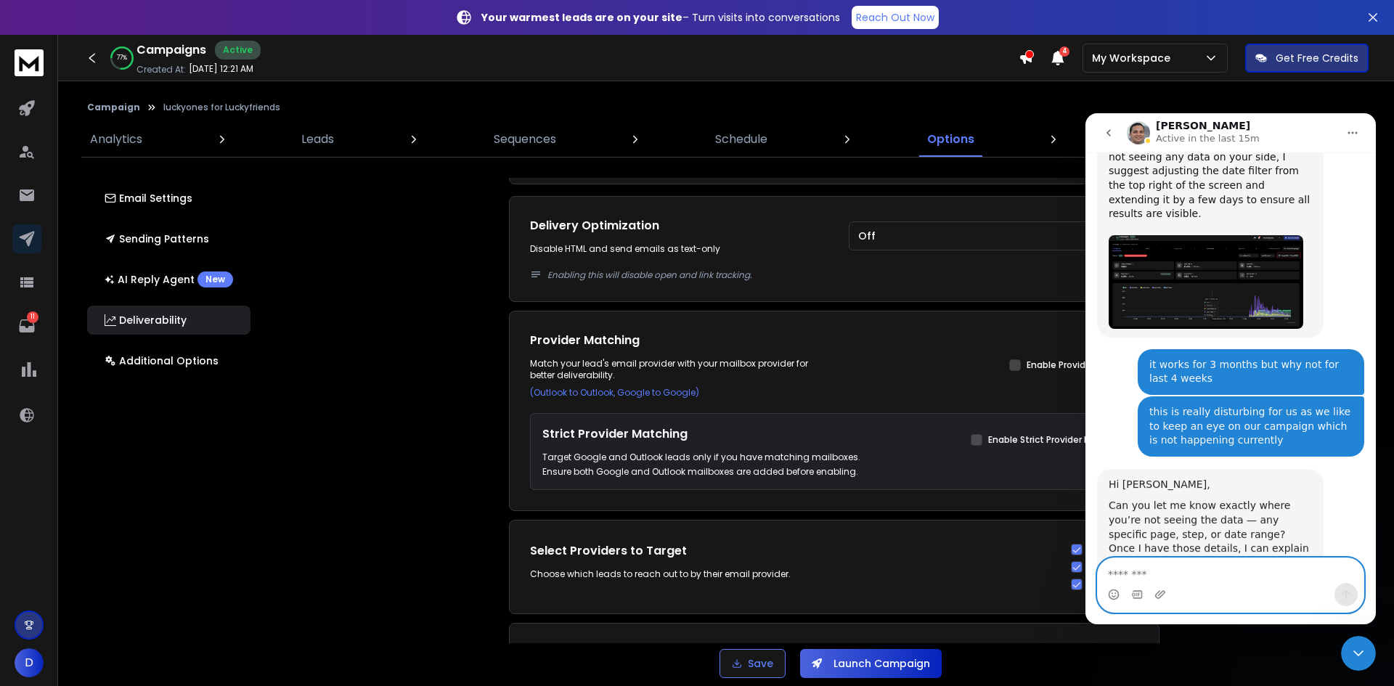
scroll to position [350, 0]
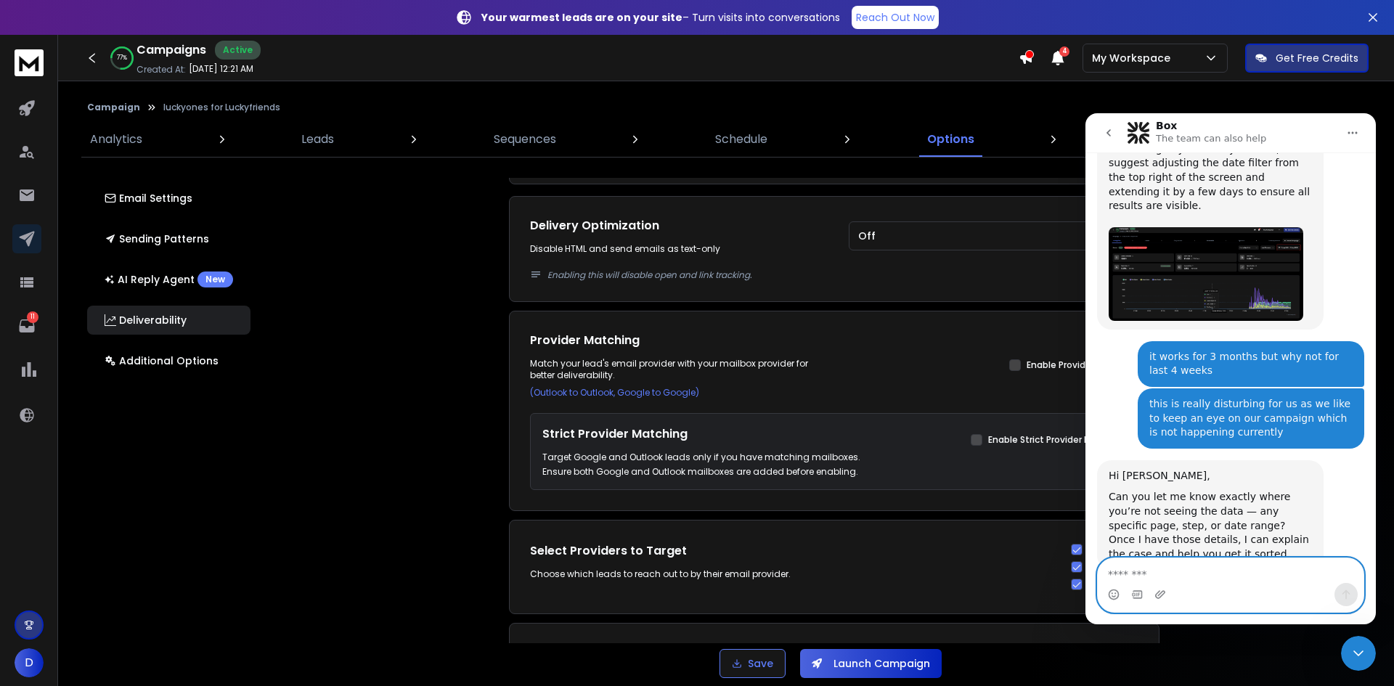
click at [1211, 561] on textarea "Message…" at bounding box center [1231, 570] width 266 height 25
type textarea "**********"
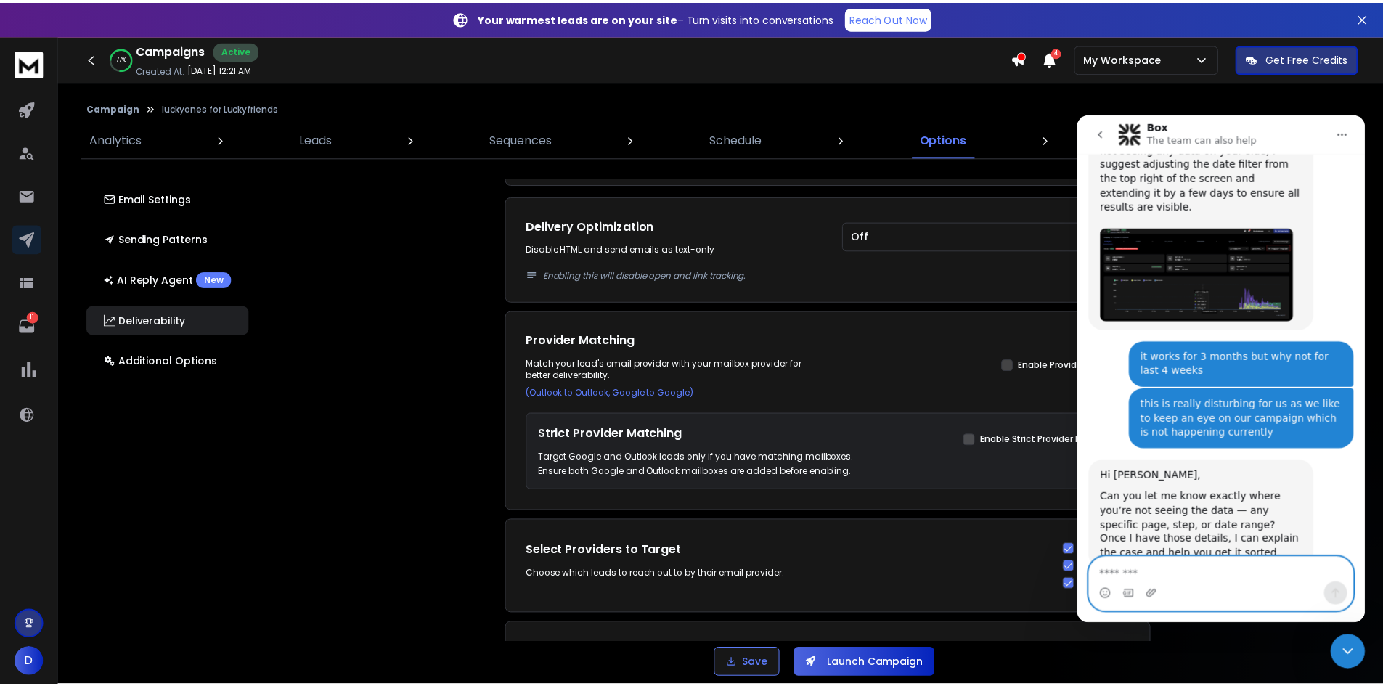
scroll to position [393, 0]
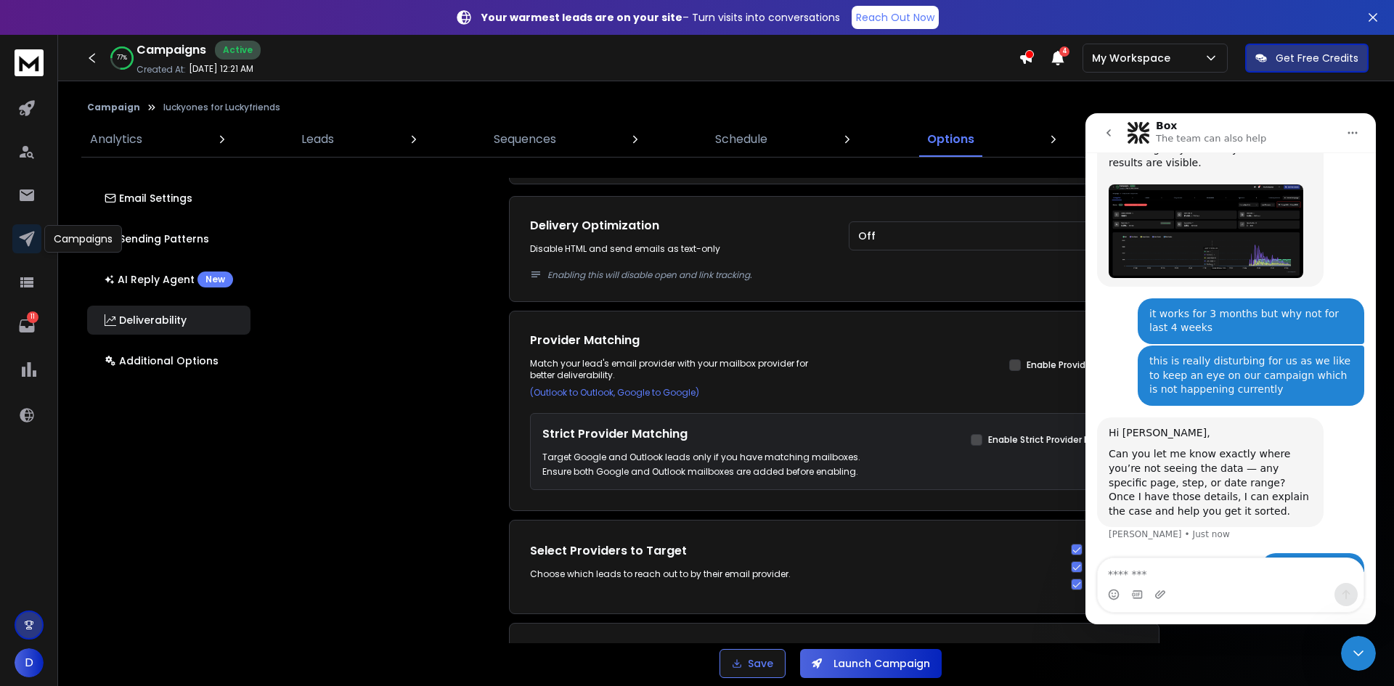
click at [33, 233] on icon at bounding box center [26, 238] width 15 height 15
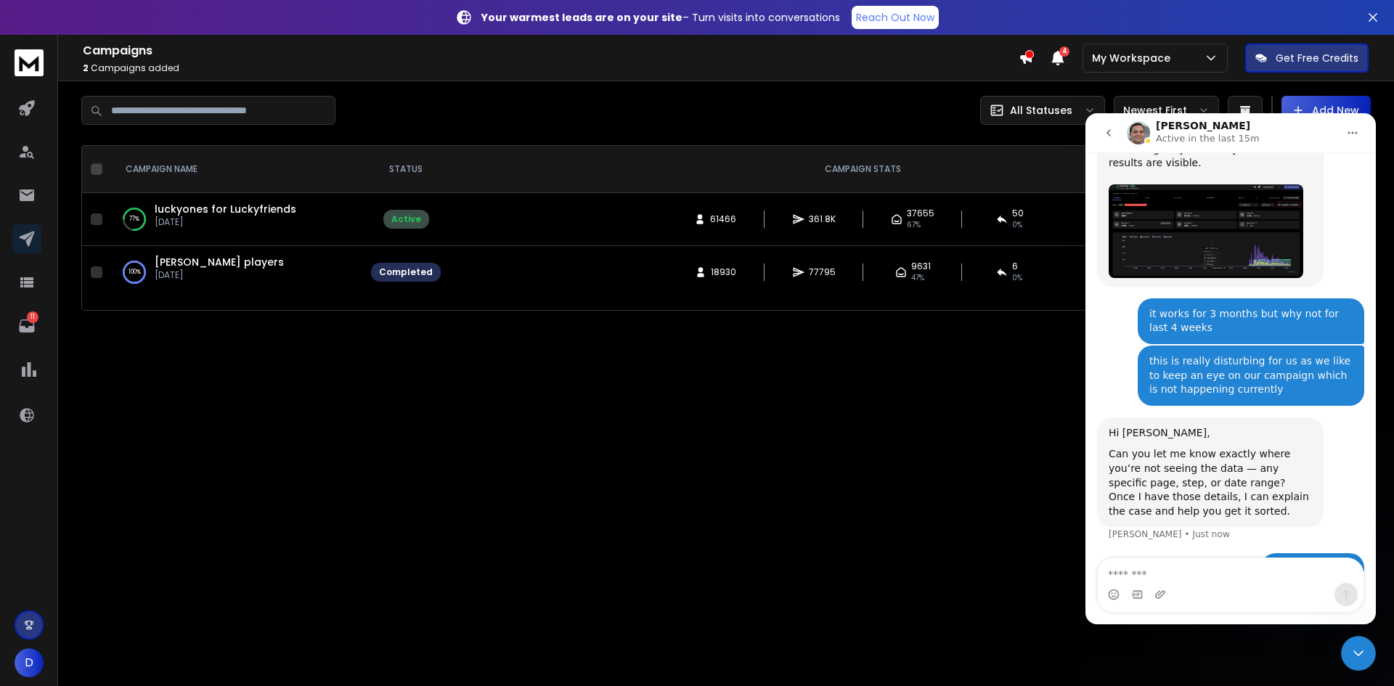
click at [306, 213] on div "77 % luckyones for Luckyfriends 3 months ago" at bounding box center [235, 219] width 225 height 35
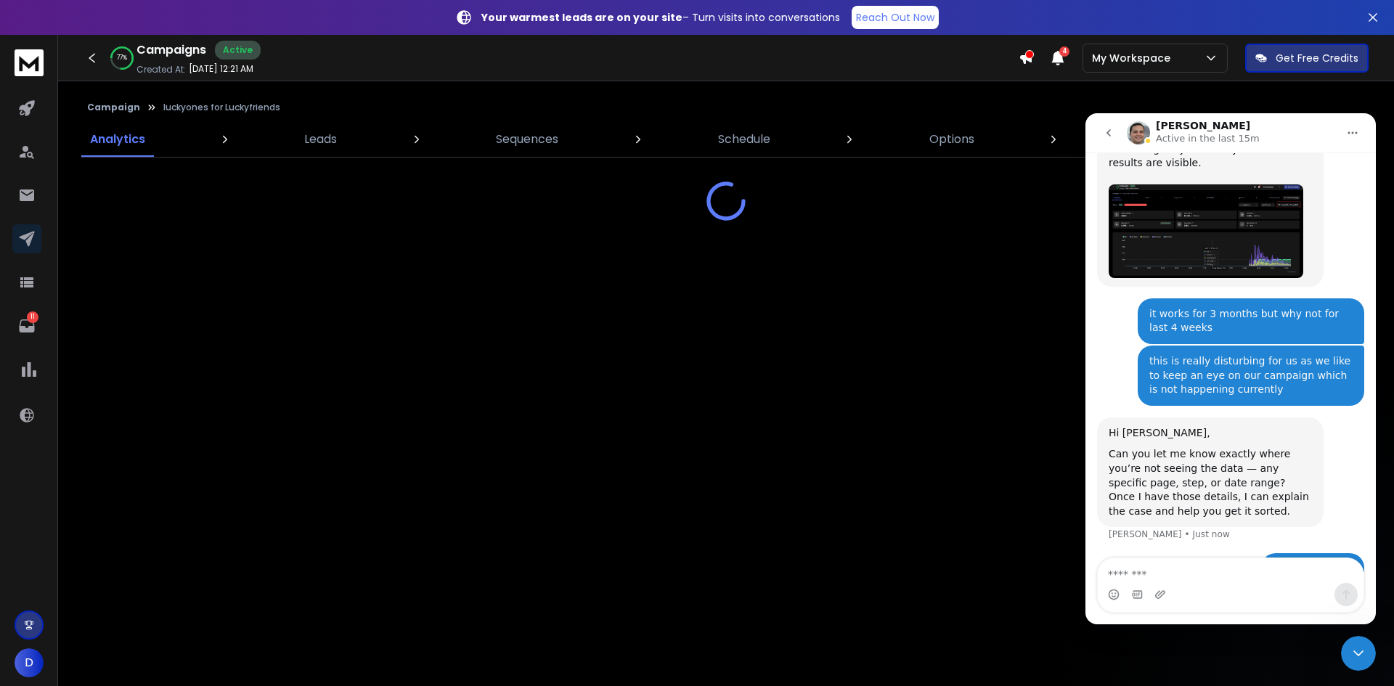
click at [1366, 651] on icon "Close Intercom Messenger" at bounding box center [1358, 653] width 17 height 17
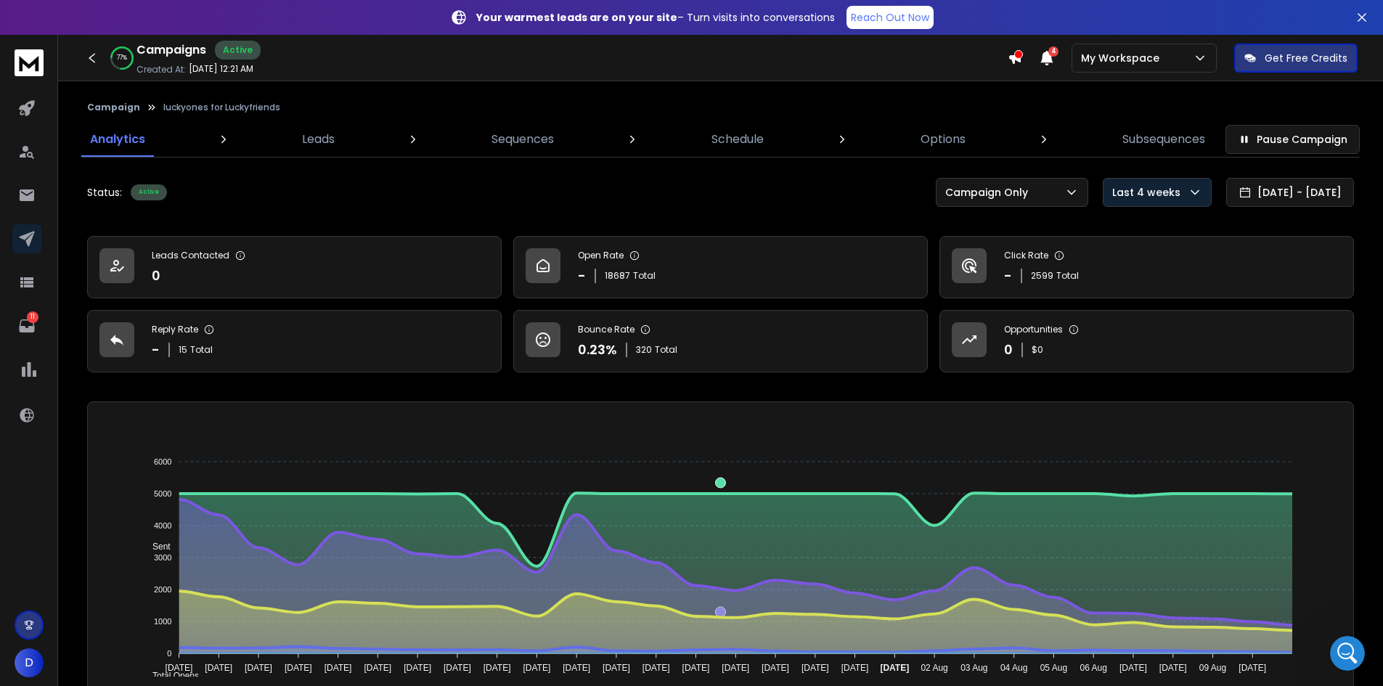
click at [1136, 187] on p "Last 4 weeks" at bounding box center [1149, 192] width 74 height 15
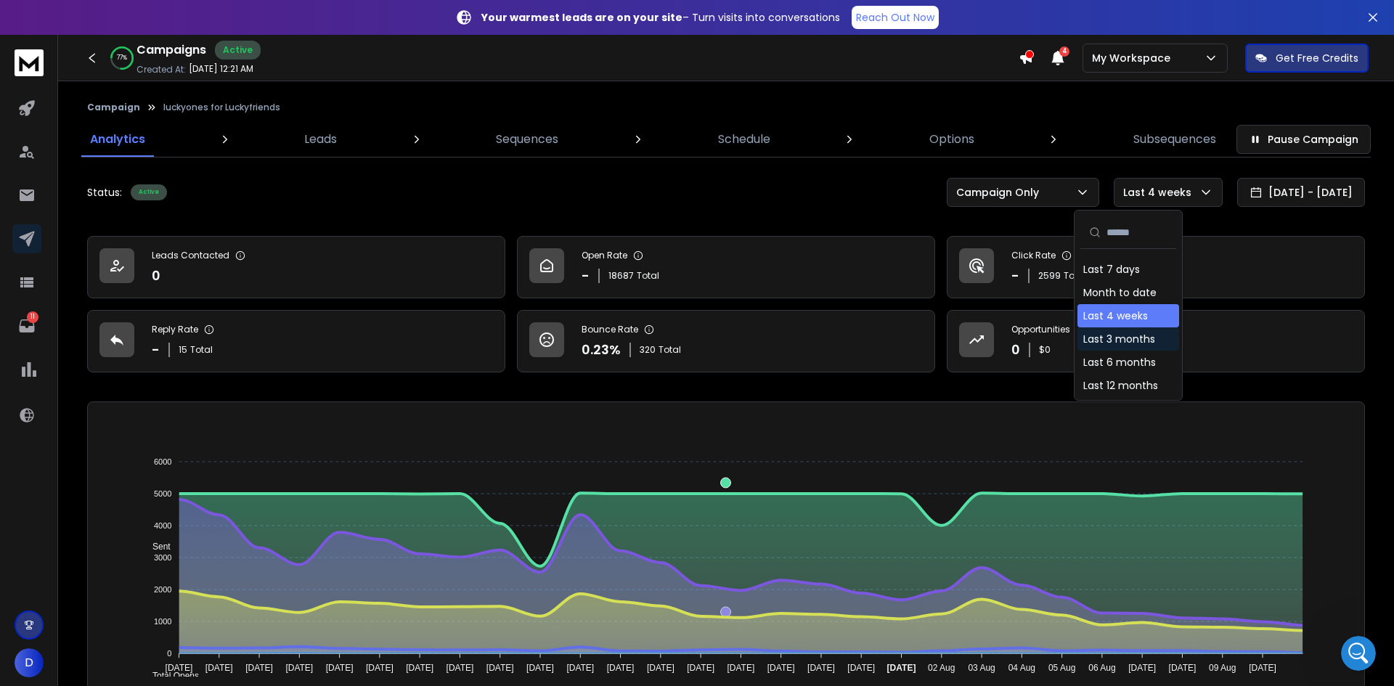
click at [1125, 341] on div "Last 3 months" at bounding box center [1119, 339] width 72 height 15
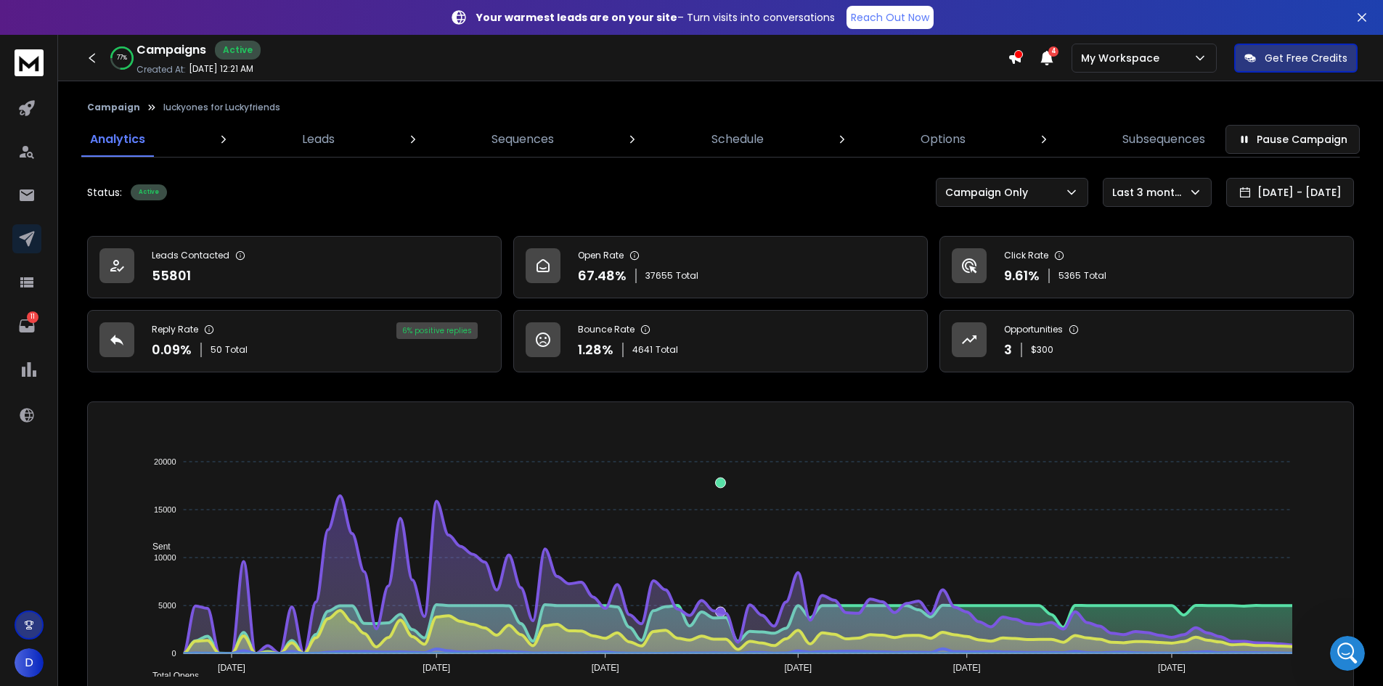
click at [1346, 655] on icon "Open Intercom Messenger" at bounding box center [1348, 654] width 10 height 12
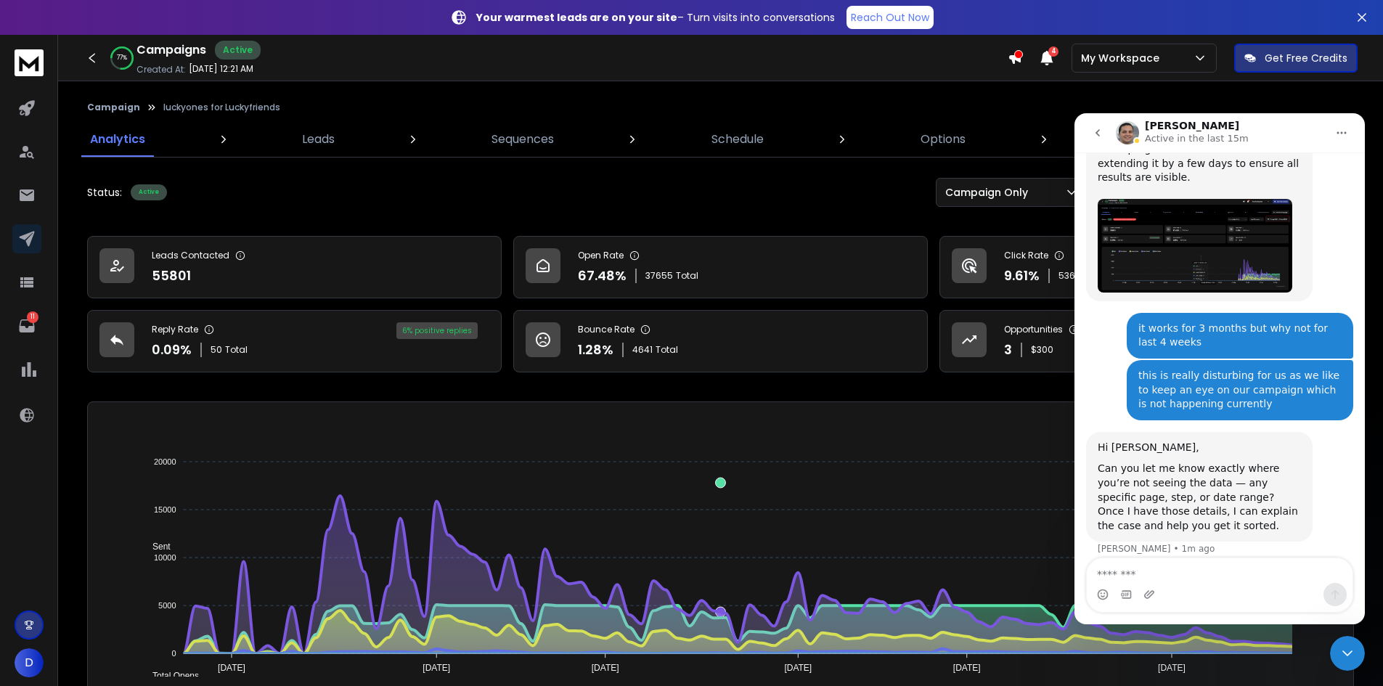
scroll to position [393, 0]
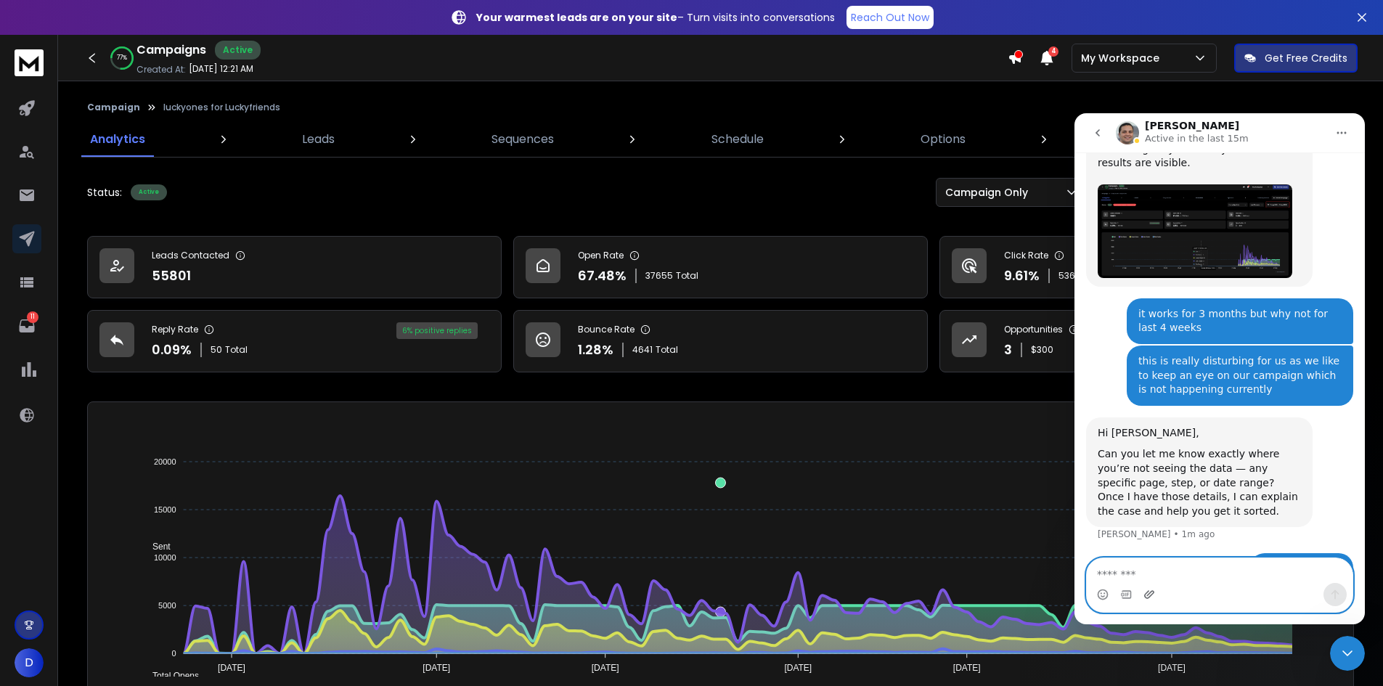
click at [1147, 593] on icon "Upload attachment" at bounding box center [1149, 594] width 10 height 8
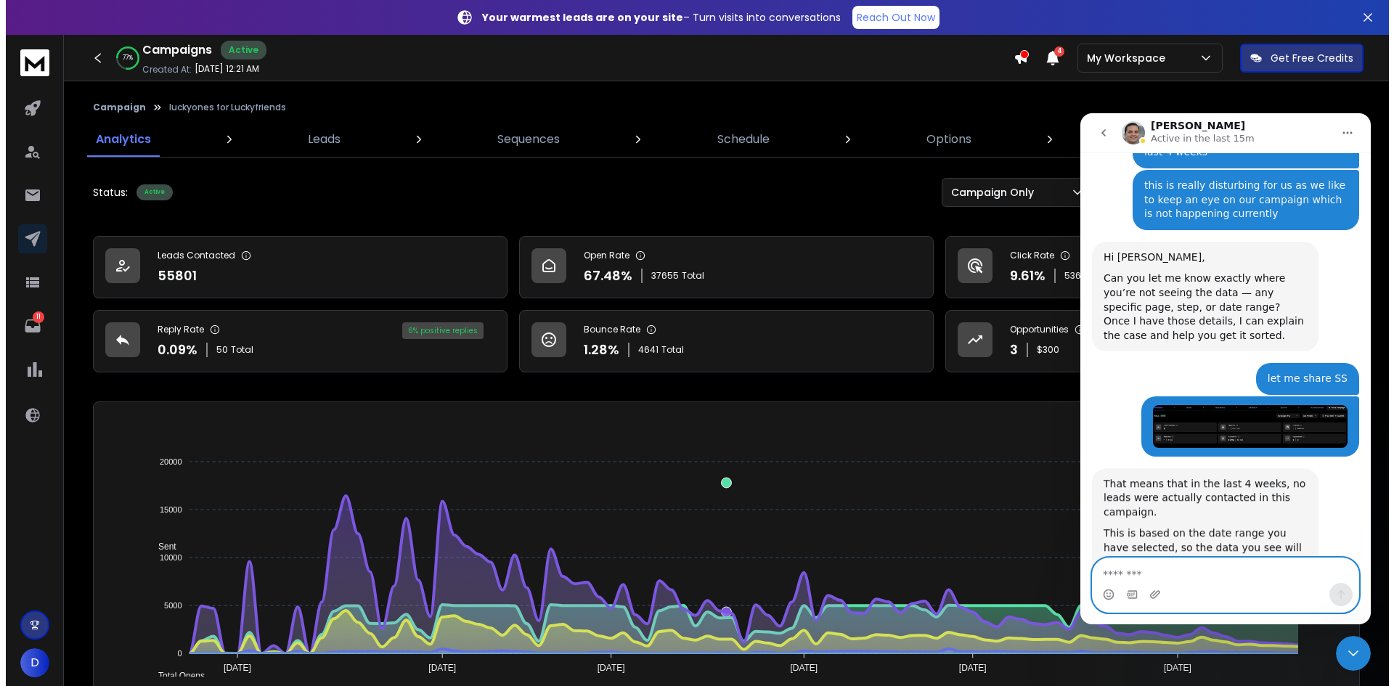
scroll to position [590, 0]
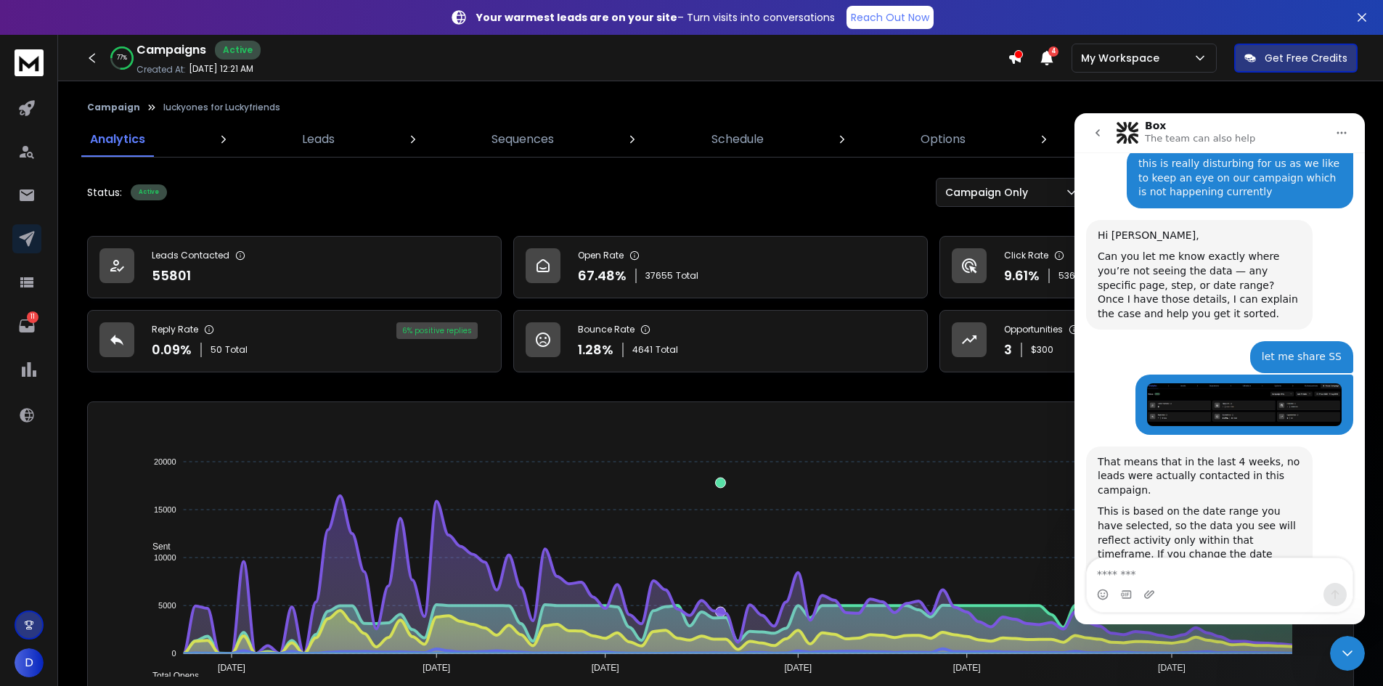
click at [1112, 197] on p "Last 3 months" at bounding box center [1150, 192] width 76 height 15
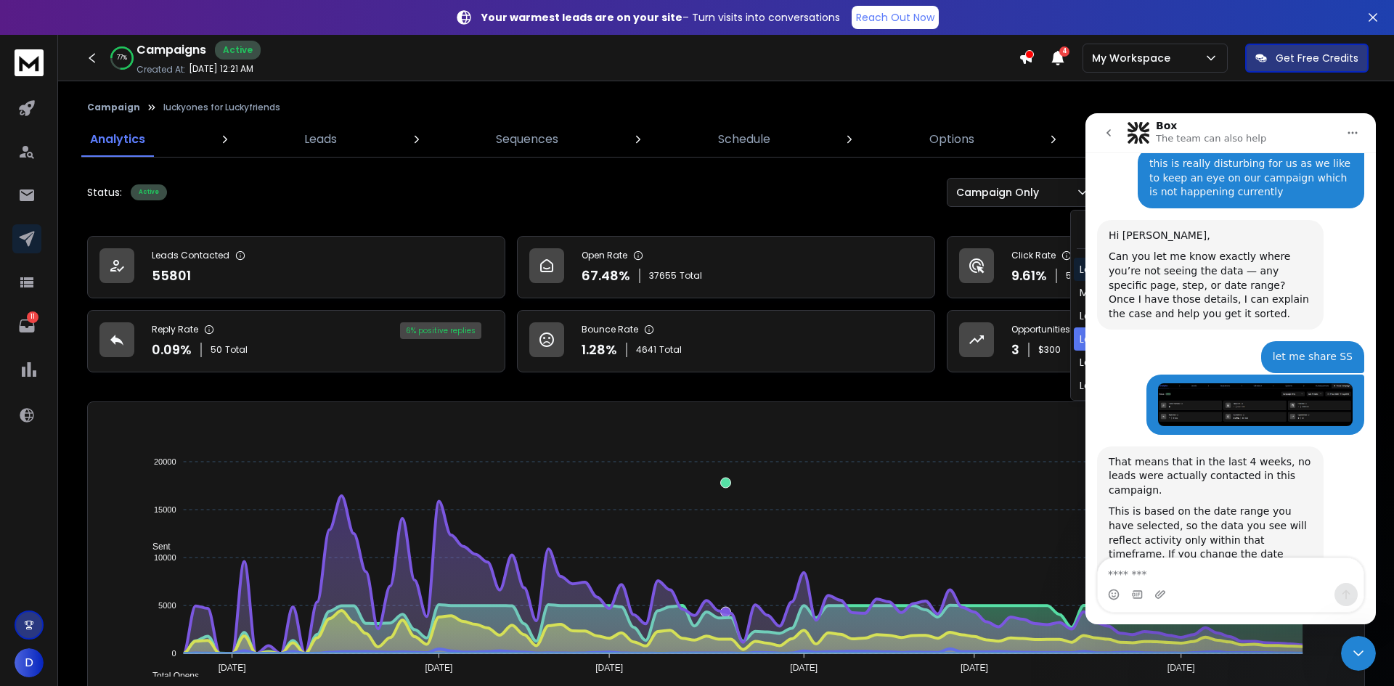
click at [635, 198] on div "Status: Active Pause Campaign Campaign Only Last 3 months 11 May 2025 - 11 Aug …" at bounding box center [726, 192] width 1278 height 29
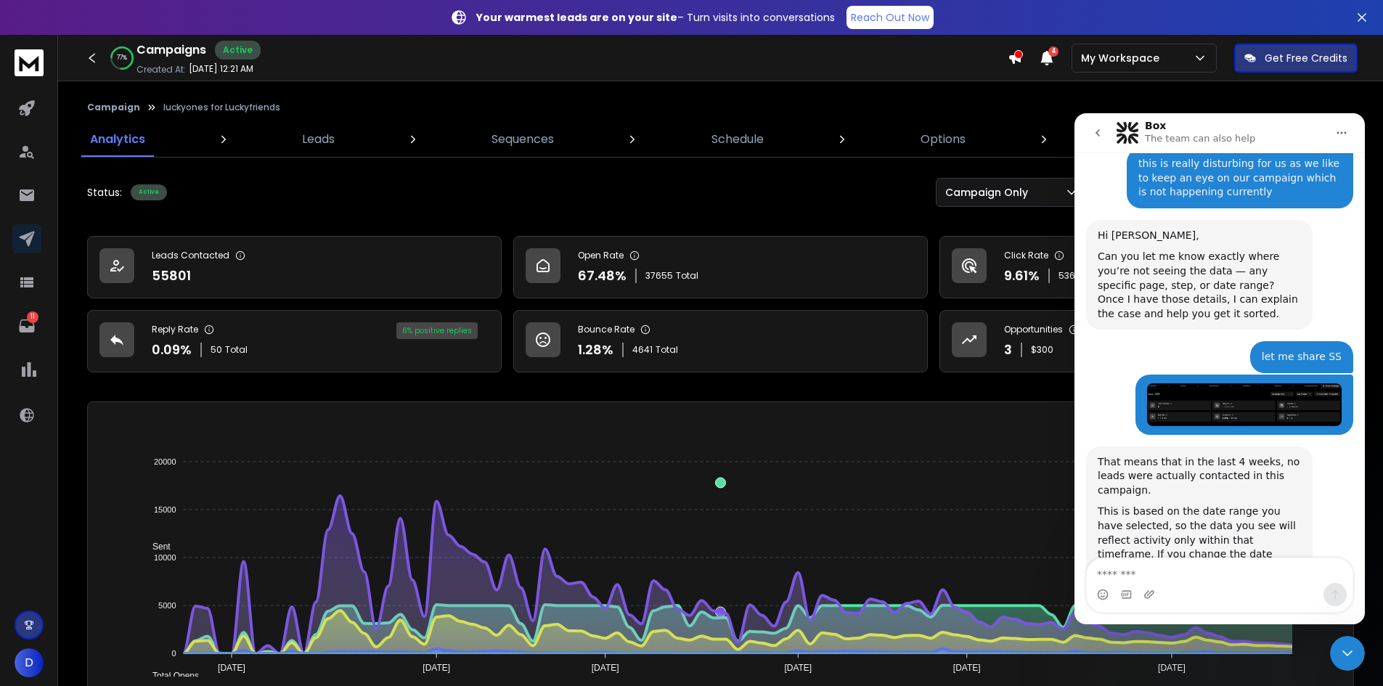
click at [625, 184] on div "Status: Active Pause Campaign Campaign Only Last 3 months 11 May 2025 - 11 Aug …" at bounding box center [720, 192] width 1267 height 29
click at [1352, 651] on icon "Close Intercom Messenger" at bounding box center [1348, 654] width 10 height 6
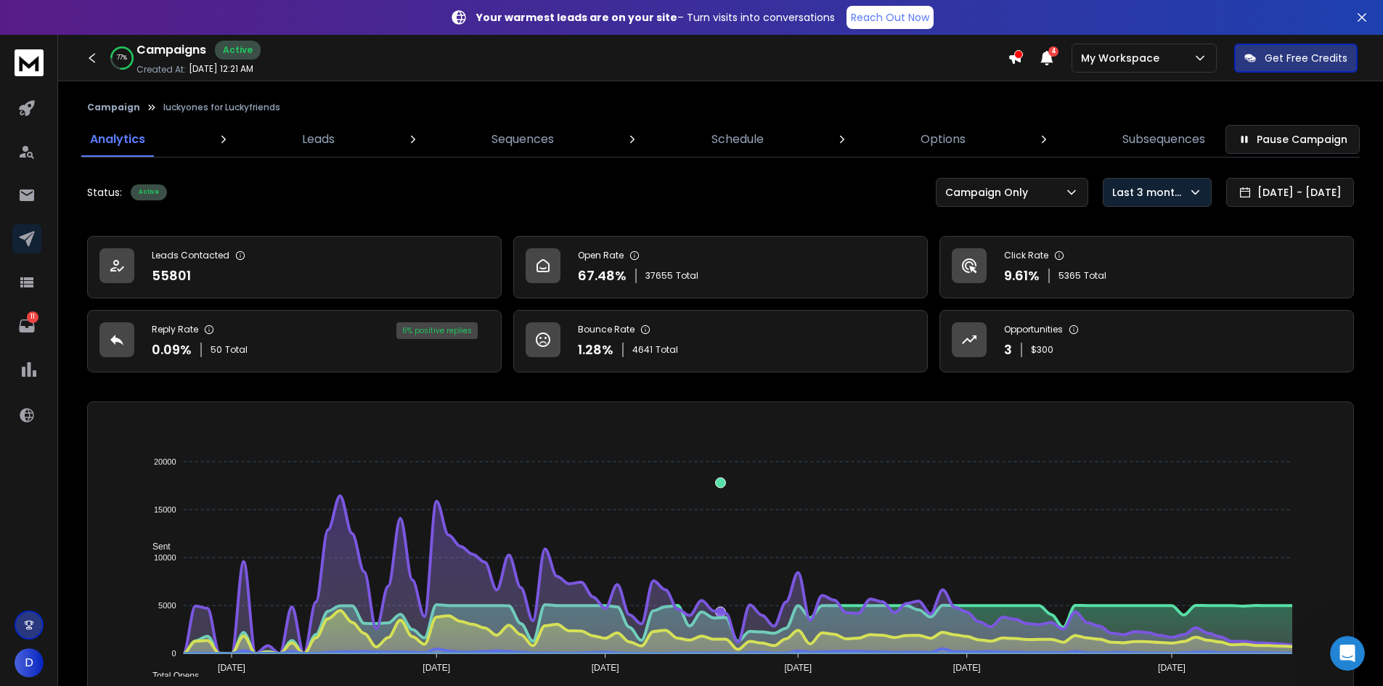
click at [1131, 196] on p "Last 3 months" at bounding box center [1150, 192] width 76 height 15
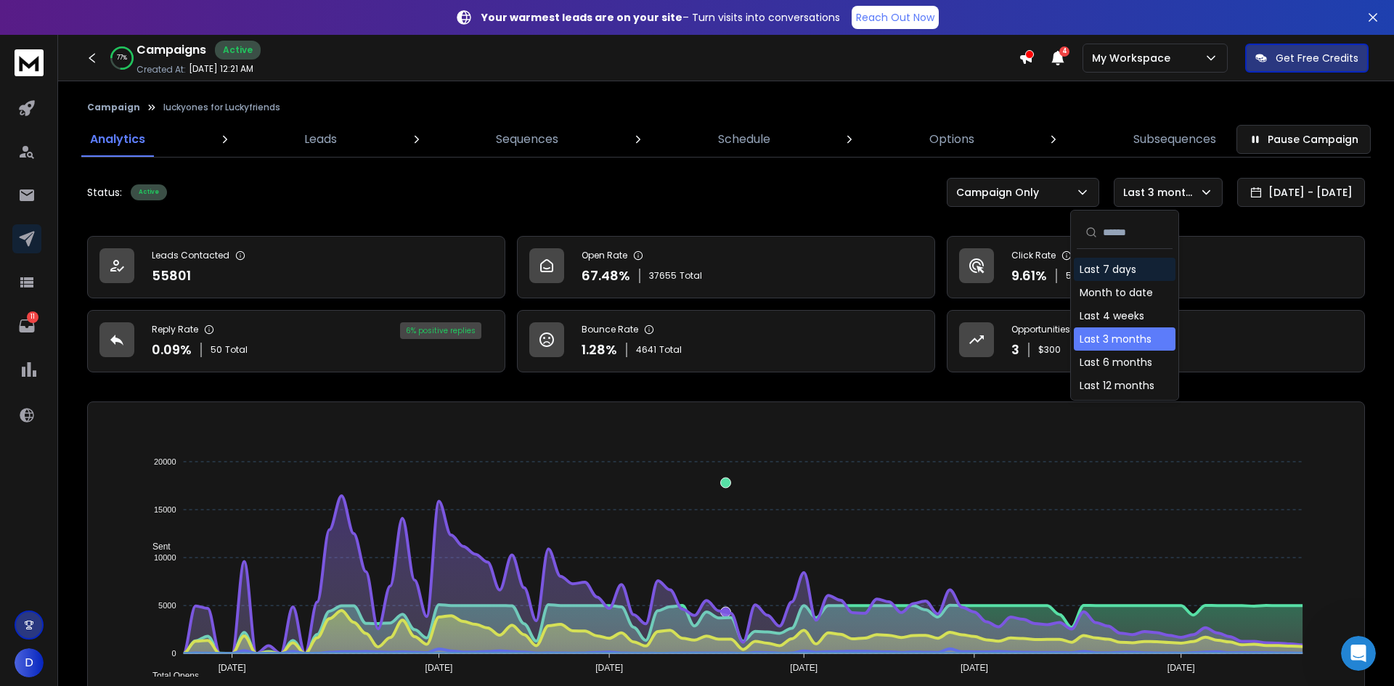
click at [1115, 278] on div "Last 7 days" at bounding box center [1125, 269] width 102 height 23
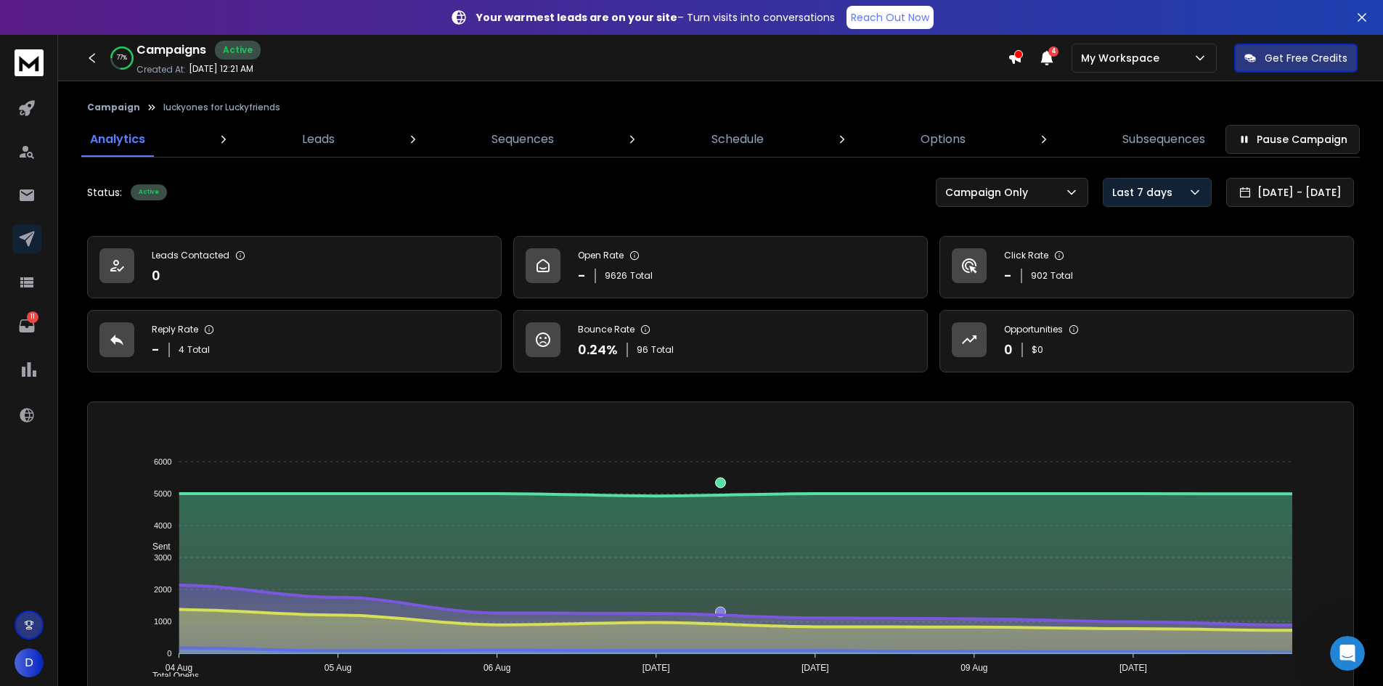
click at [1112, 198] on p "Last 7 days" at bounding box center [1145, 192] width 66 height 15
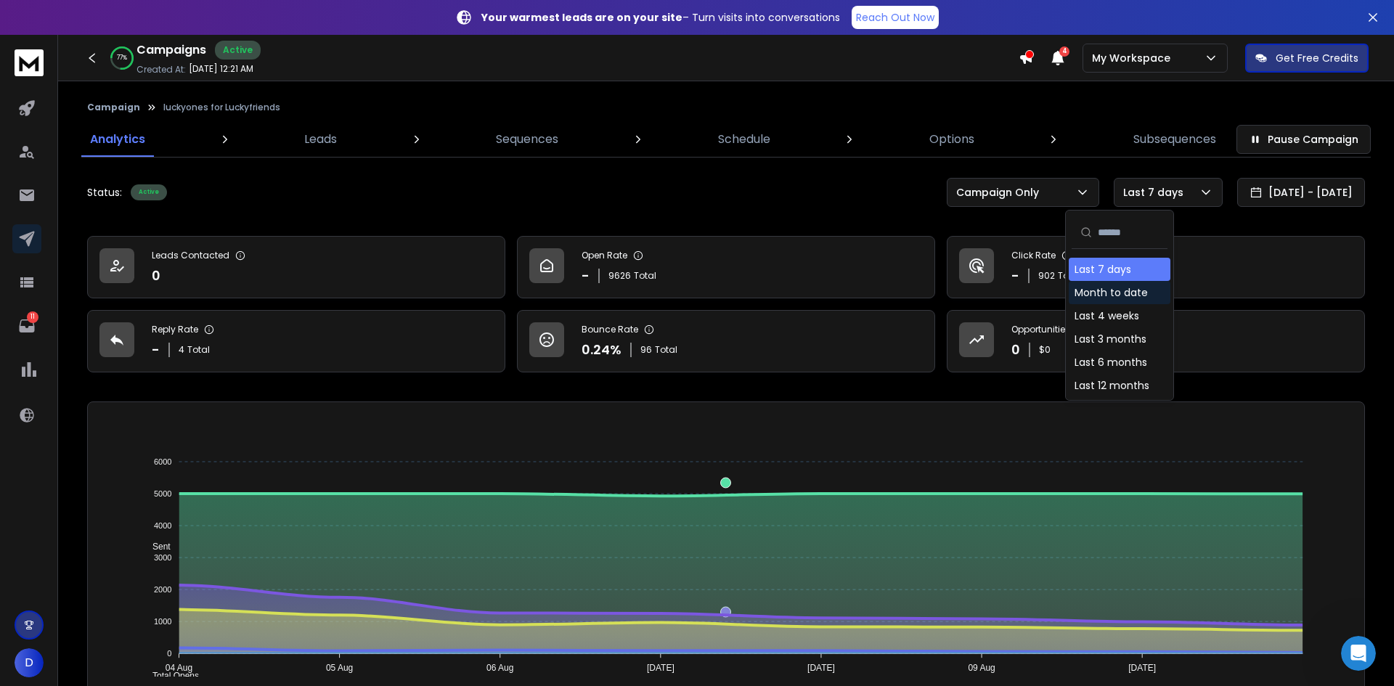
click at [1111, 291] on div "Month to date" at bounding box center [1111, 292] width 73 height 15
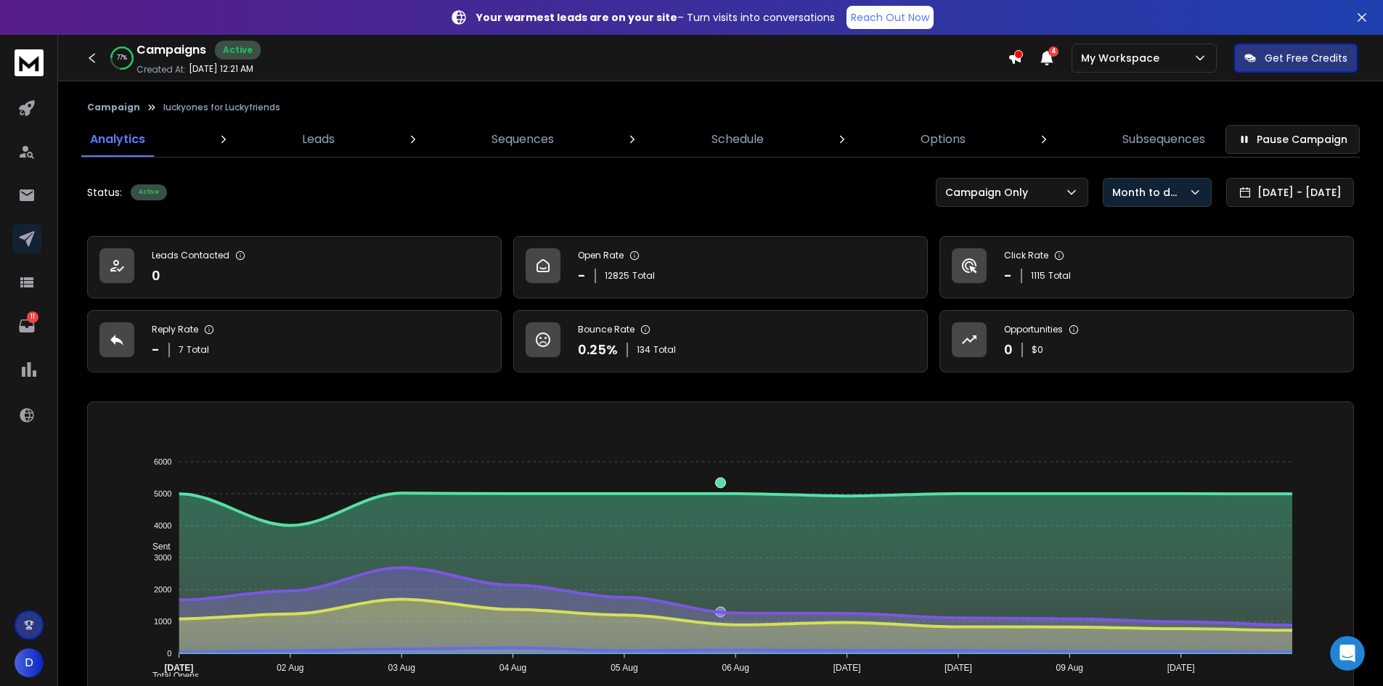
click at [1120, 192] on p "Month to date" at bounding box center [1150, 192] width 76 height 15
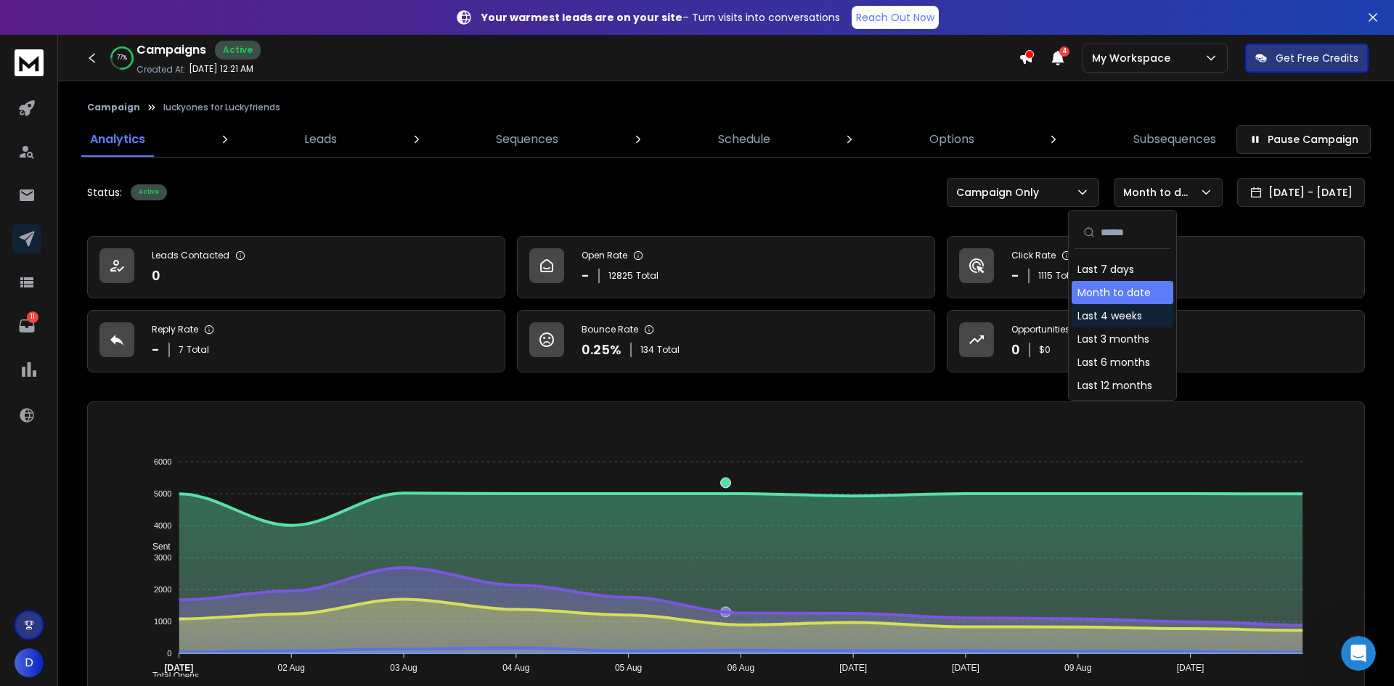
click at [1118, 311] on div "Last 4 weeks" at bounding box center [1110, 316] width 65 height 15
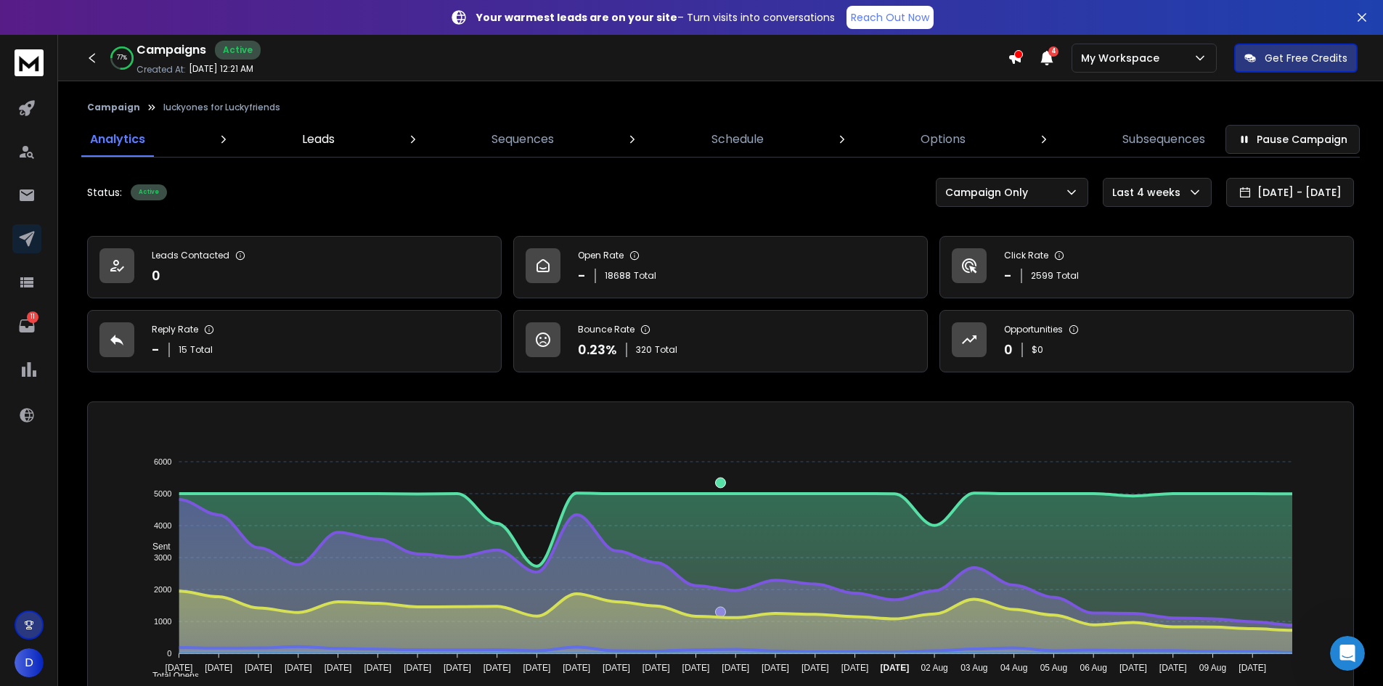
click at [320, 144] on p "Leads" at bounding box center [318, 139] width 33 height 17
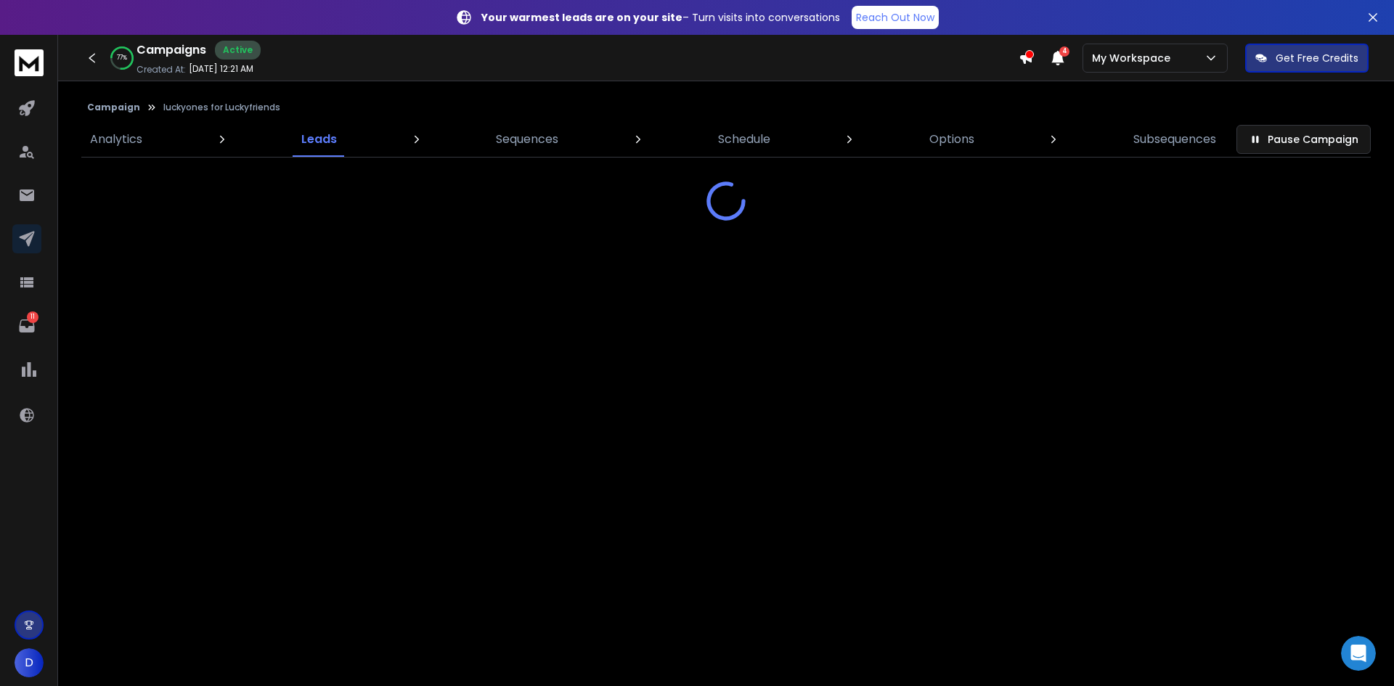
click at [1361, 659] on icon "Open Intercom Messenger" at bounding box center [1359, 654] width 24 height 24
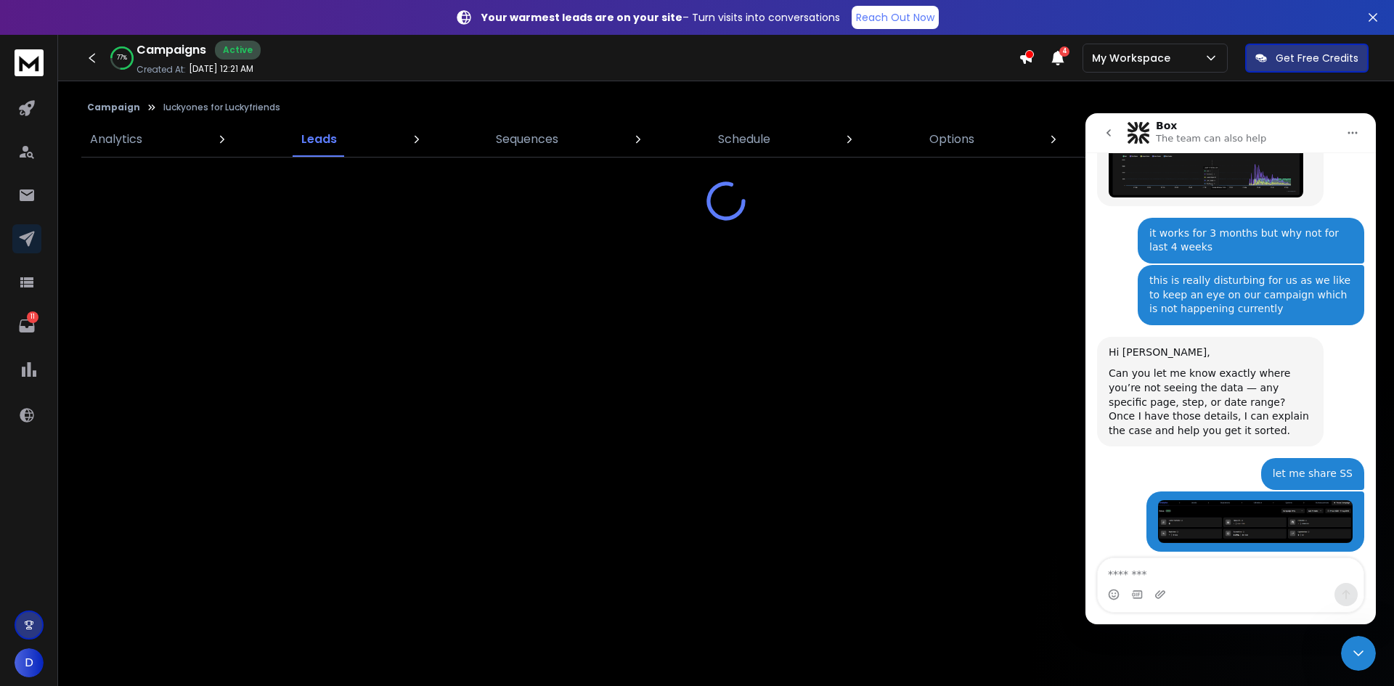
scroll to position [590, 0]
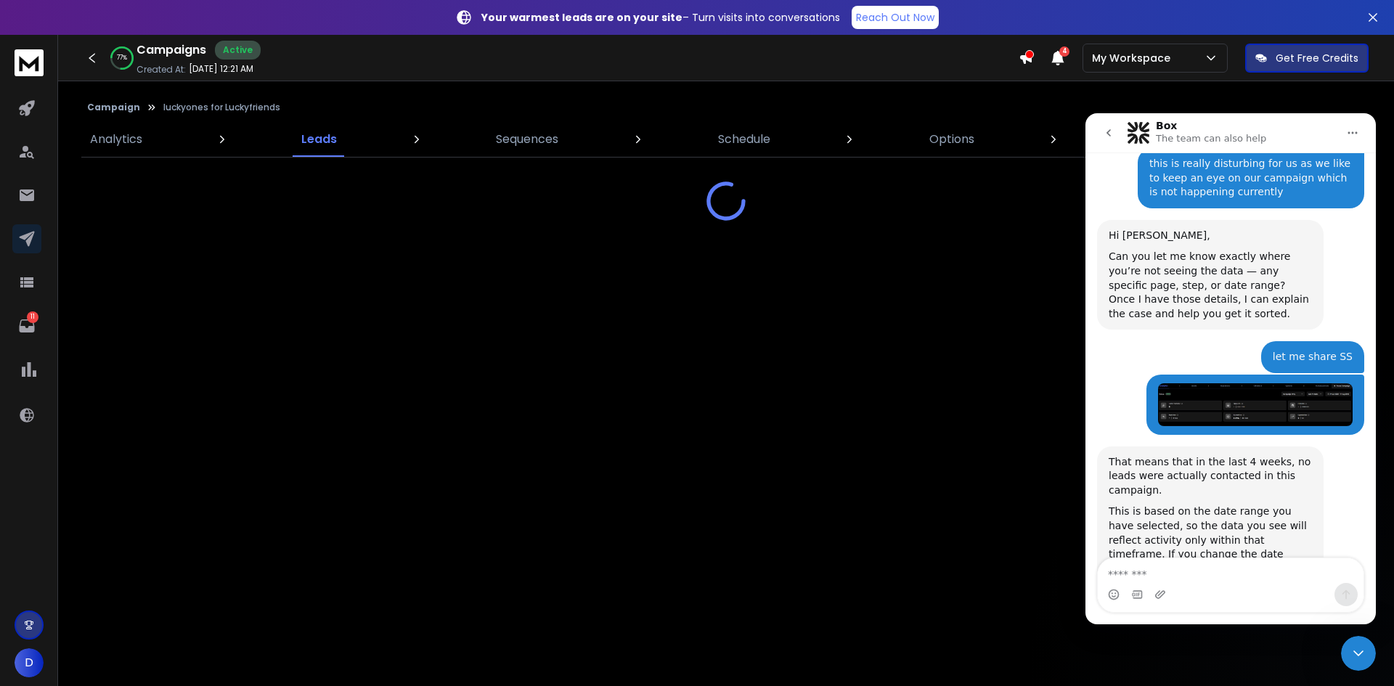
click at [1191, 579] on textarea "Message…" at bounding box center [1231, 570] width 266 height 25
type textarea "**********"
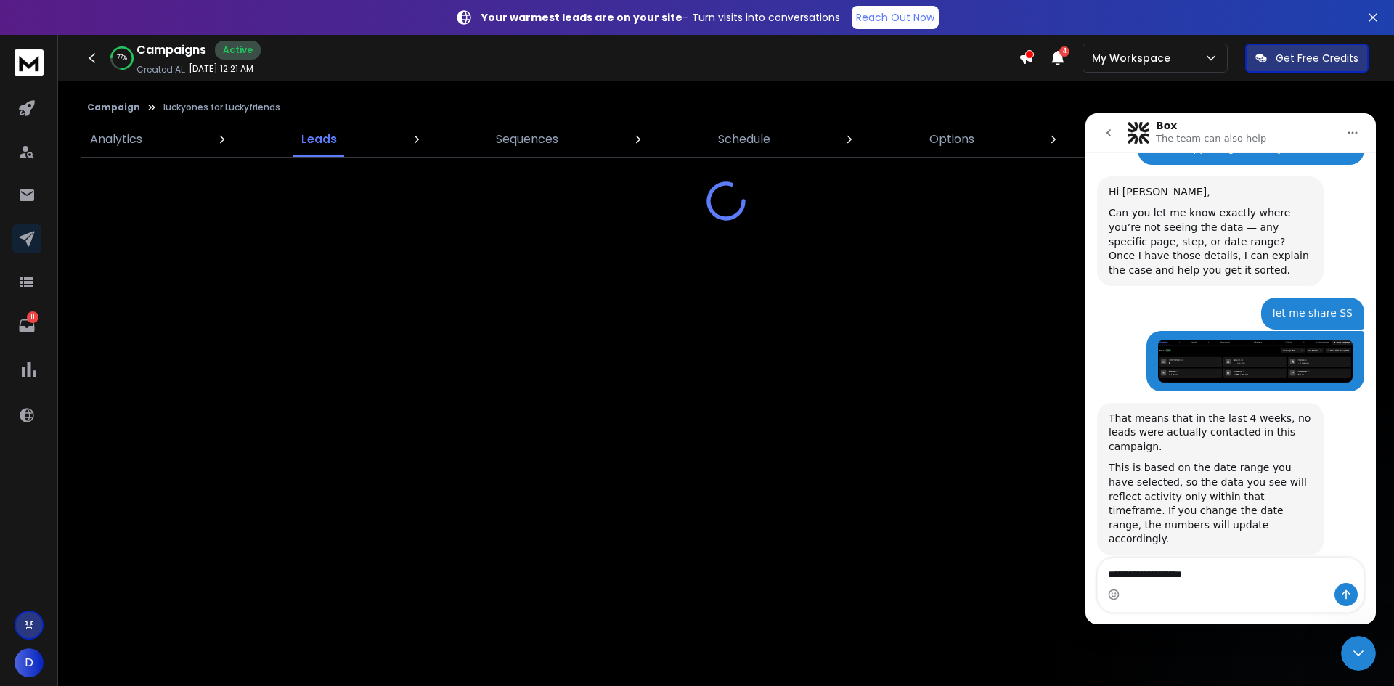
type textarea "**********"
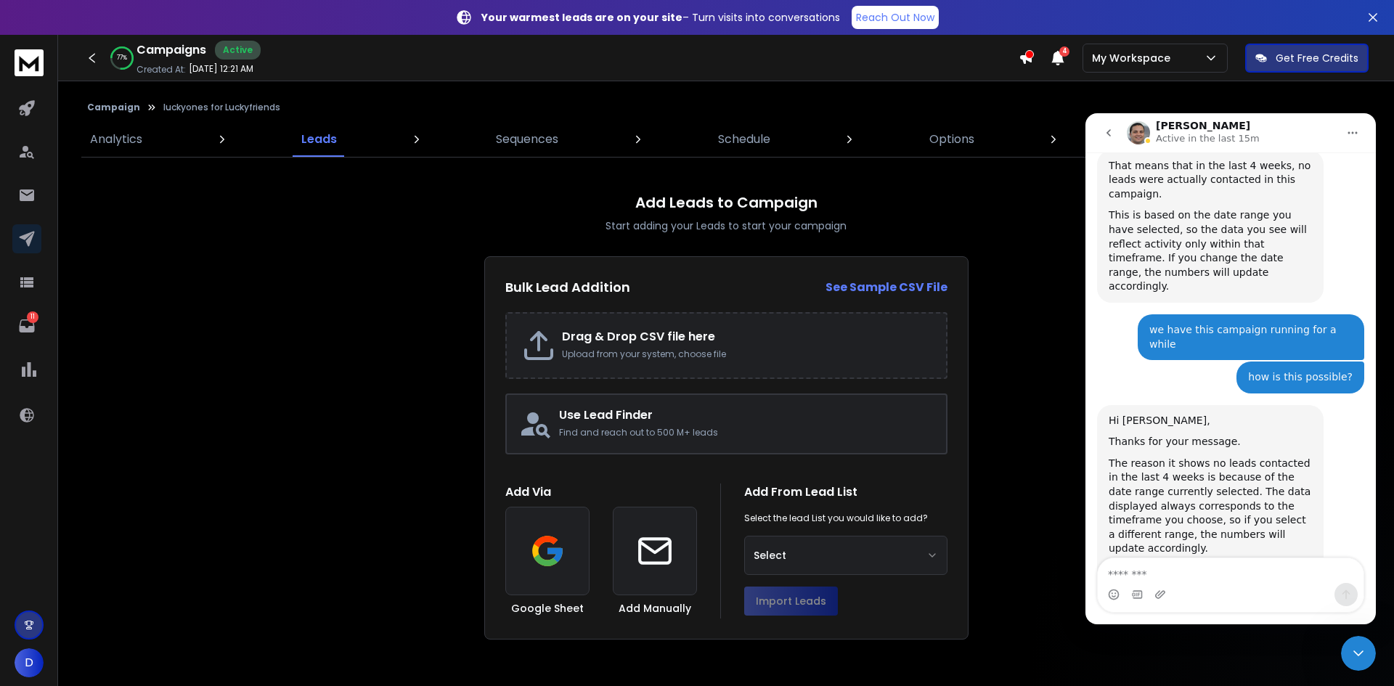
scroll to position [888, 0]
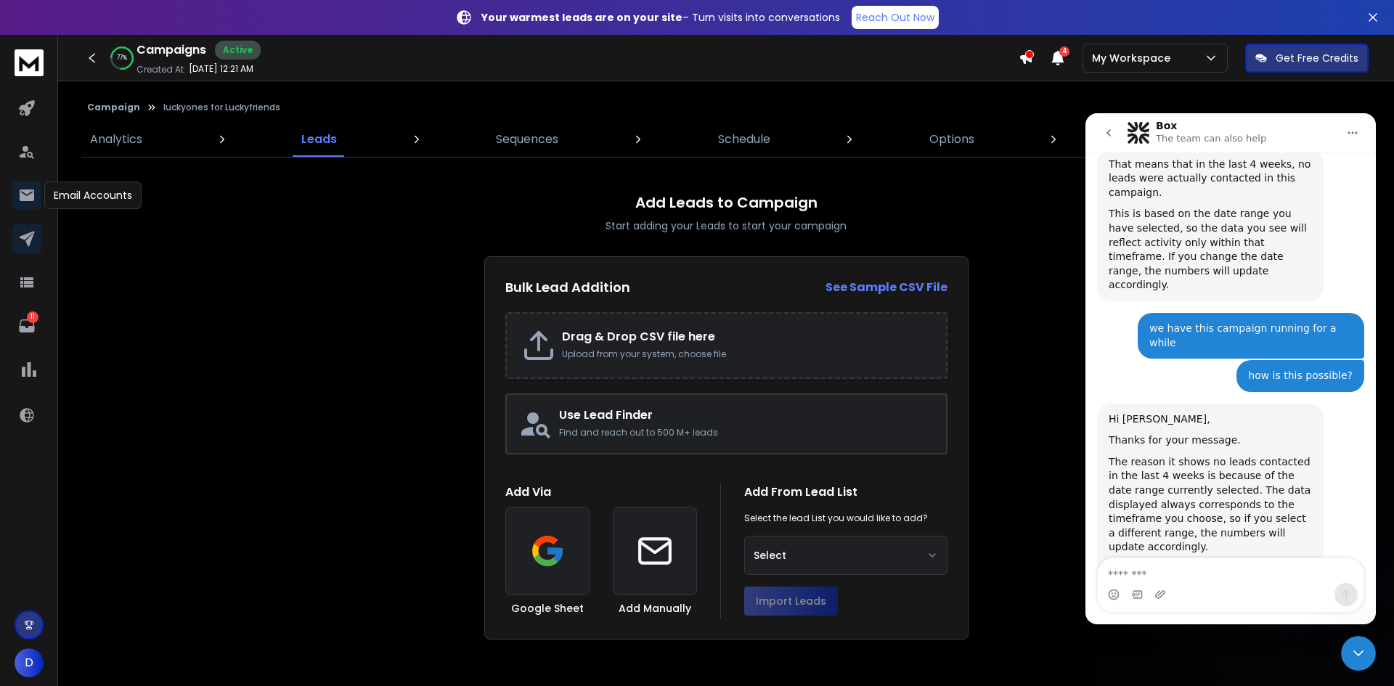
click at [30, 195] on icon at bounding box center [27, 196] width 15 height 12
click at [25, 236] on icon at bounding box center [26, 238] width 15 height 15
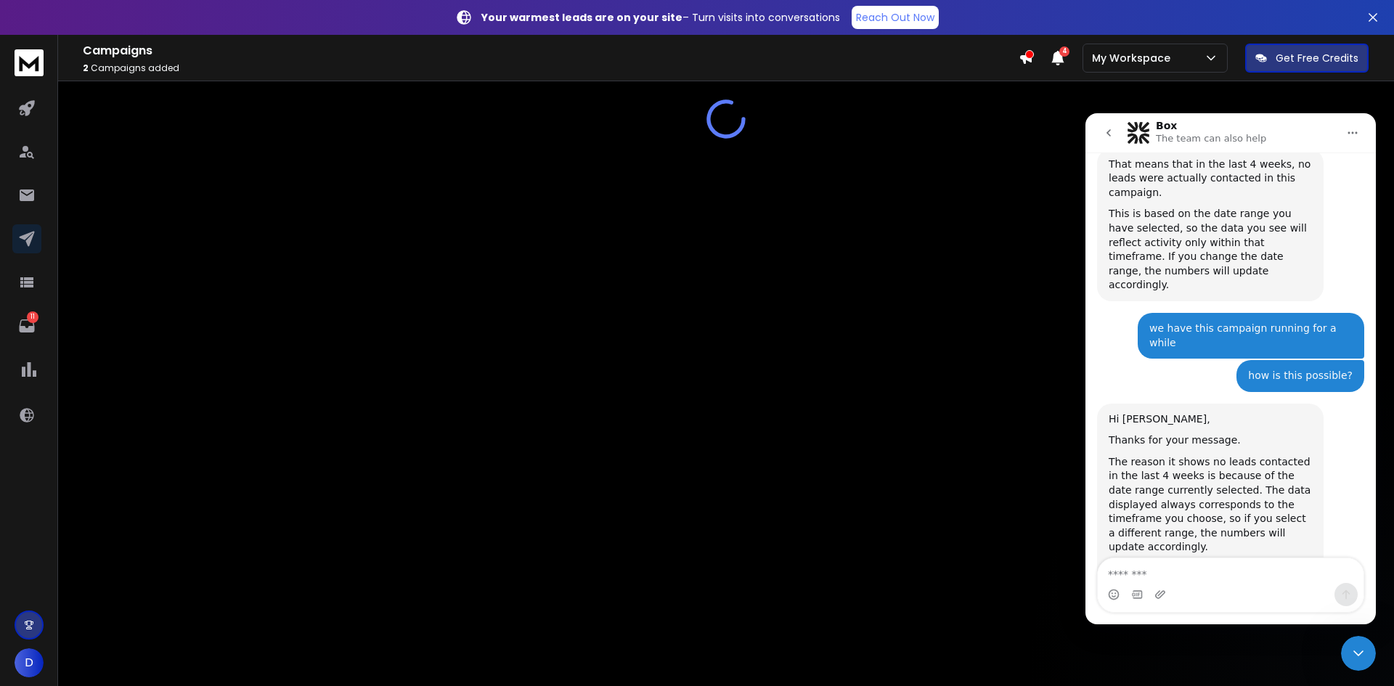
click at [1354, 660] on icon "Close Intercom Messenger" at bounding box center [1358, 653] width 17 height 17
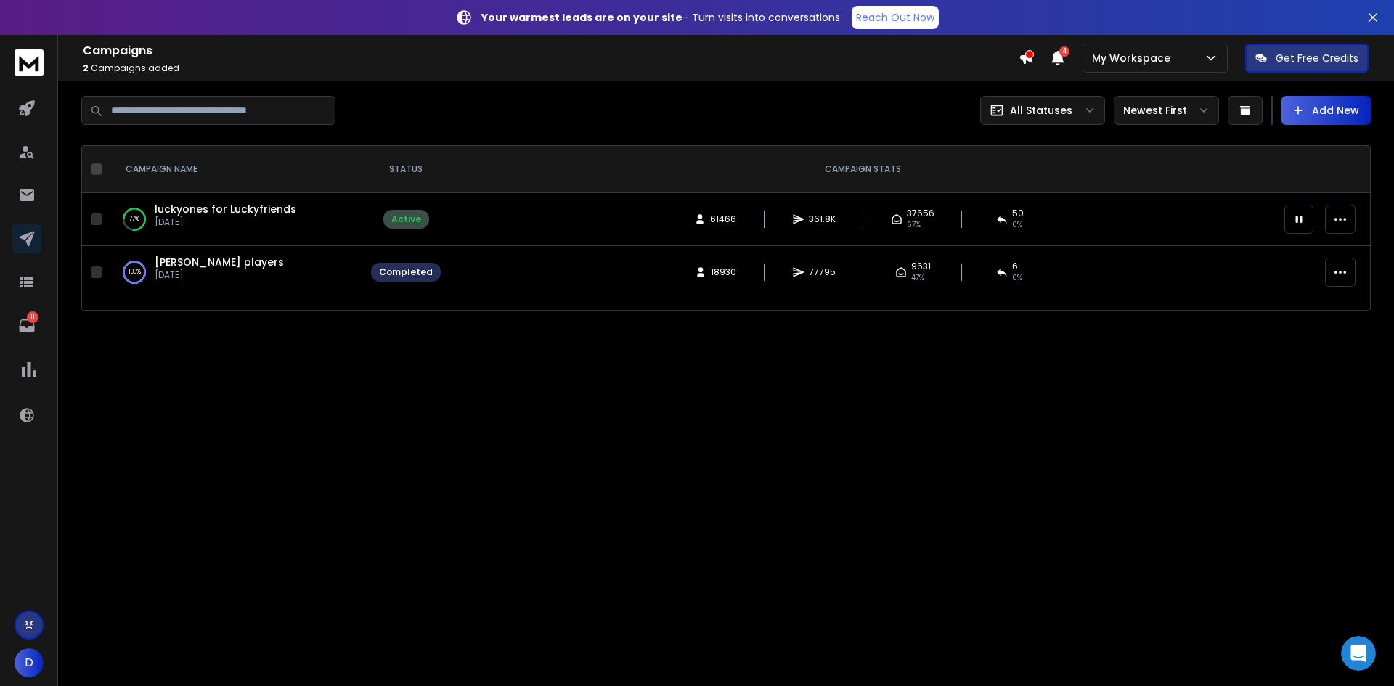
click at [528, 219] on div "61466 361.8K 37656 67 % 50 0 %" at bounding box center [862, 219] width 809 height 23
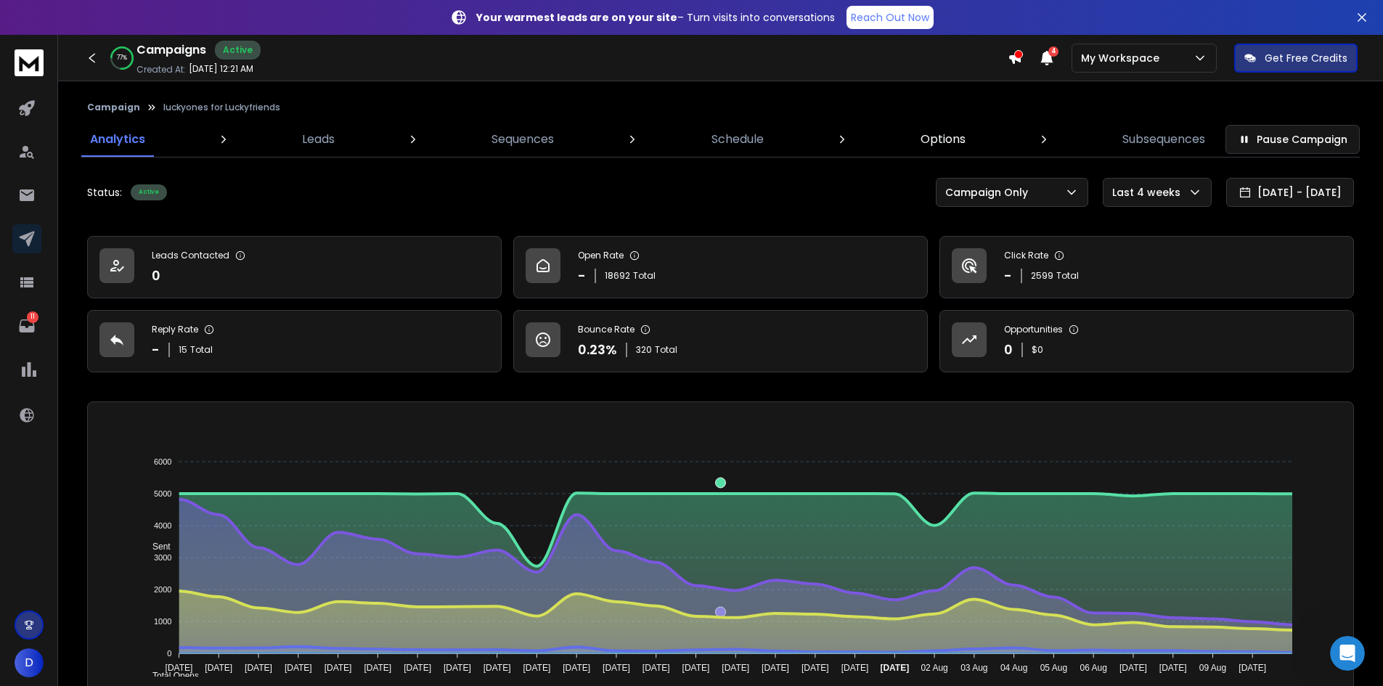
click at [943, 140] on p "Options" at bounding box center [943, 139] width 45 height 17
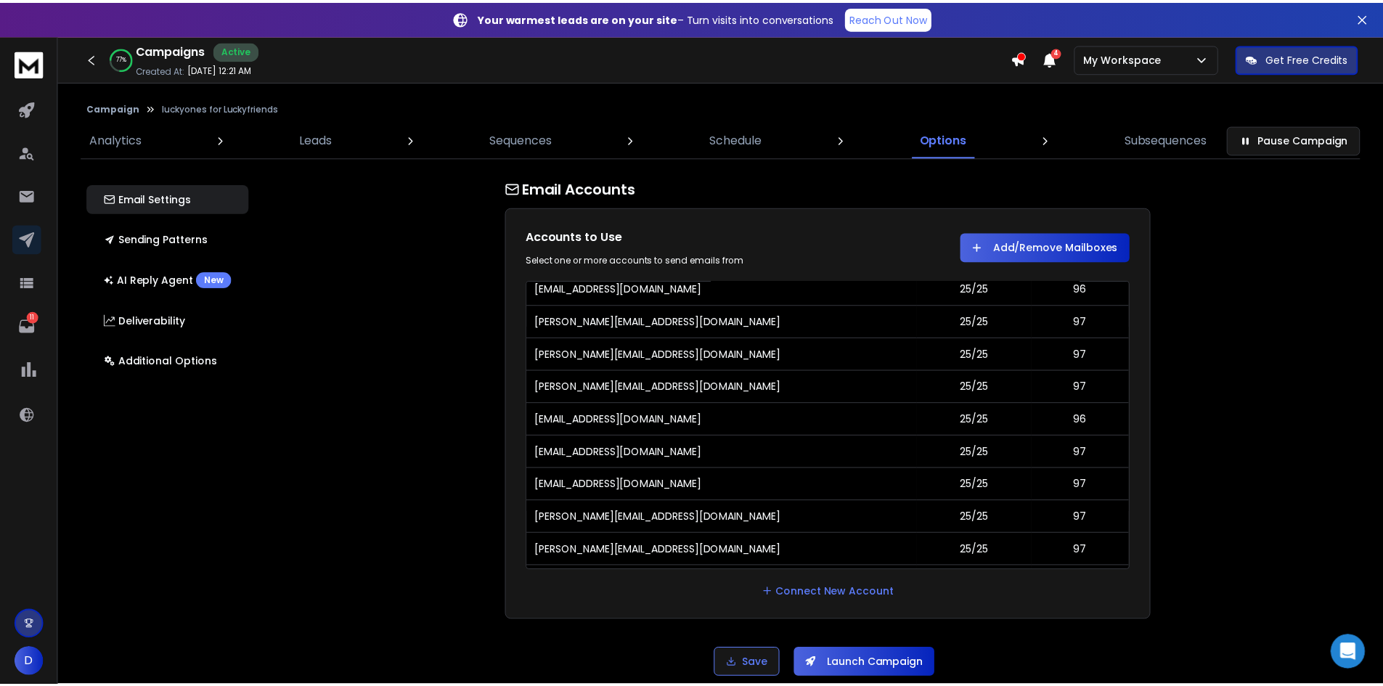
scroll to position [6281, 0]
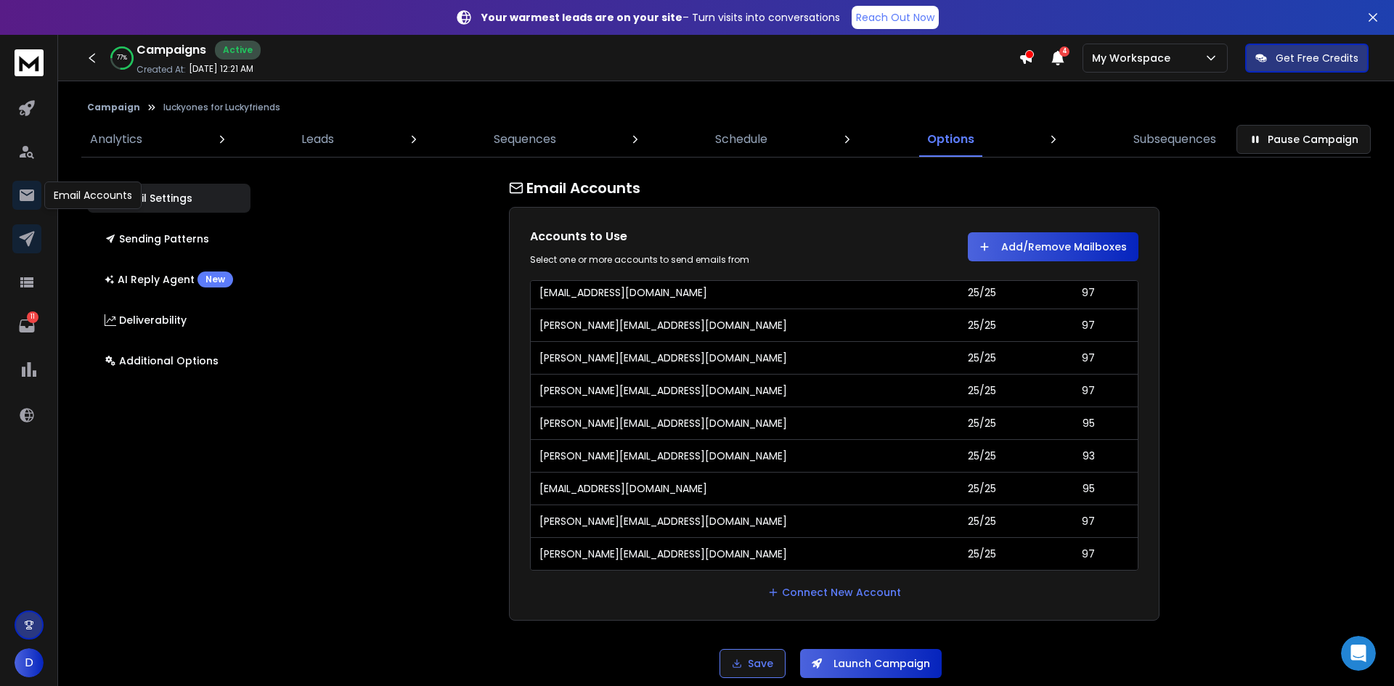
click at [19, 197] on icon at bounding box center [26, 195] width 17 height 17
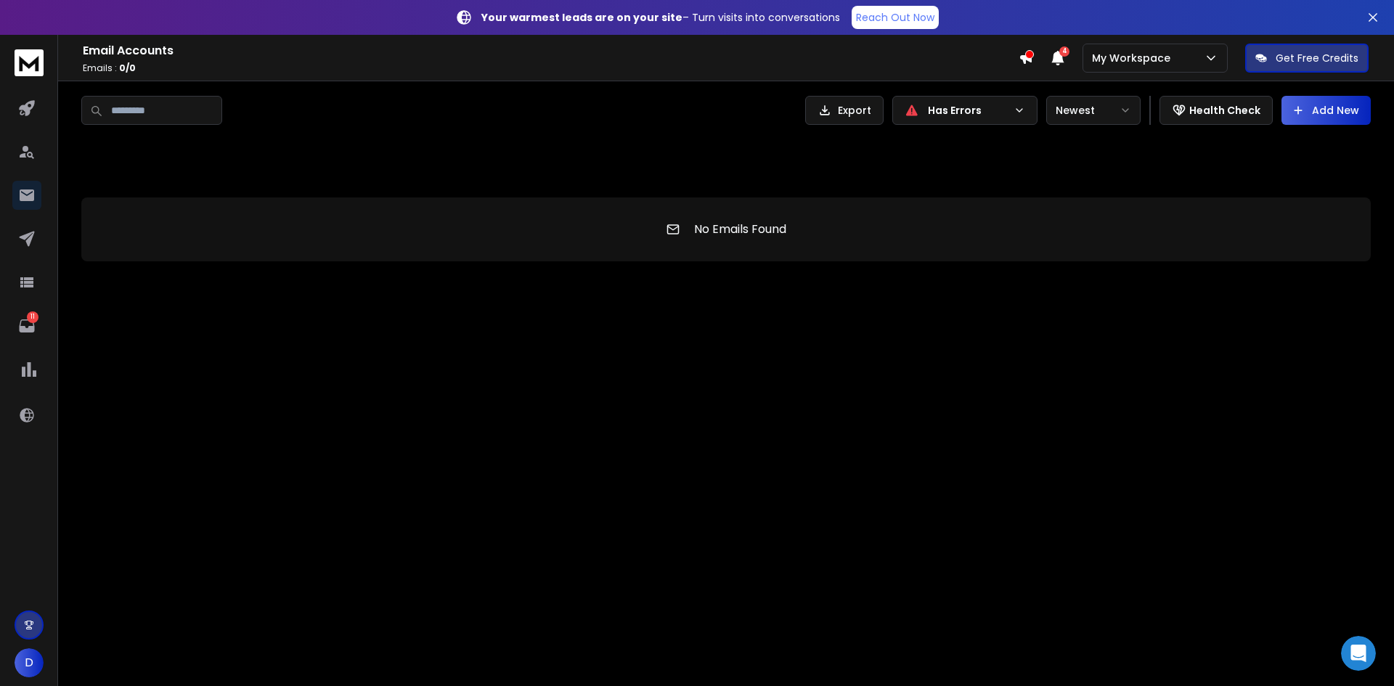
click at [911, 123] on div "Has Errors" at bounding box center [964, 110] width 145 height 29
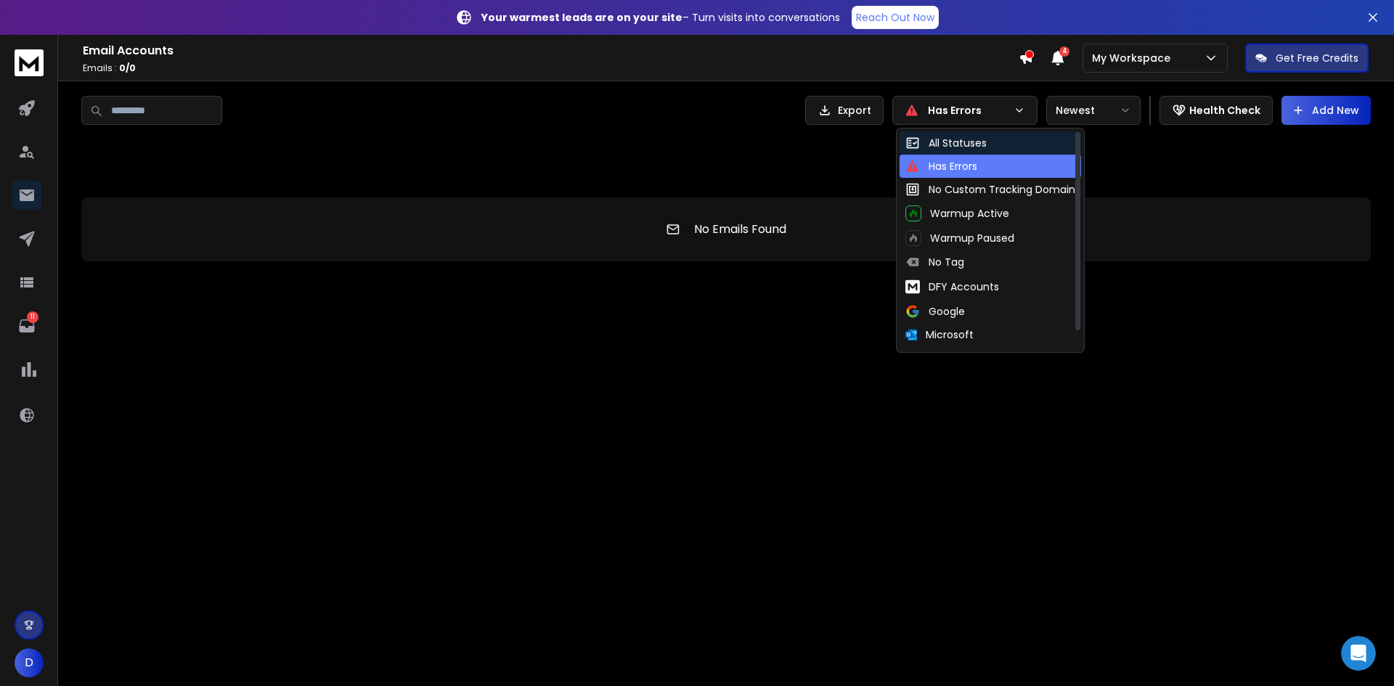
click at [937, 139] on div "All Statuses" at bounding box center [946, 143] width 81 height 15
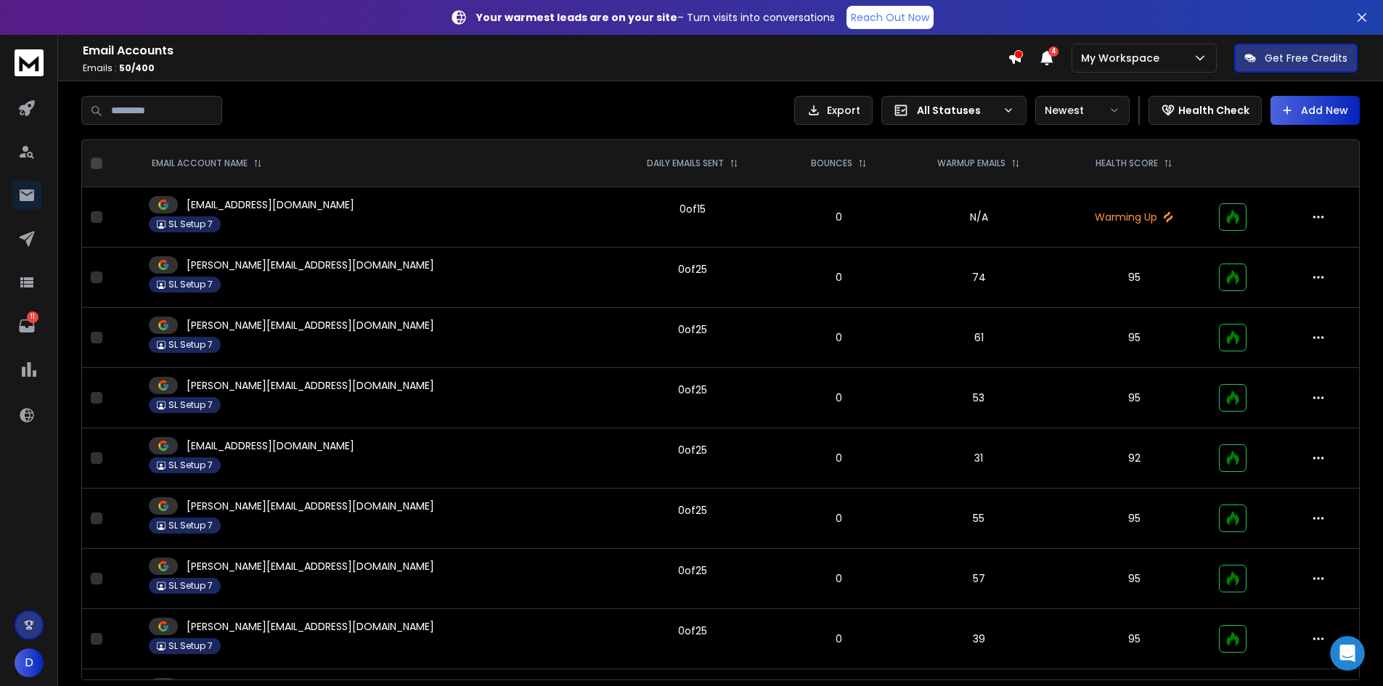
click at [1344, 652] on icon "Open Intercom Messenger" at bounding box center [1348, 654] width 24 height 24
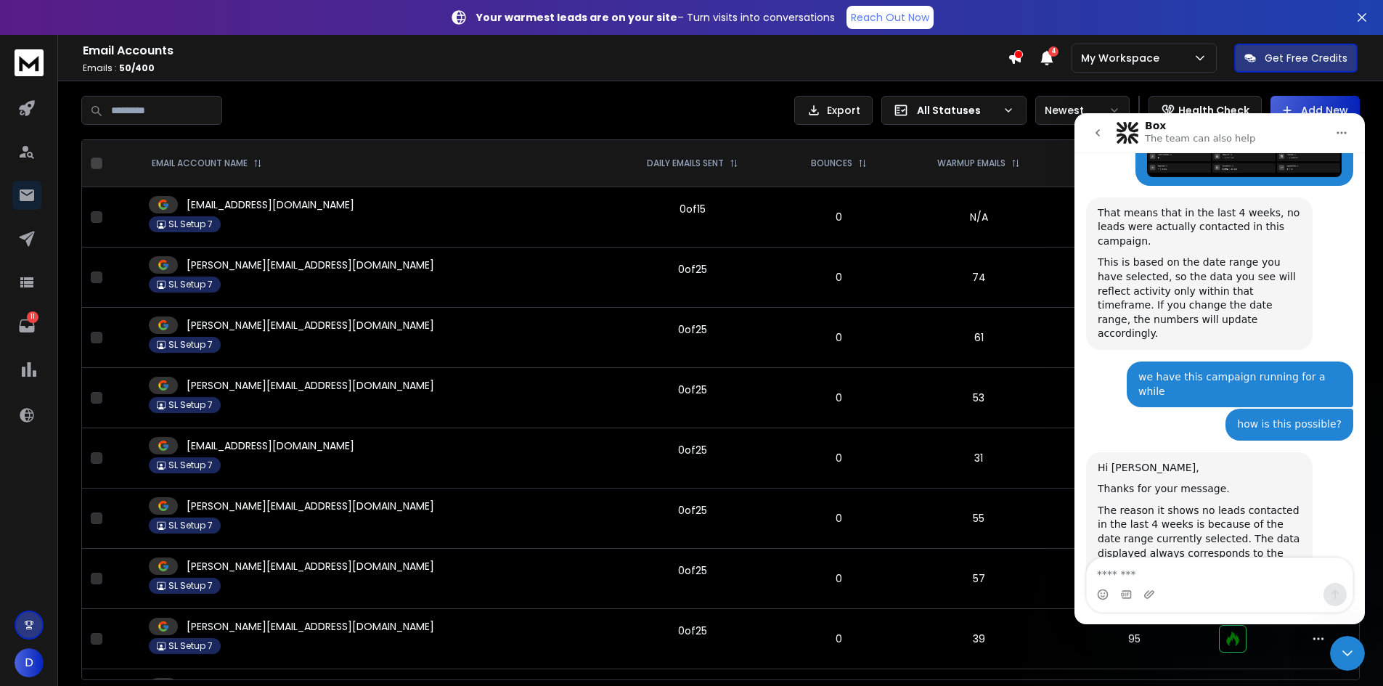
scroll to position [888, 0]
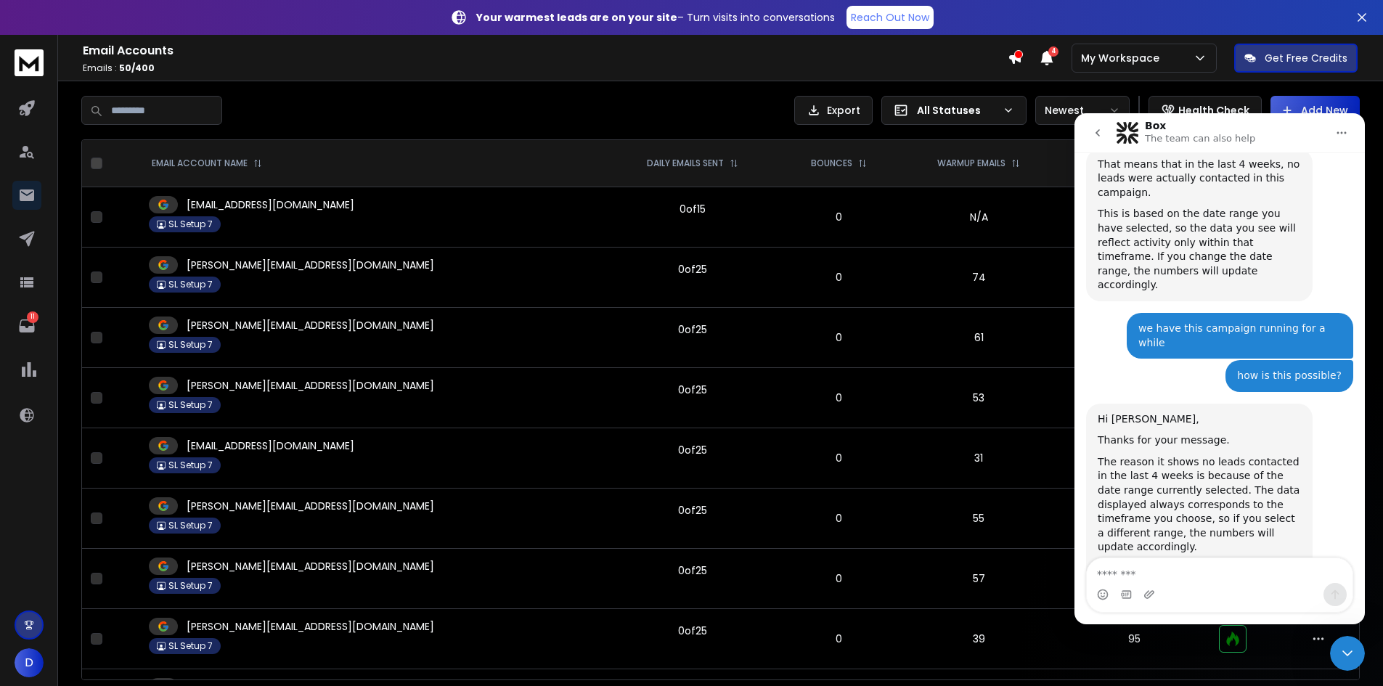
click at [1177, 574] on textarea "Message…" at bounding box center [1220, 570] width 266 height 25
type textarea "**********"
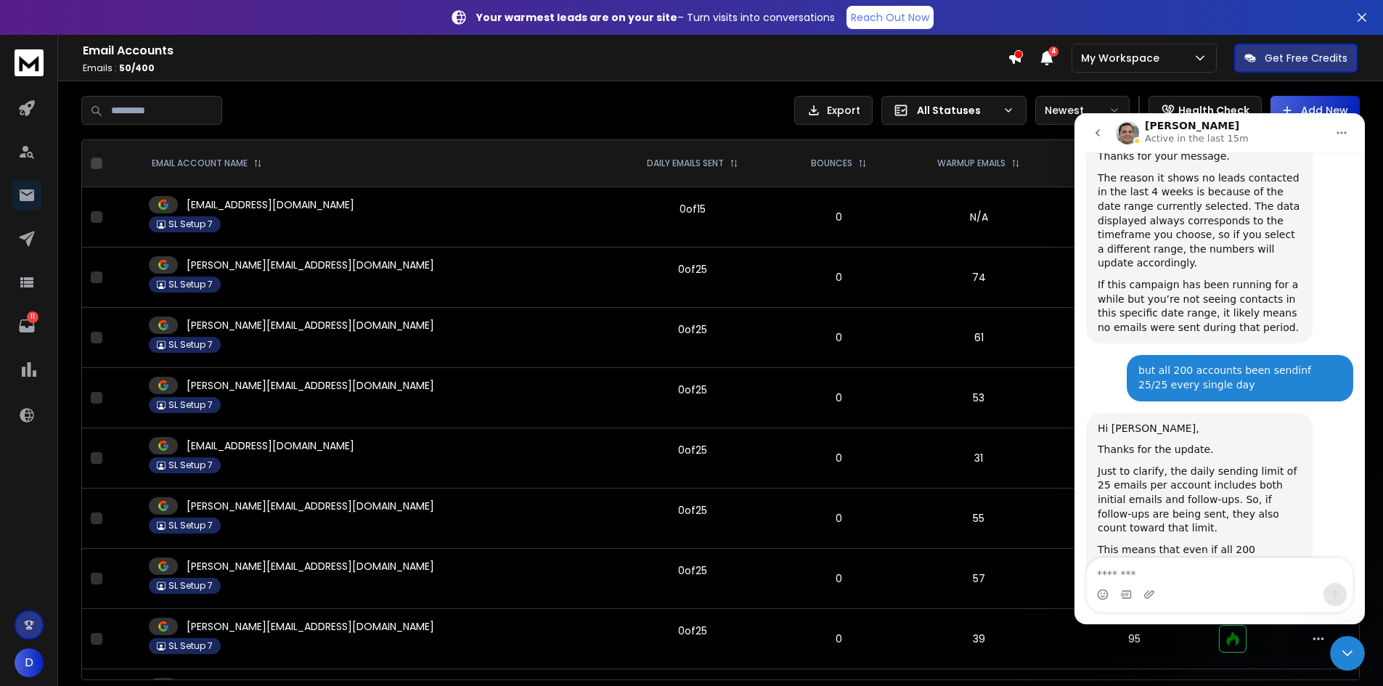
scroll to position [1175, 0]
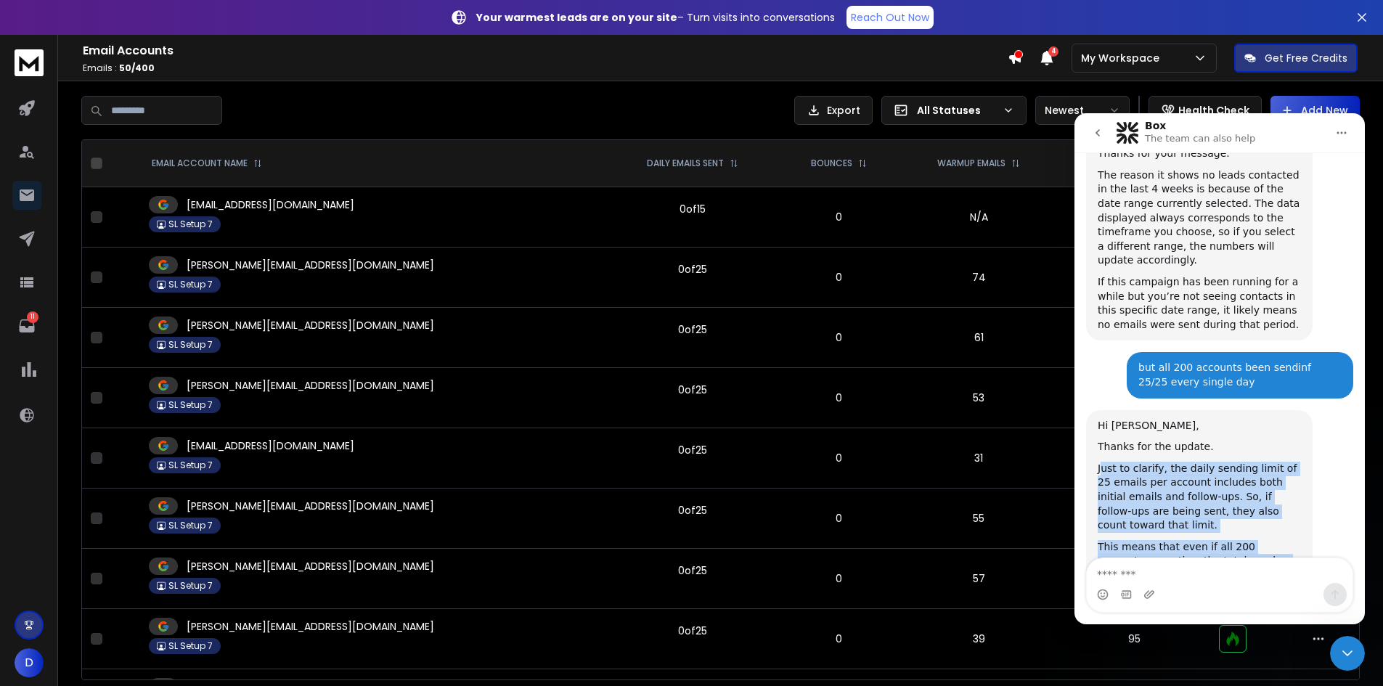
drag, startPoint x: 1245, startPoint y: 511, endPoint x: 1101, endPoint y: 368, distance: 203.3
click at [1101, 419] on div "Hi Daniel, Thanks for the update. Just to clarify, the daily sending limit of 2…" at bounding box center [1199, 533] width 203 height 228
copy div "ust to clarify, the daily sending limit of 25 emails per account includes both …"
